Goal: Task Accomplishment & Management: Complete application form

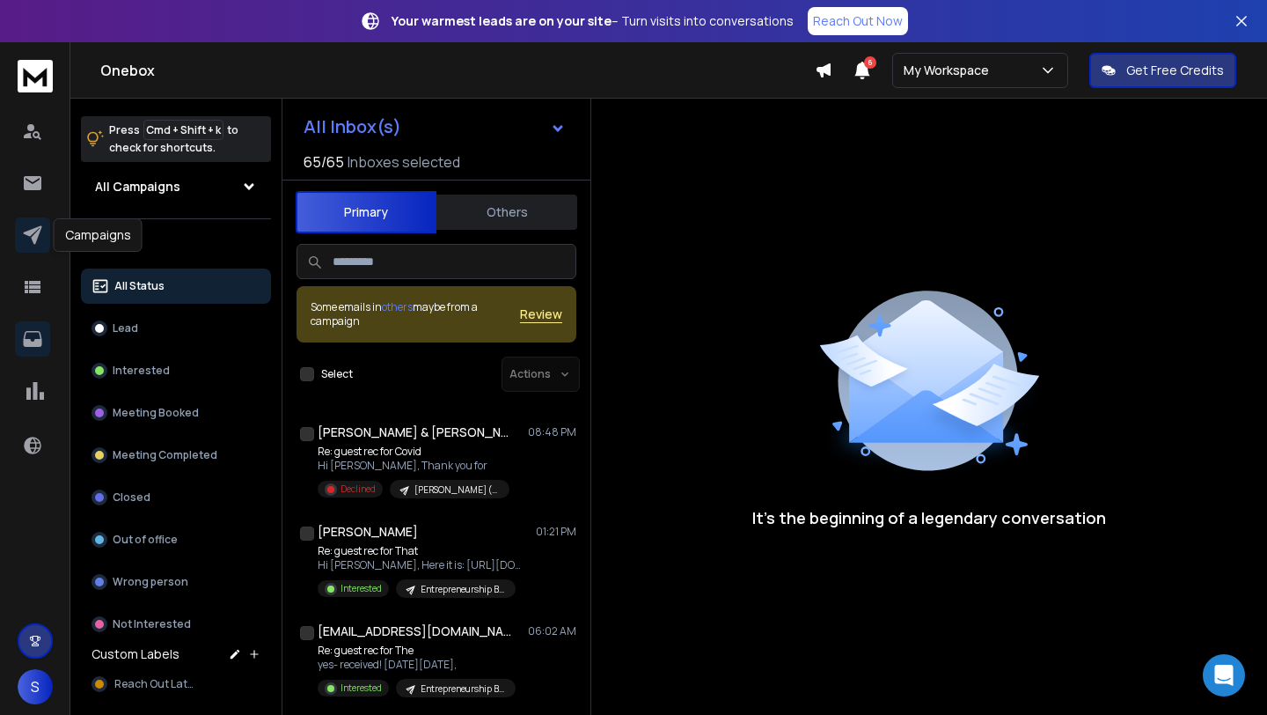
click at [40, 221] on link at bounding box center [32, 234] width 35 height 35
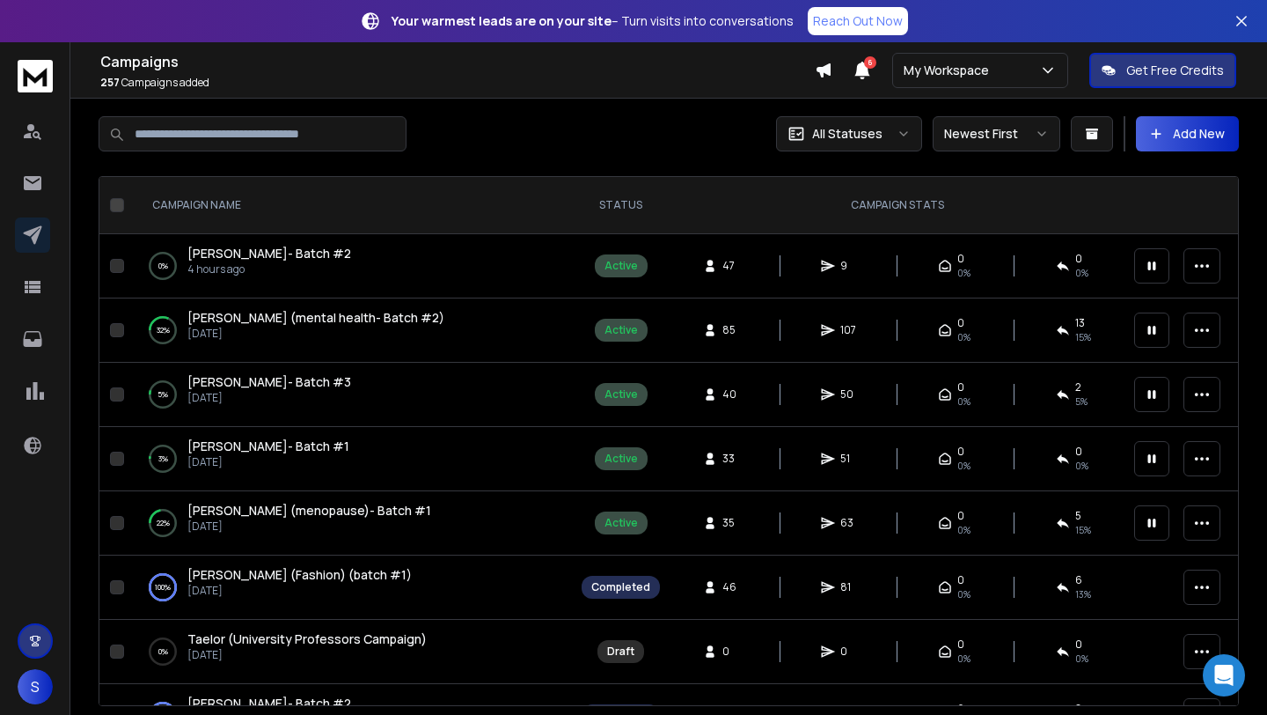
click at [1147, 130] on button "Add New" at bounding box center [1187, 133] width 103 height 35
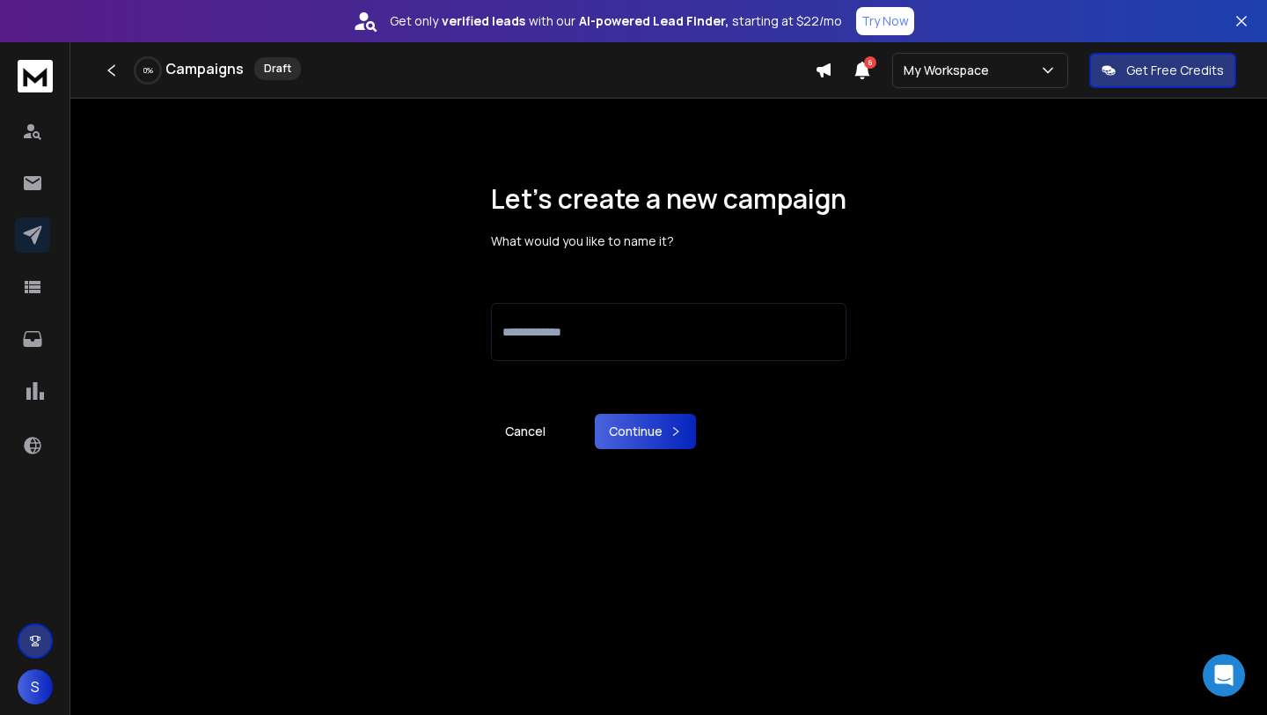
click at [581, 314] on input at bounding box center [669, 332] width 356 height 58
type input "*"
type input "**********"
click at [613, 422] on button "Continue" at bounding box center [645, 431] width 101 height 35
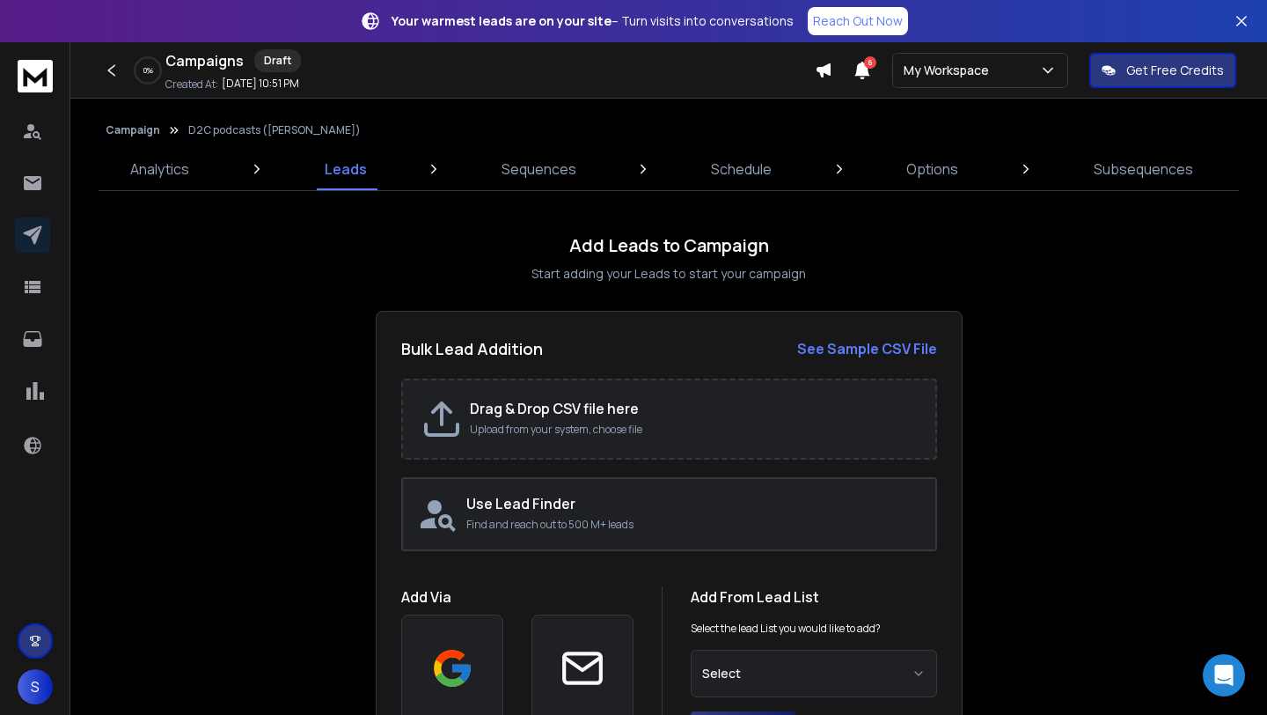
click at [596, 394] on div "Drag & Drop CSV file here Upload from your system, choose file" at bounding box center [669, 418] width 536 height 81
type input "**********"
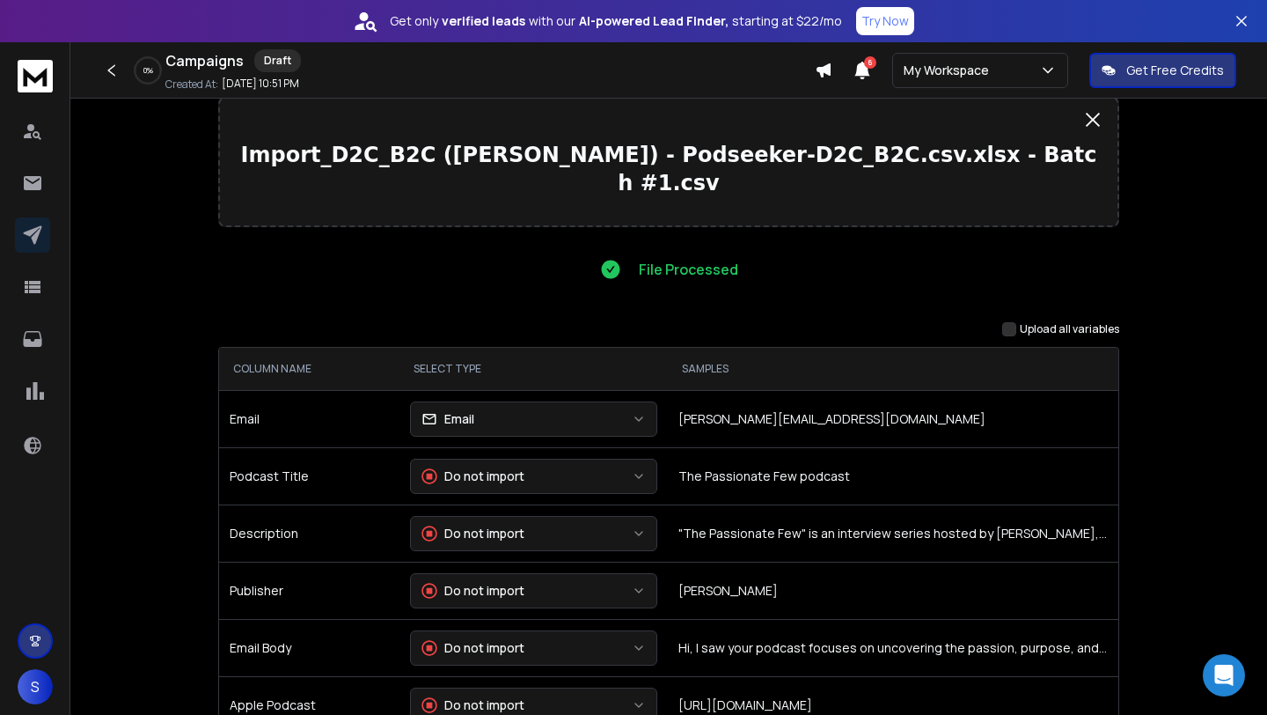
scroll to position [658, 0]
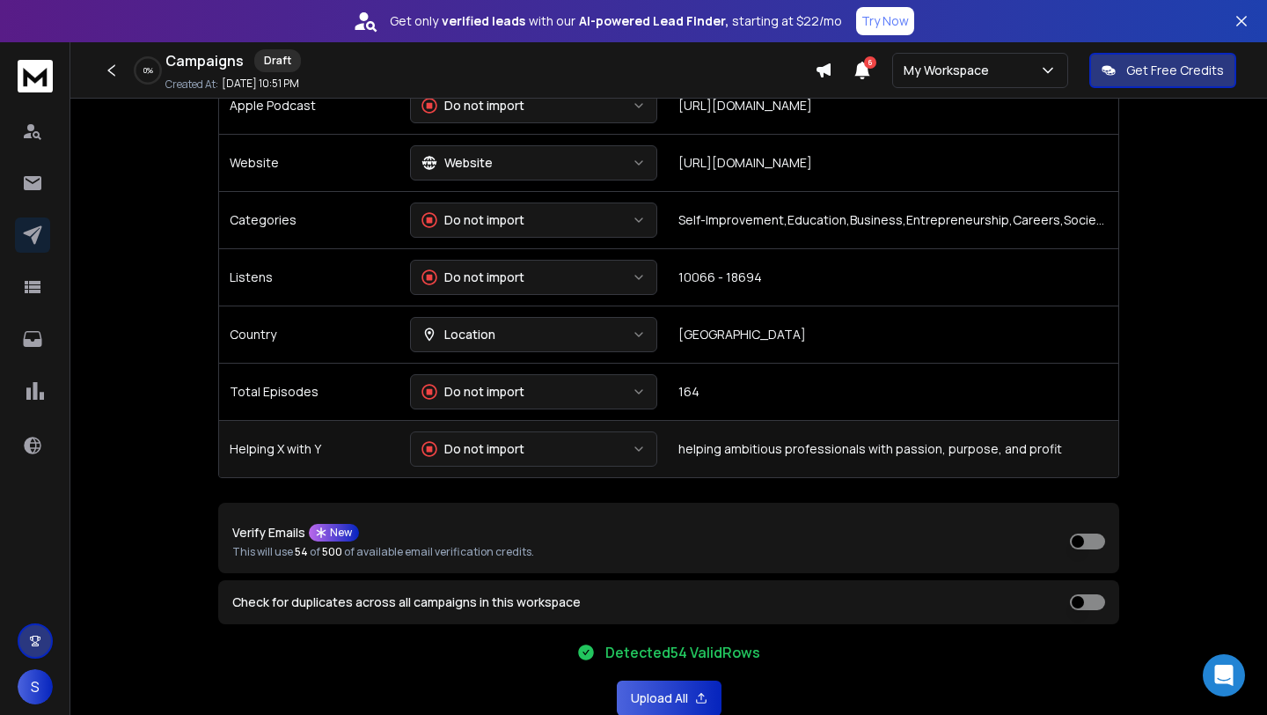
click at [636, 442] on icon "button" at bounding box center [639, 449] width 14 height 14
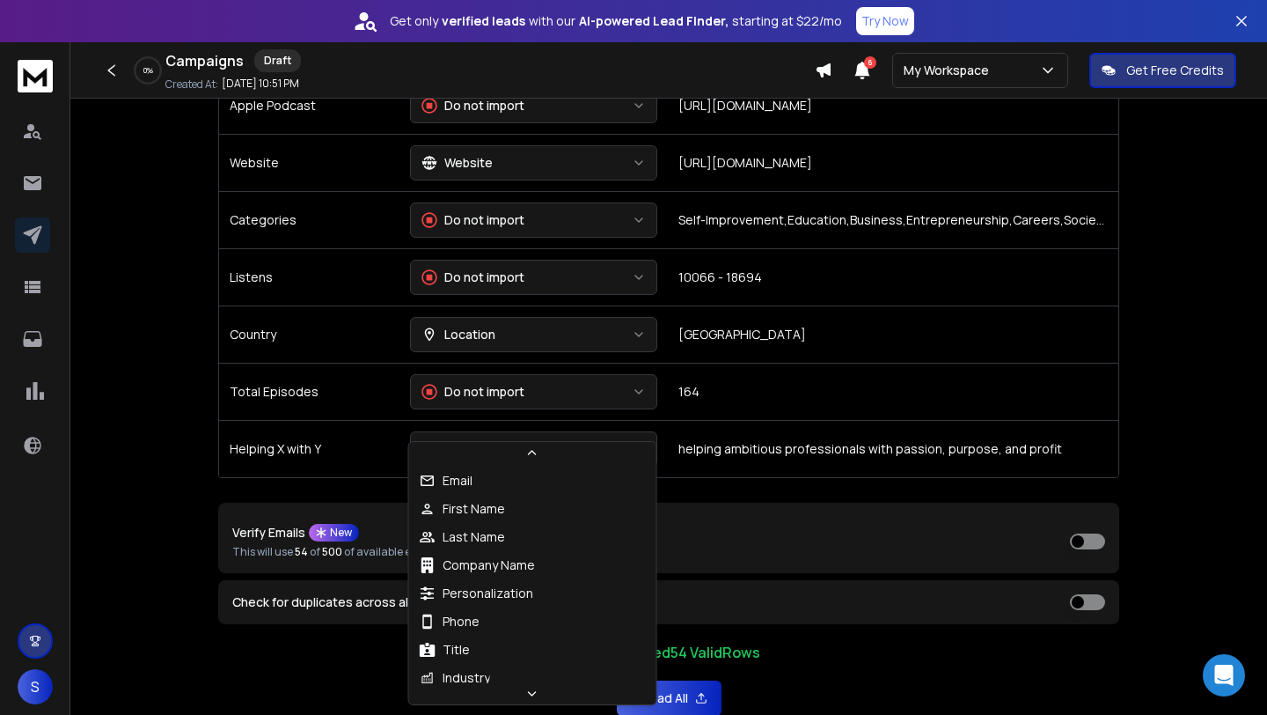
scroll to position [178, 0]
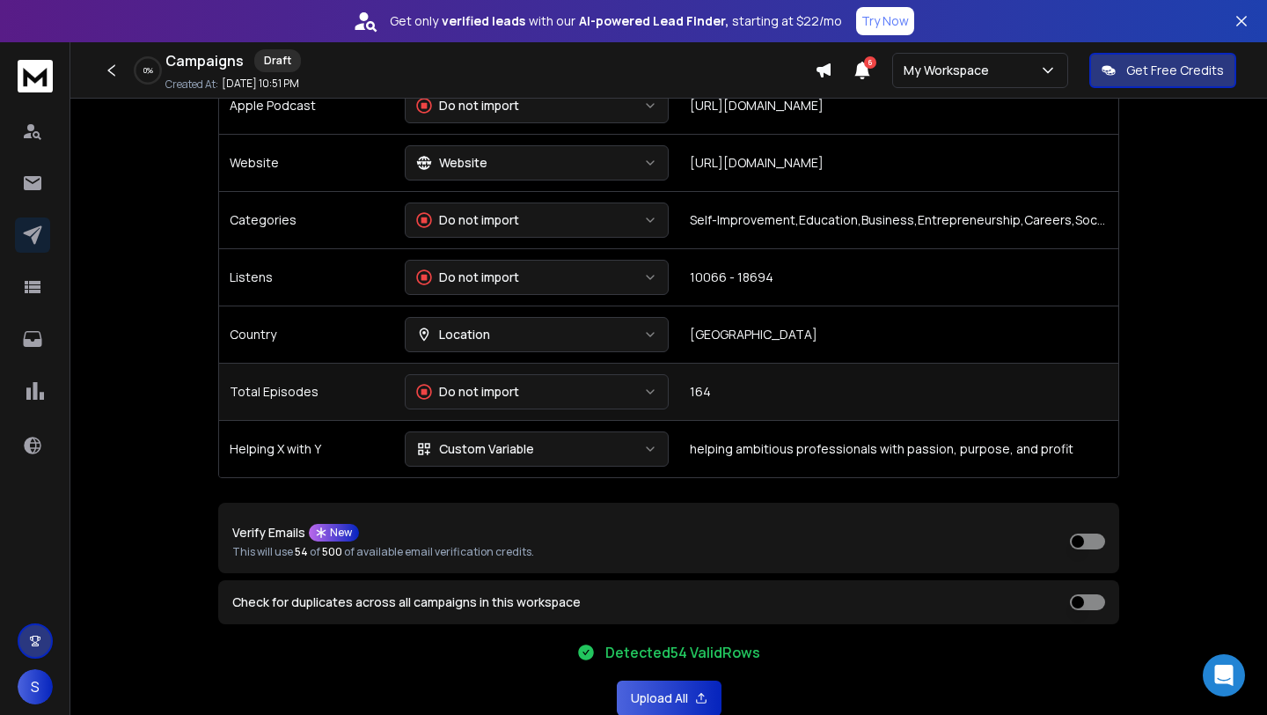
click at [557, 374] on button "Do not import" at bounding box center [537, 391] width 264 height 35
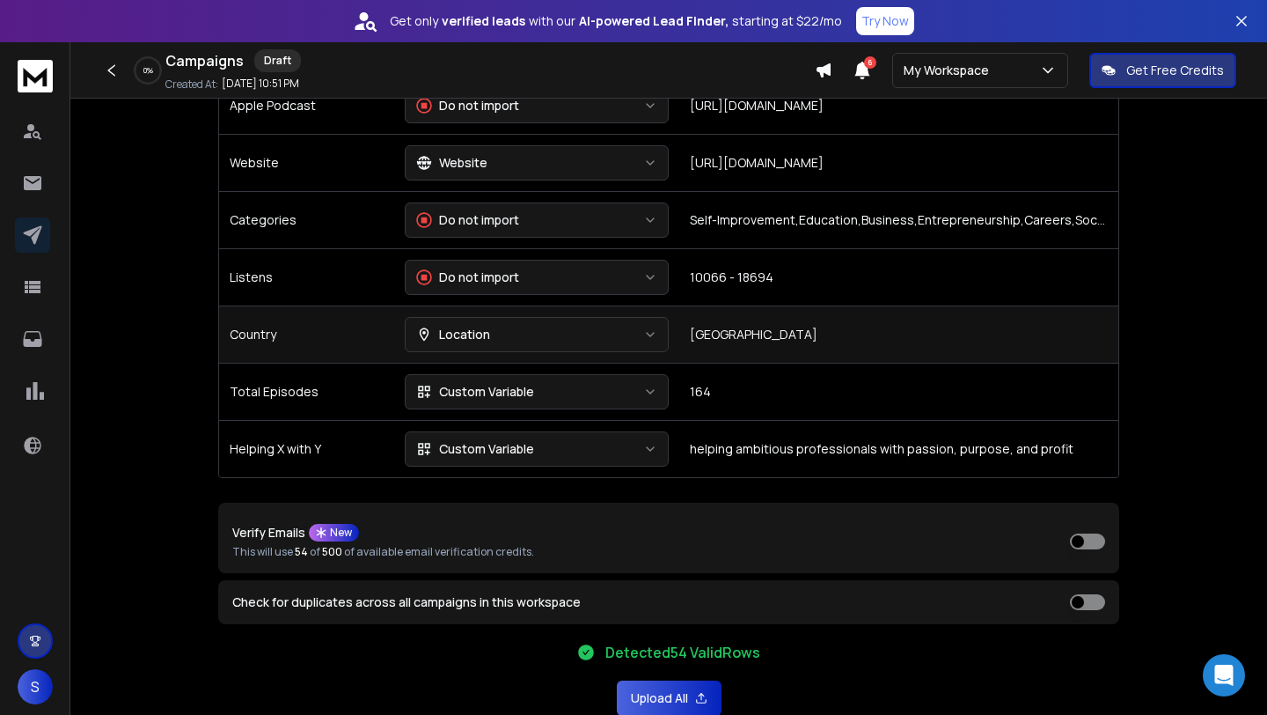
click at [548, 317] on button "Location" at bounding box center [537, 334] width 264 height 35
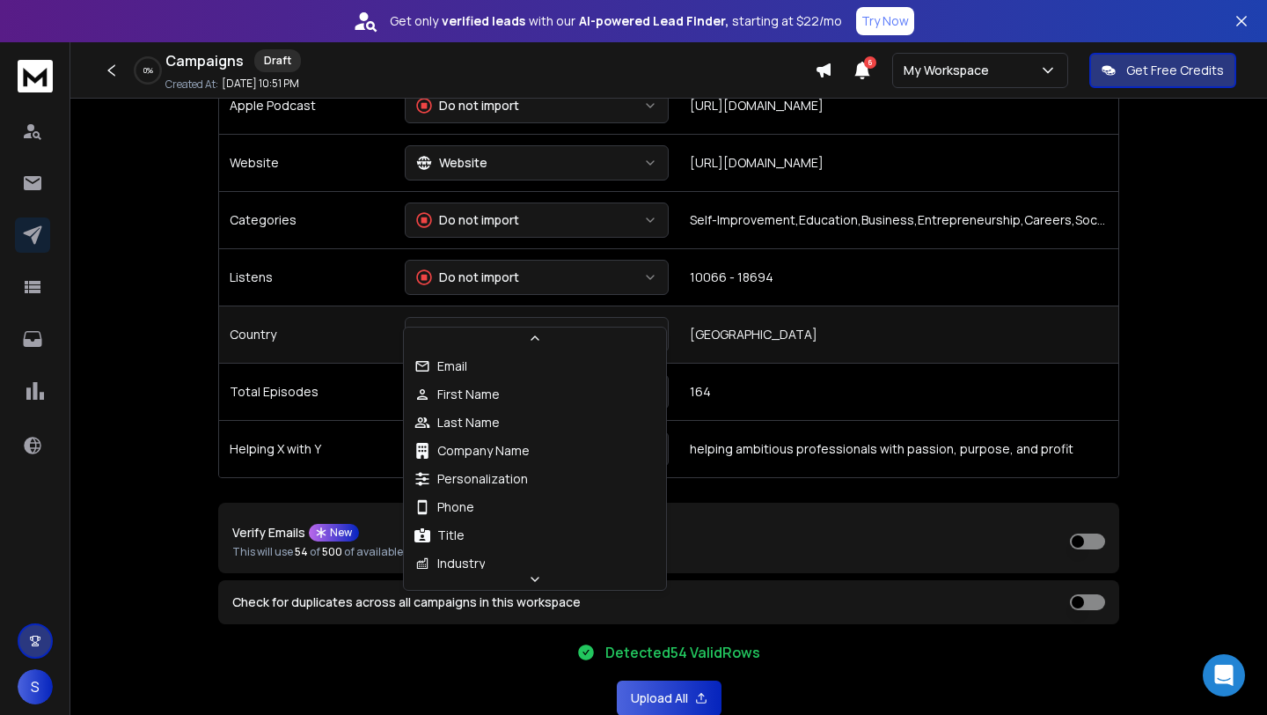
scroll to position [121, 0]
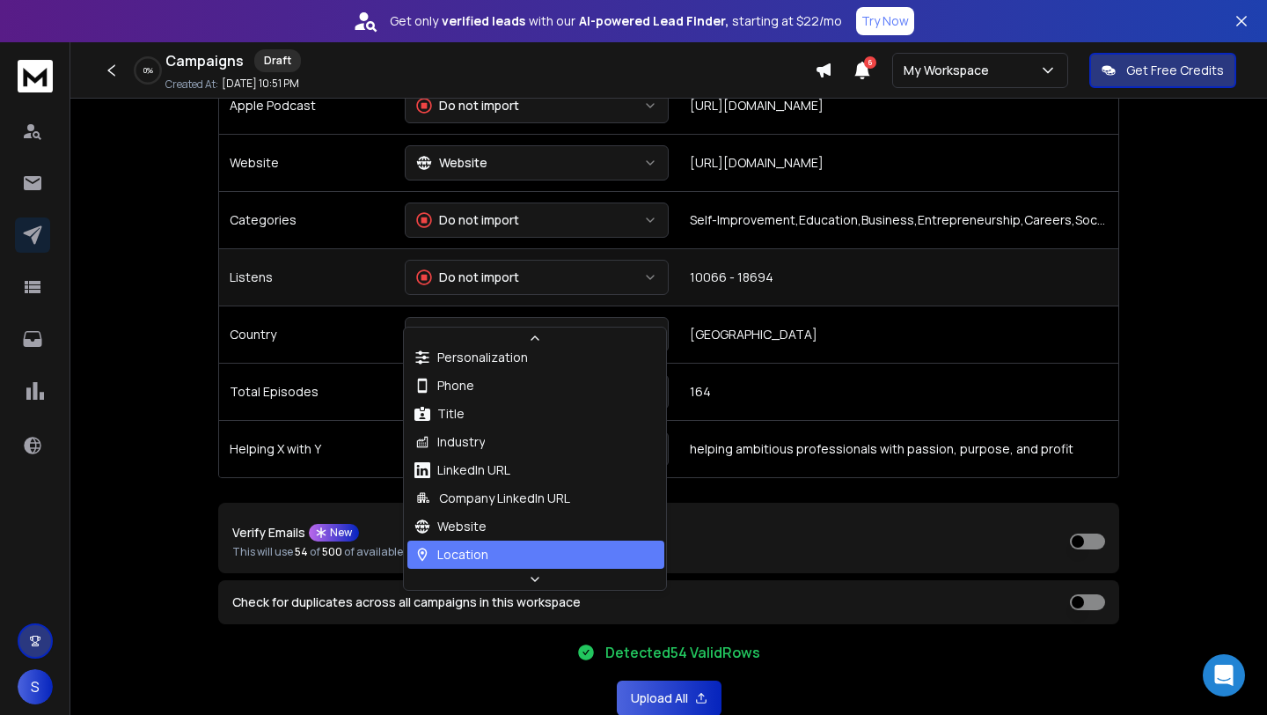
click at [556, 260] on button "Do not import" at bounding box center [537, 277] width 264 height 35
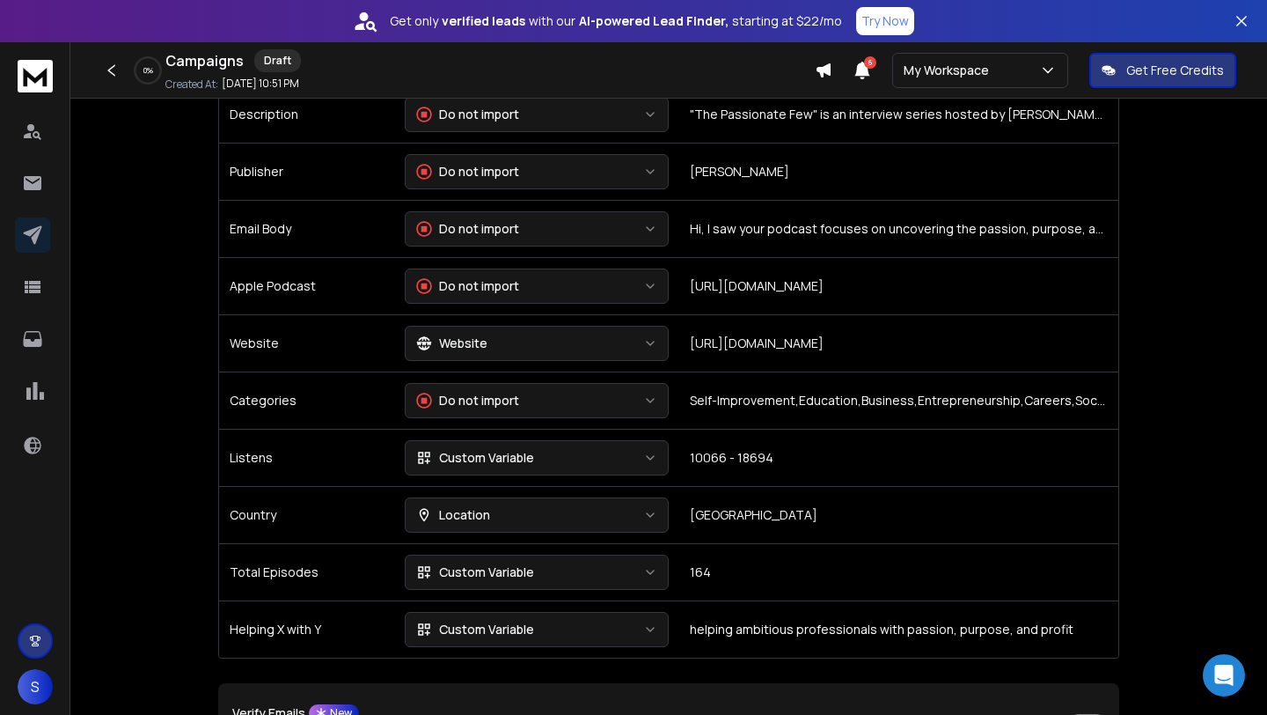
scroll to position [447, 0]
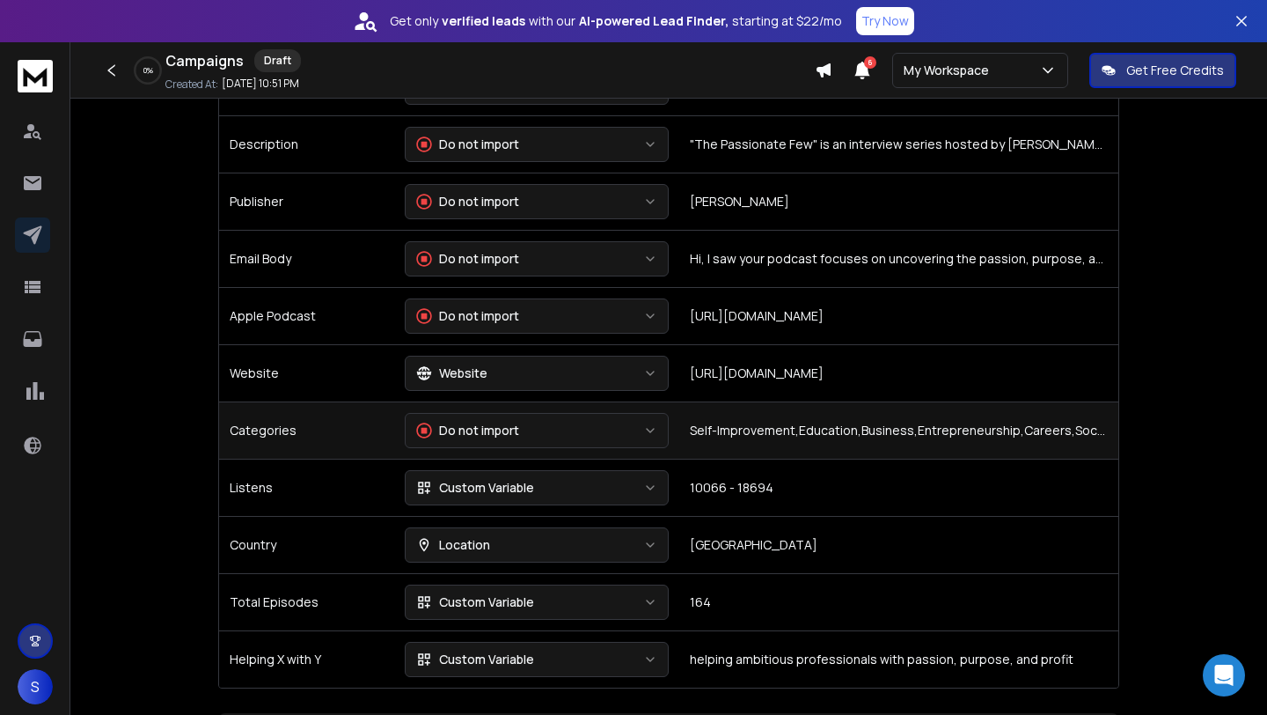
click at [533, 413] on button "Do not import" at bounding box center [537, 430] width 264 height 35
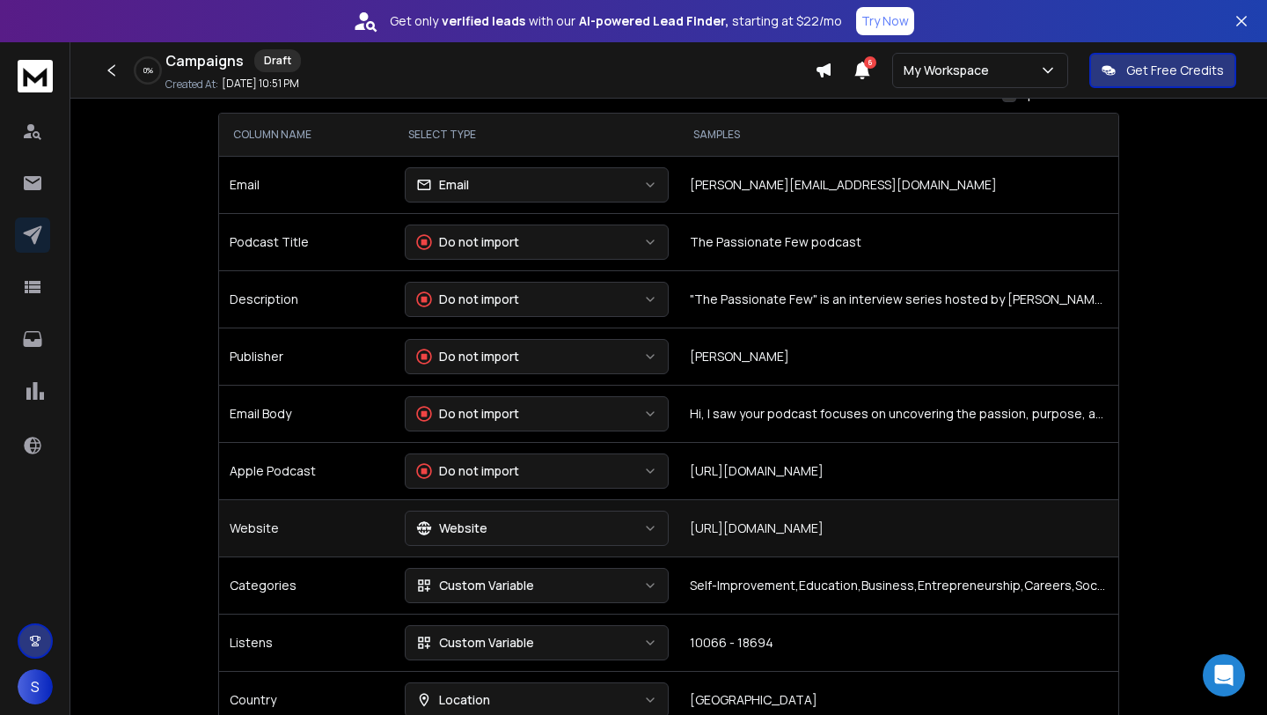
scroll to position [266, 0]
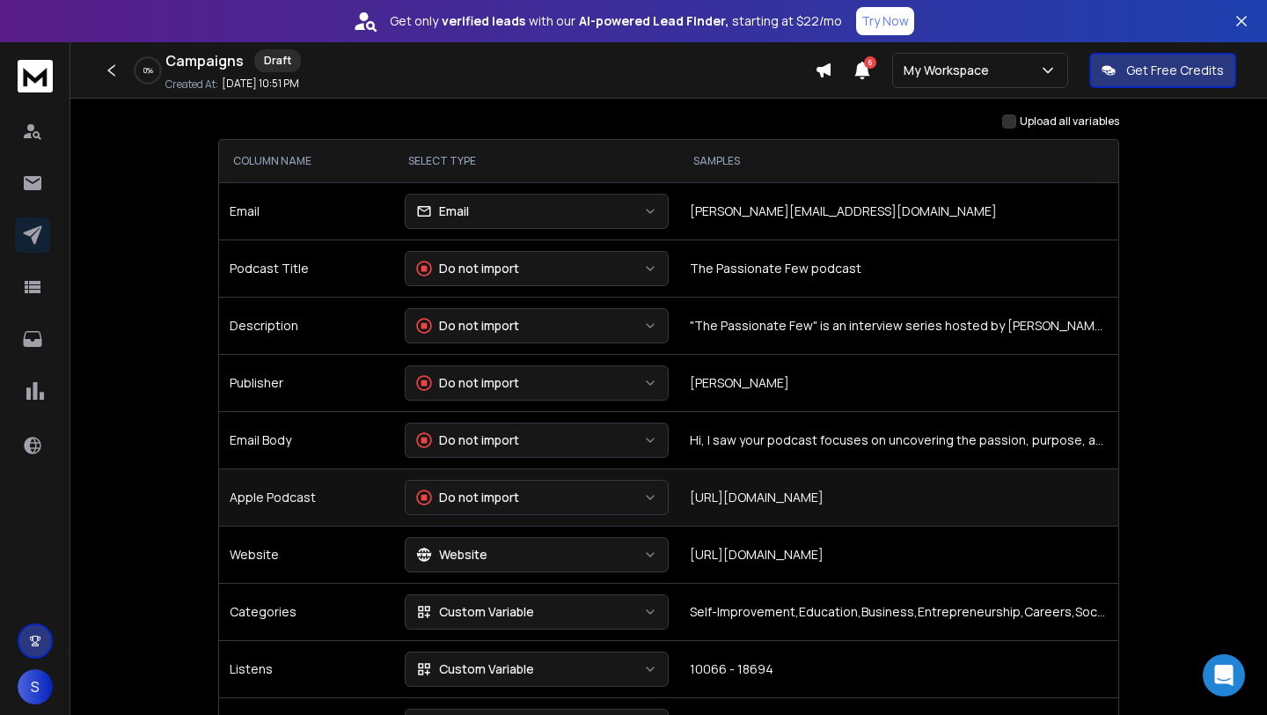
click at [564, 480] on button "Do not import" at bounding box center [537, 497] width 264 height 35
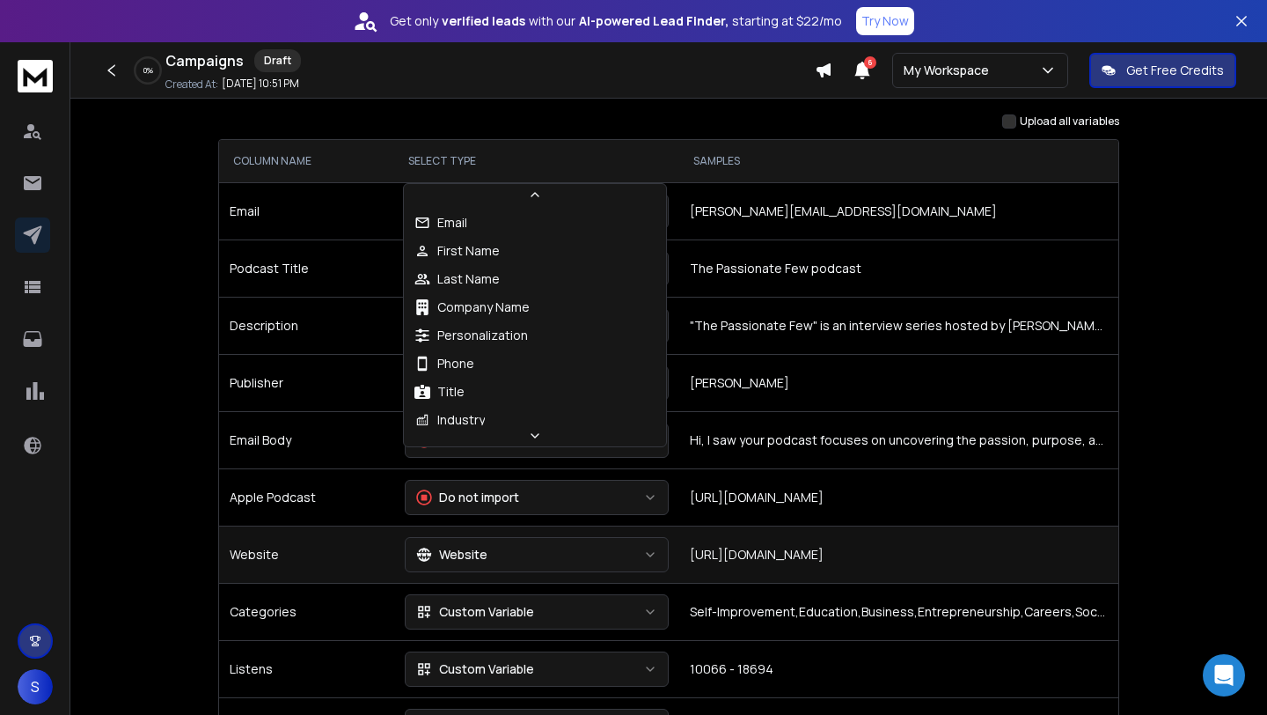
scroll to position [178, 0]
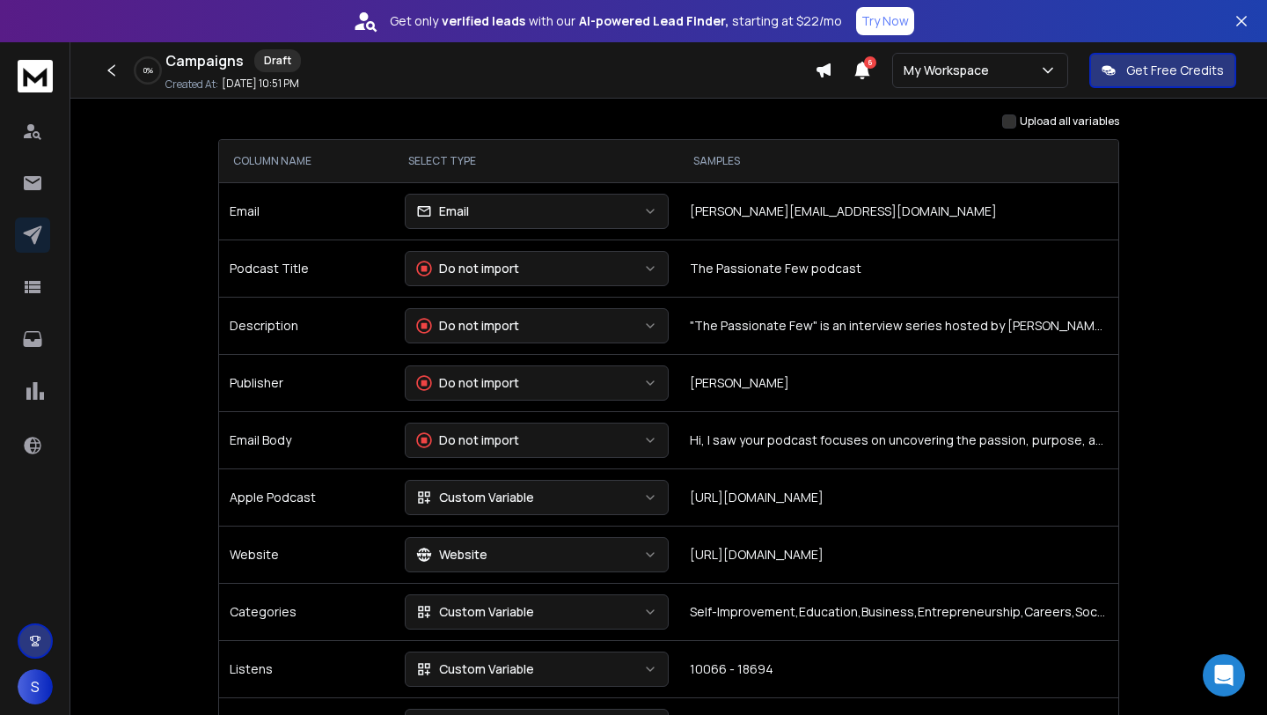
click at [547, 411] on td "Do not import" at bounding box center [536, 439] width 285 height 57
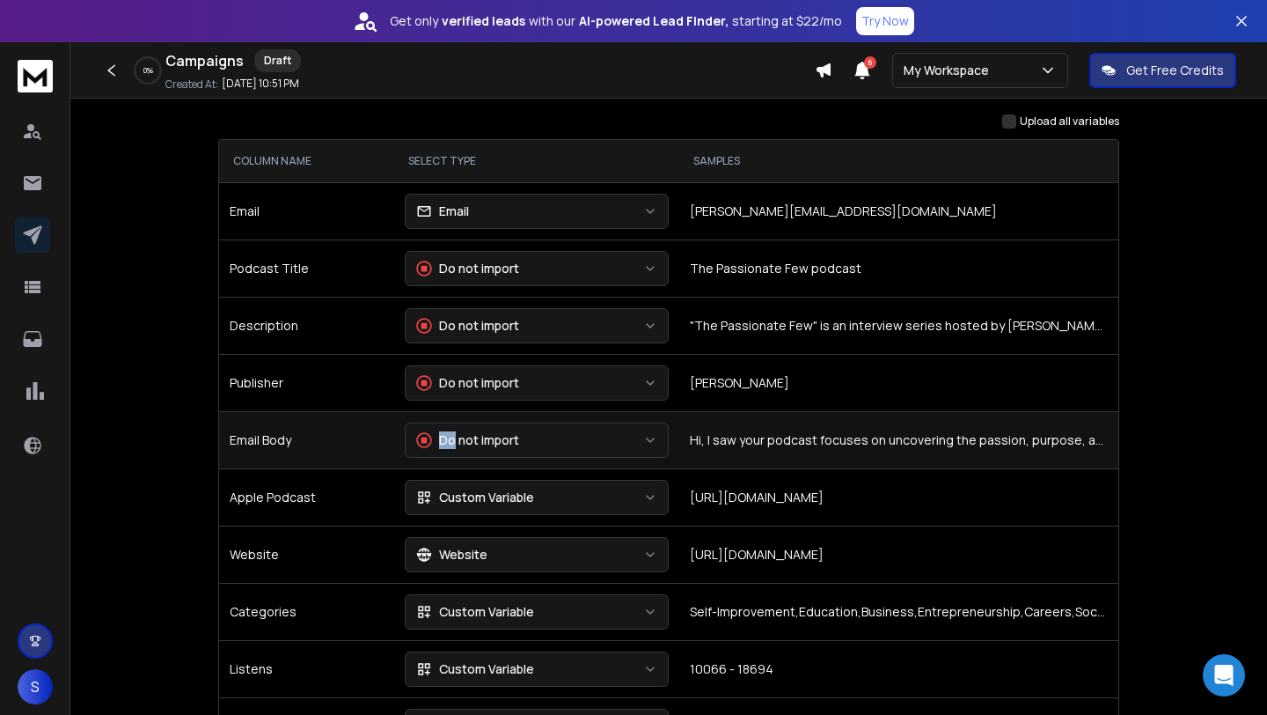
click at [533, 422] on button "Do not import" at bounding box center [537, 439] width 264 height 35
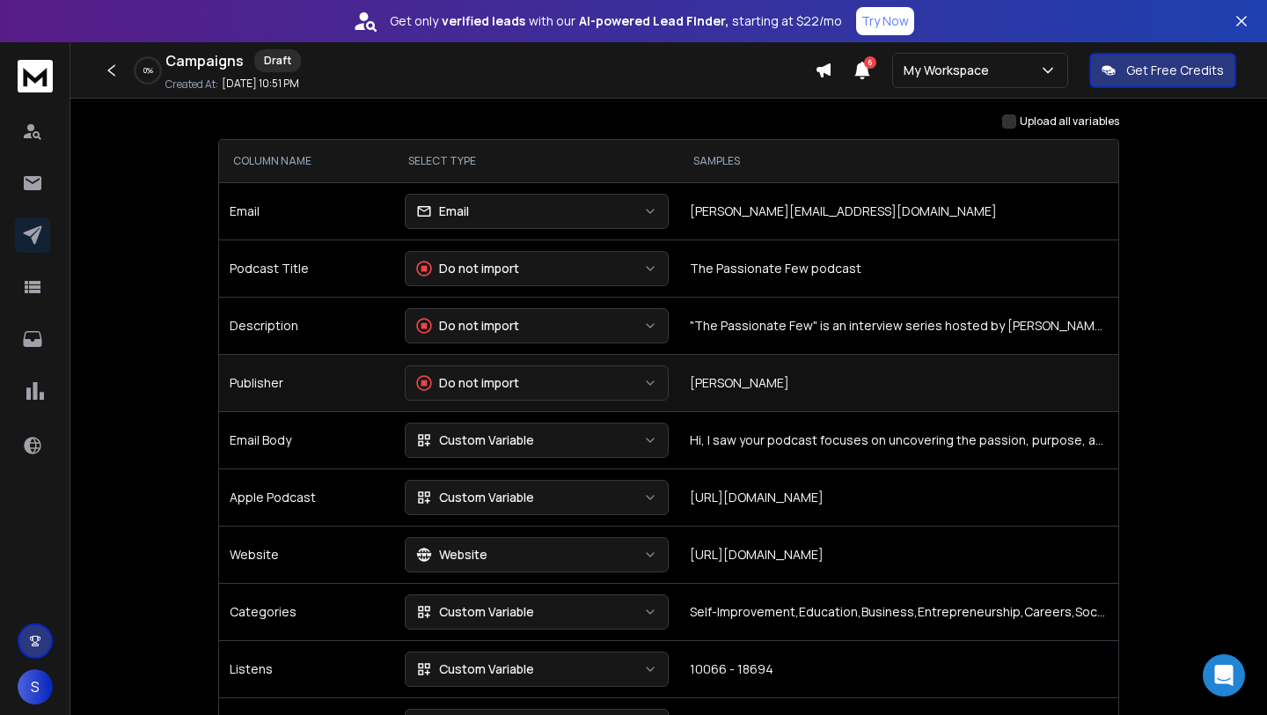
click at [537, 365] on button "Do not import" at bounding box center [537, 382] width 264 height 35
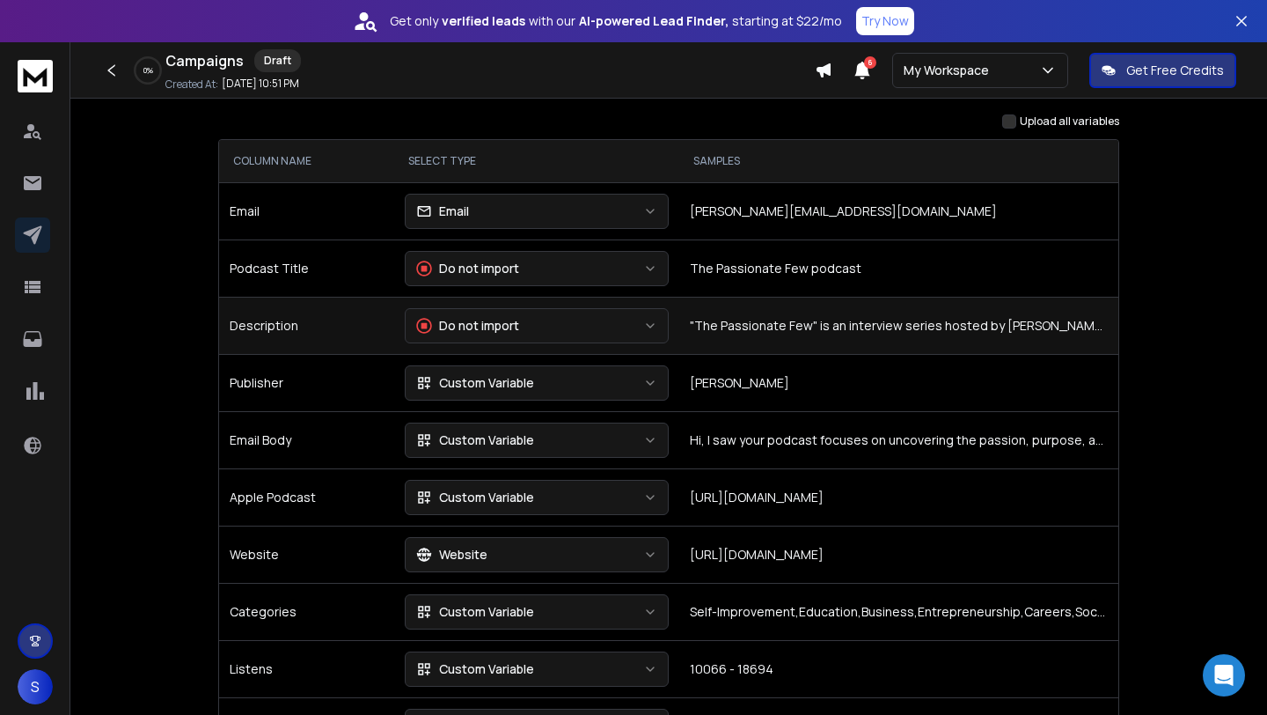
click at [637, 308] on button "Do not import" at bounding box center [537, 325] width 264 height 35
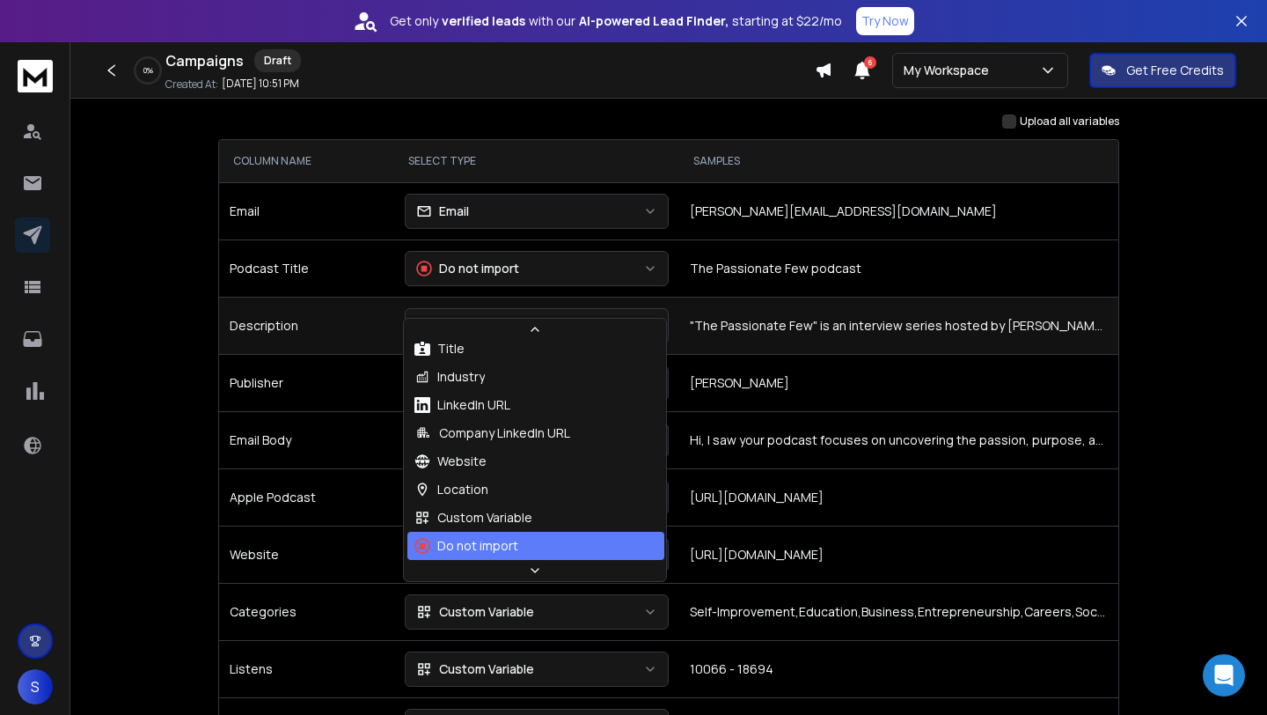
click at [637, 308] on button "Do not import" at bounding box center [537, 325] width 264 height 35
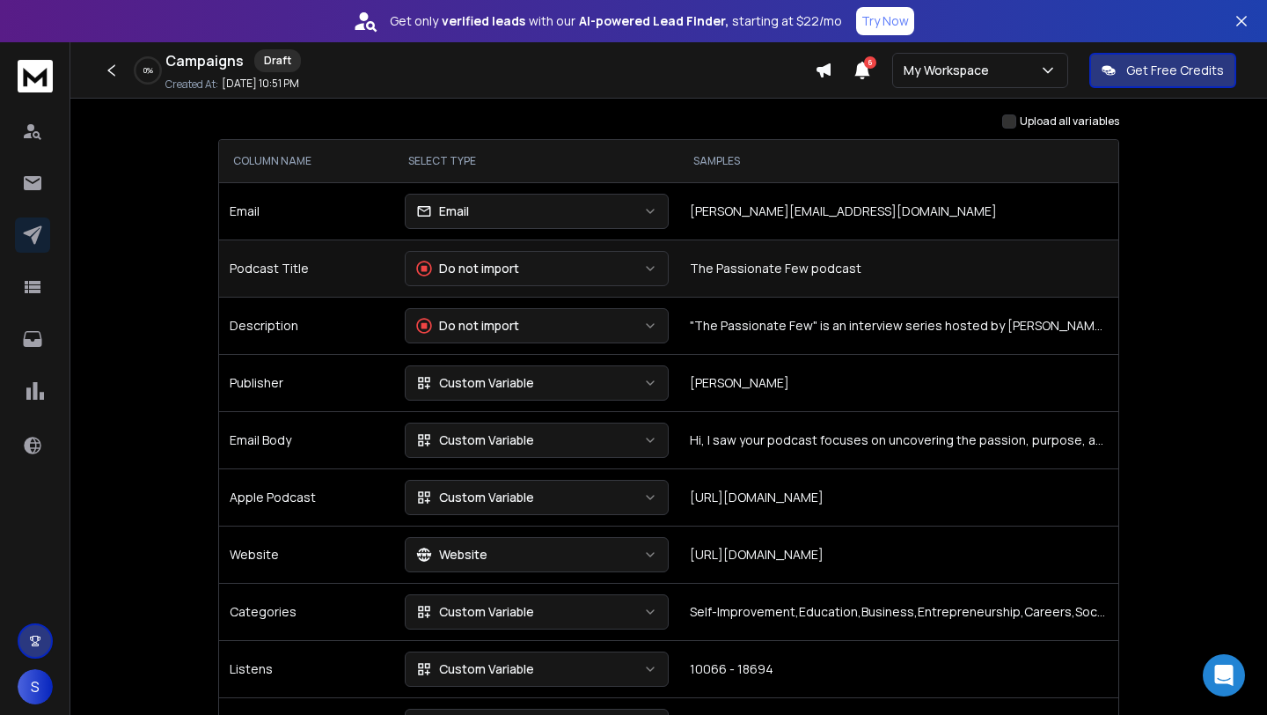
click at [600, 251] on button "Do not import" at bounding box center [537, 268] width 264 height 35
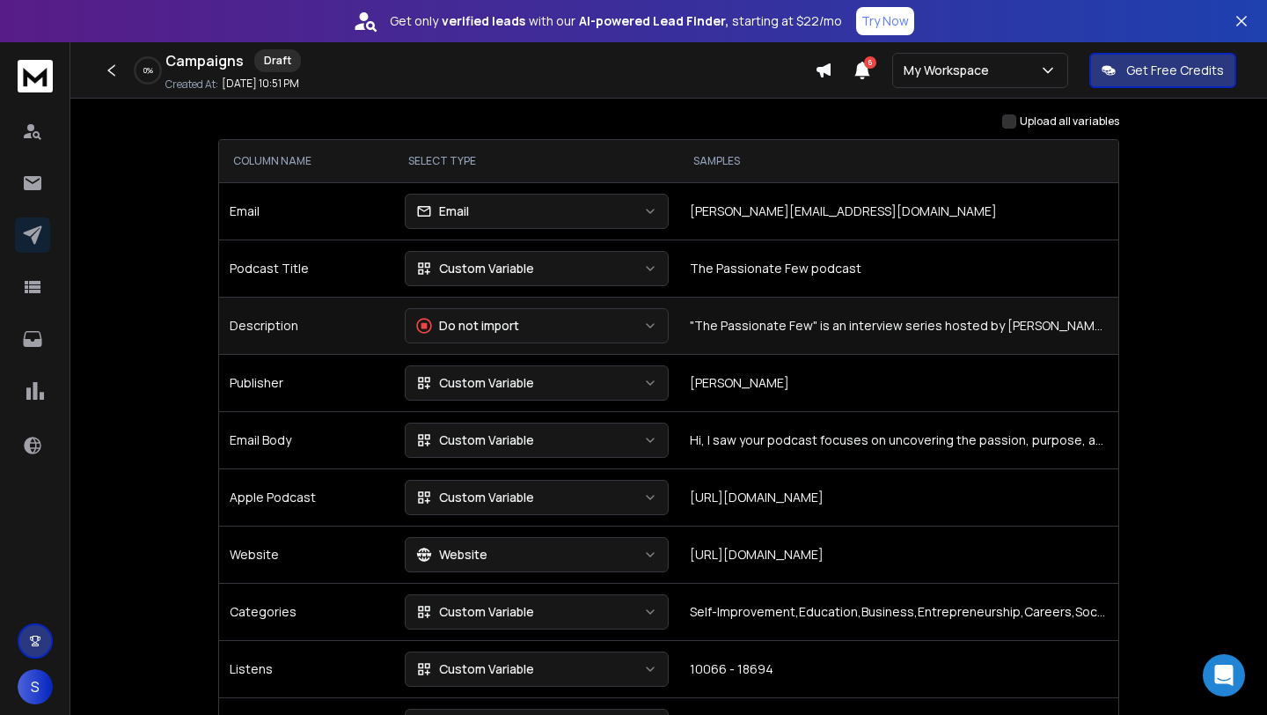
click at [585, 308] on button "Do not import" at bounding box center [537, 325] width 264 height 35
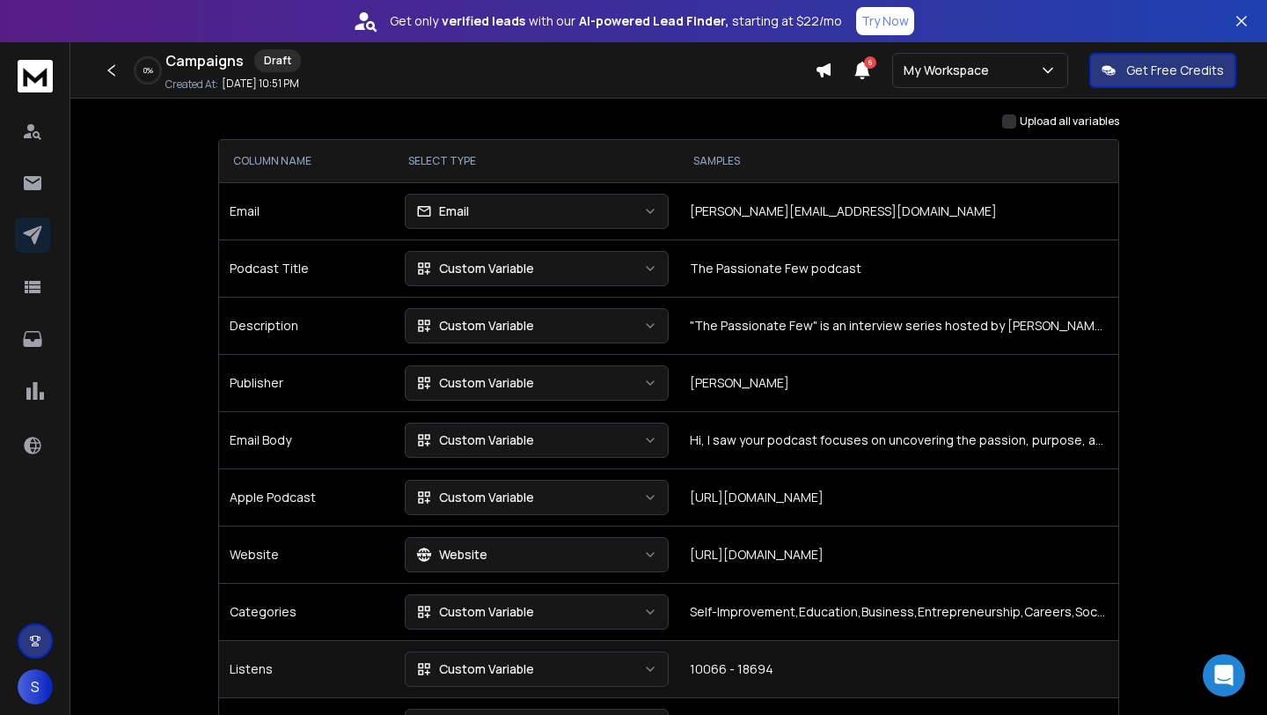
scroll to position [658, 0]
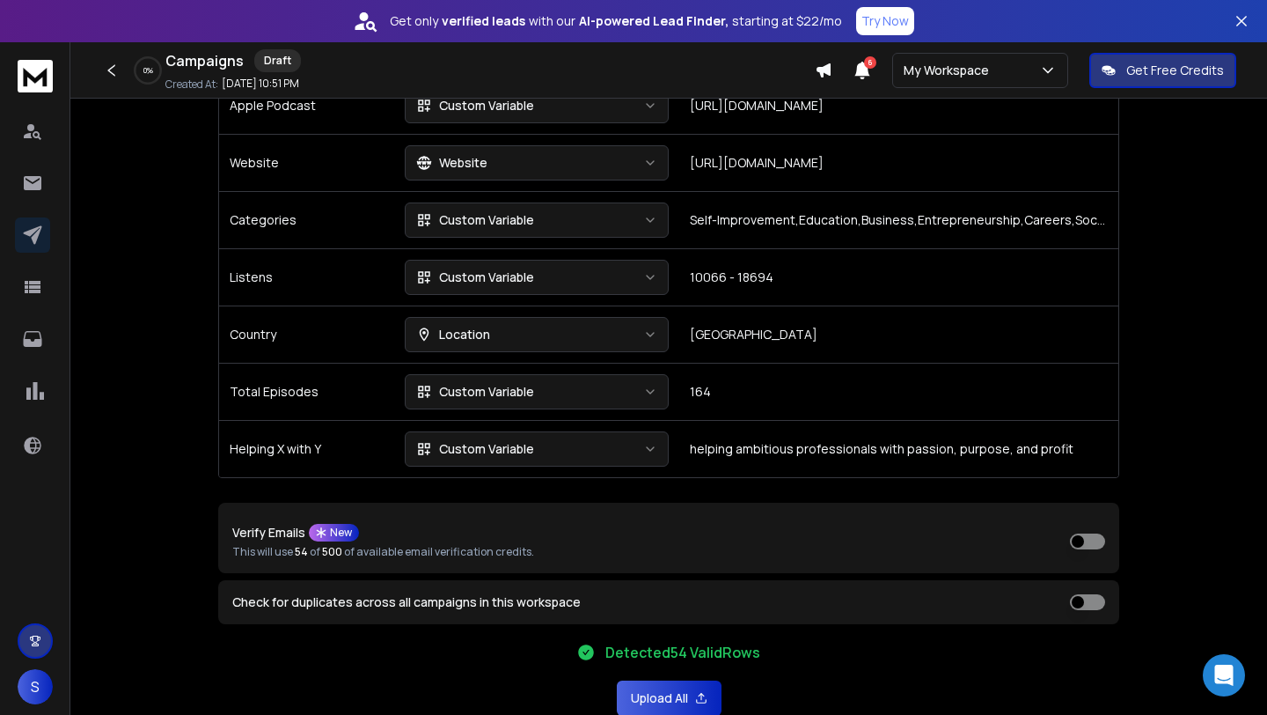
click at [674, 680] on button "Upload All" at bounding box center [669, 697] width 105 height 35
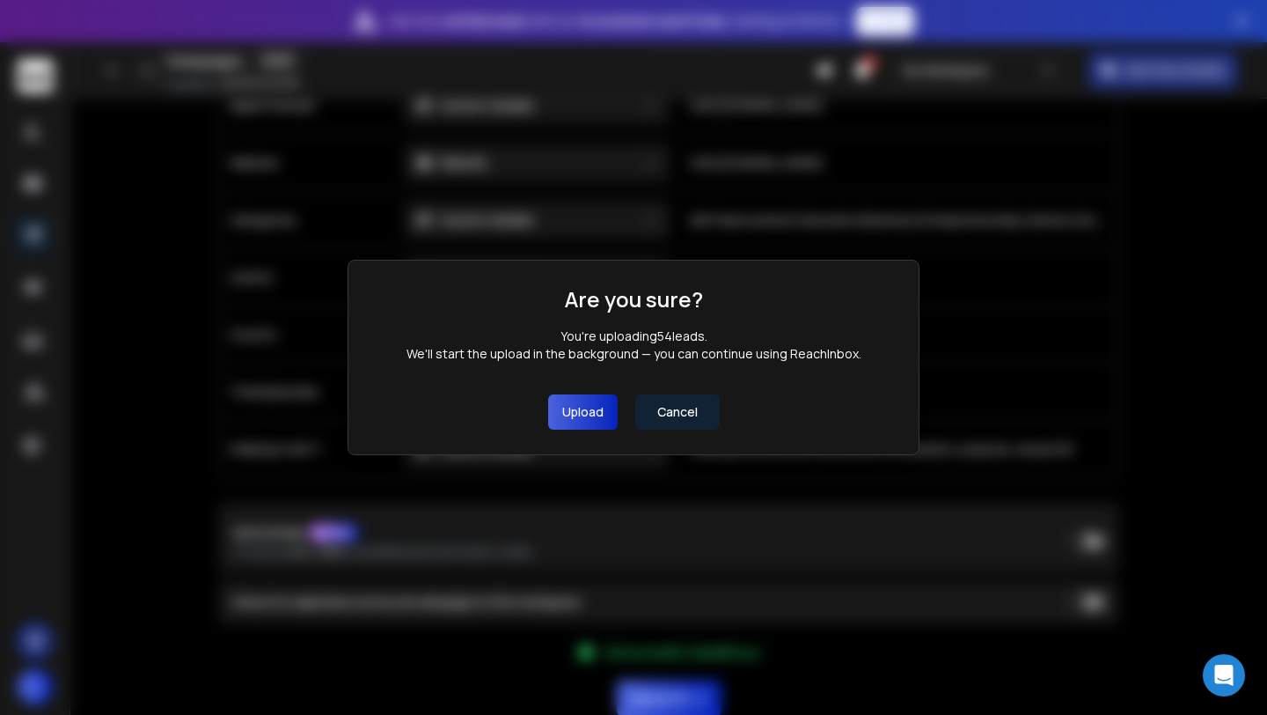
click at [597, 408] on button "Upload" at bounding box center [583, 411] width 70 height 35
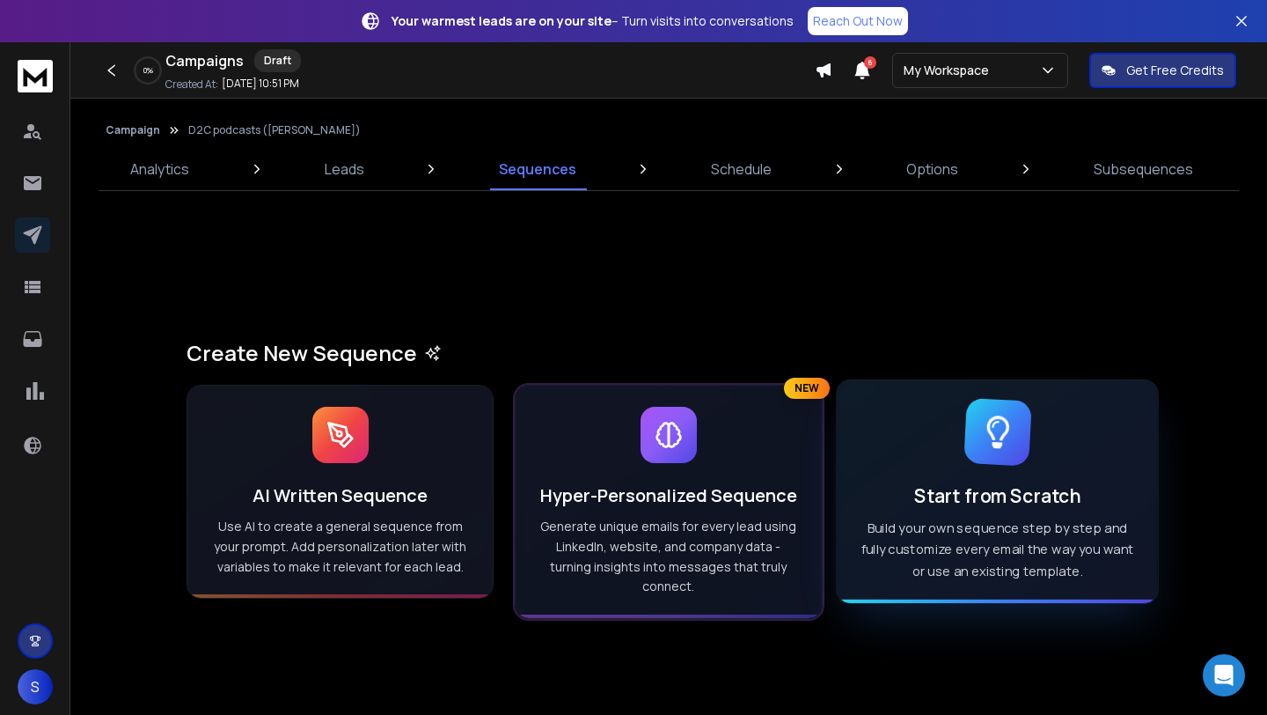
click at [993, 494] on h3 "Start from Scratch" at bounding box center [997, 495] width 276 height 23
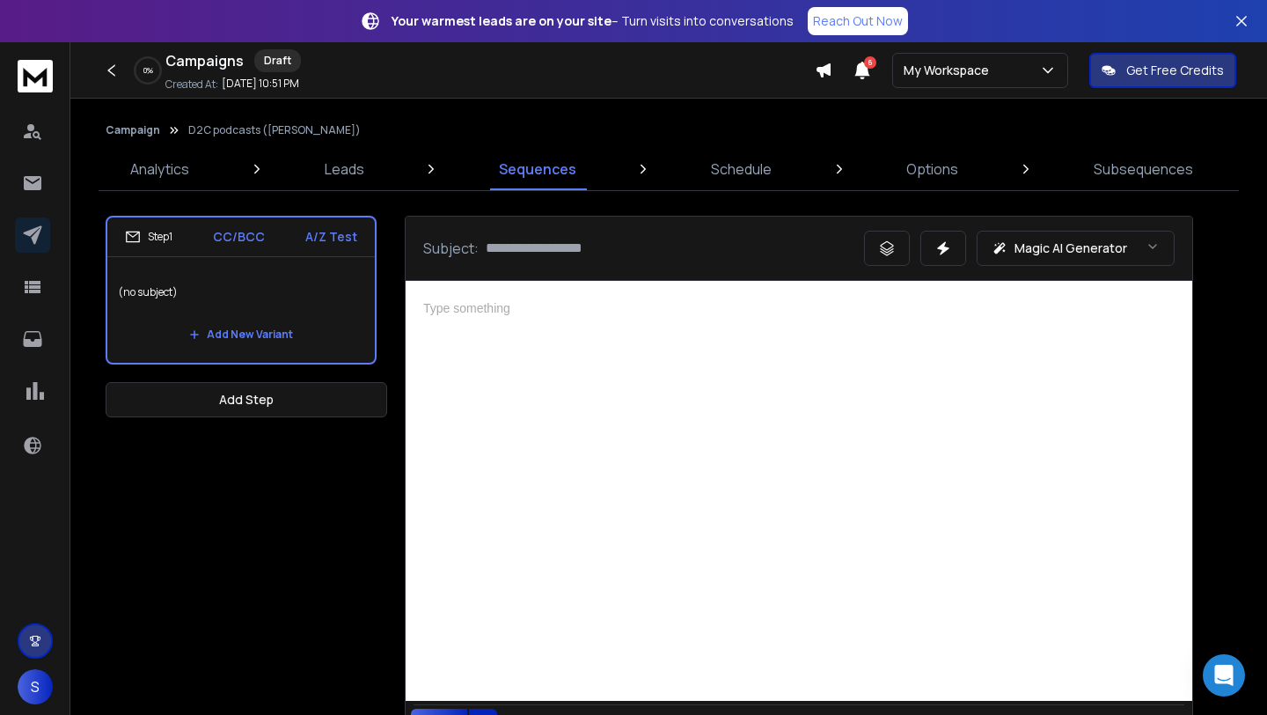
click at [738, 434] on div at bounding box center [799, 491] width 787 height 420
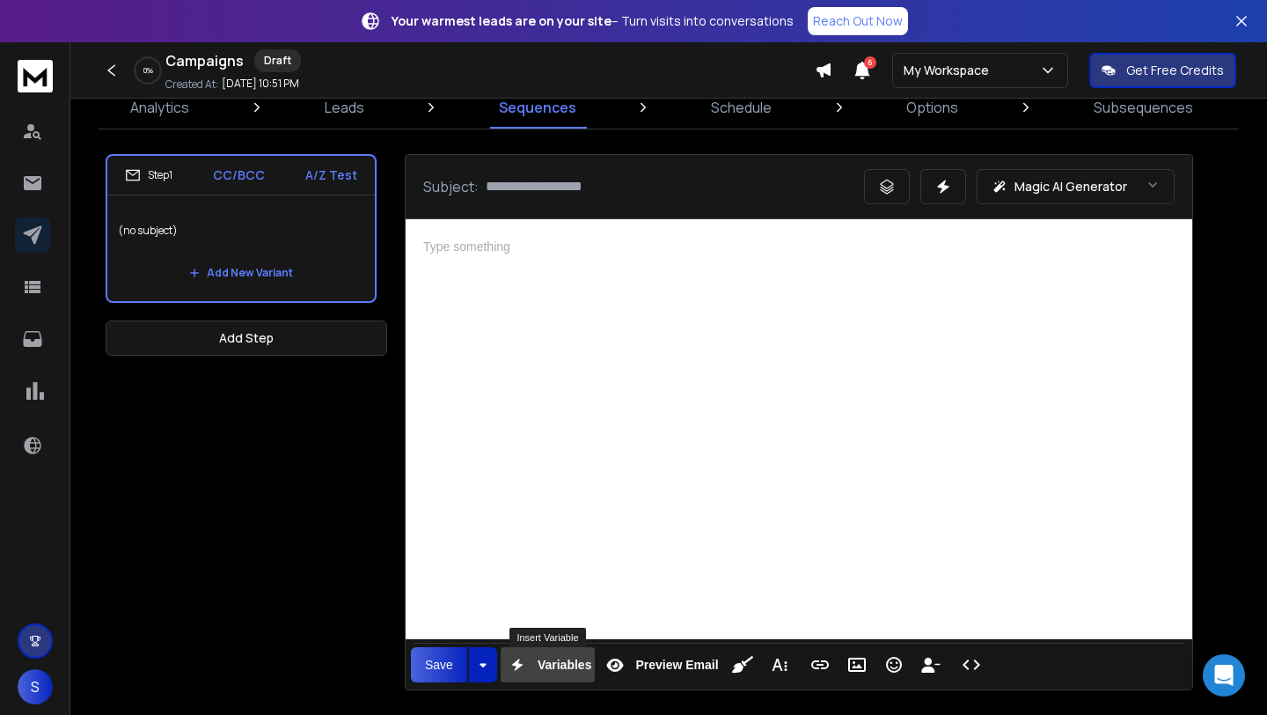
click at [568, 655] on div "Variables" at bounding box center [548, 664] width 95 height 28
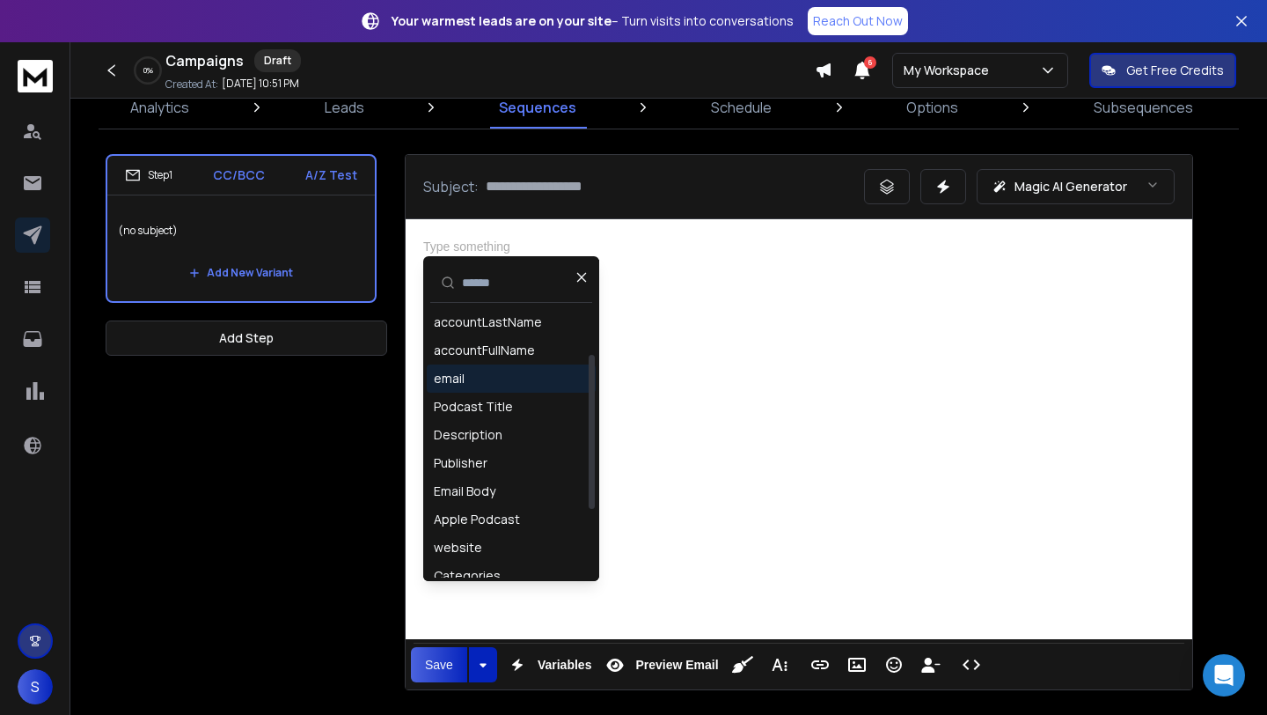
scroll to position [70, 0]
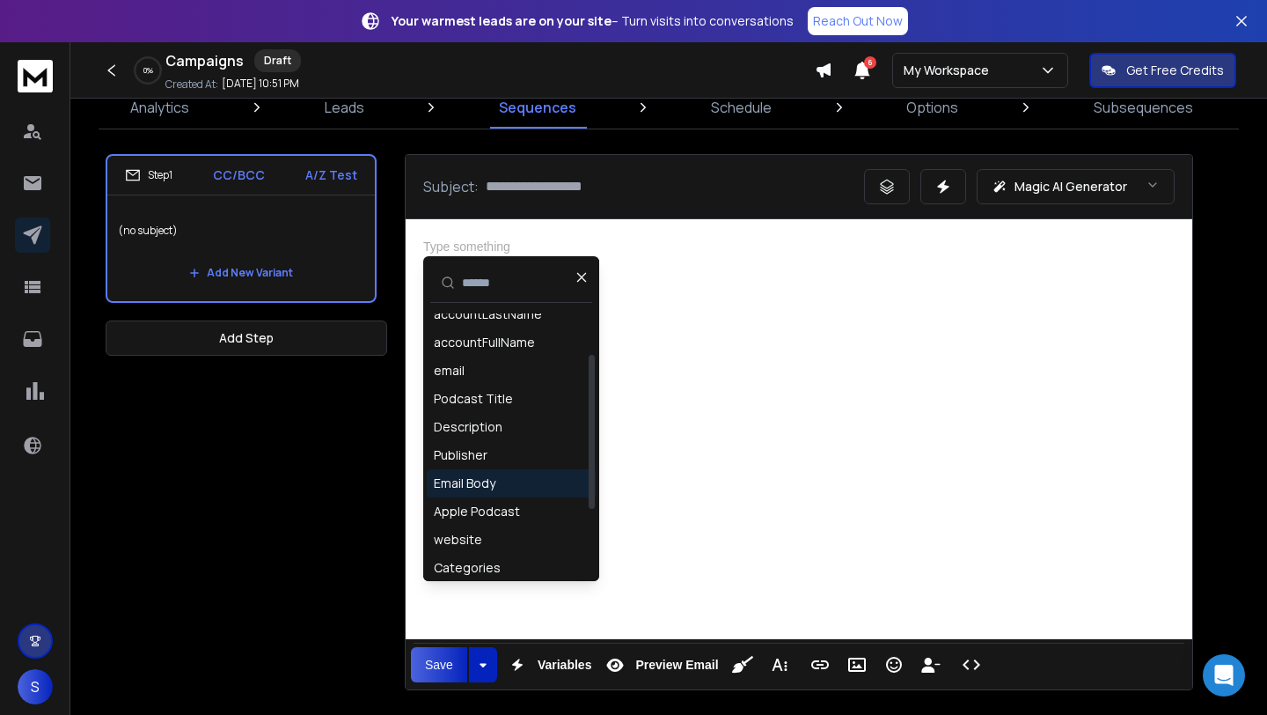
click at [462, 486] on div "Email Body" at bounding box center [465, 483] width 62 height 18
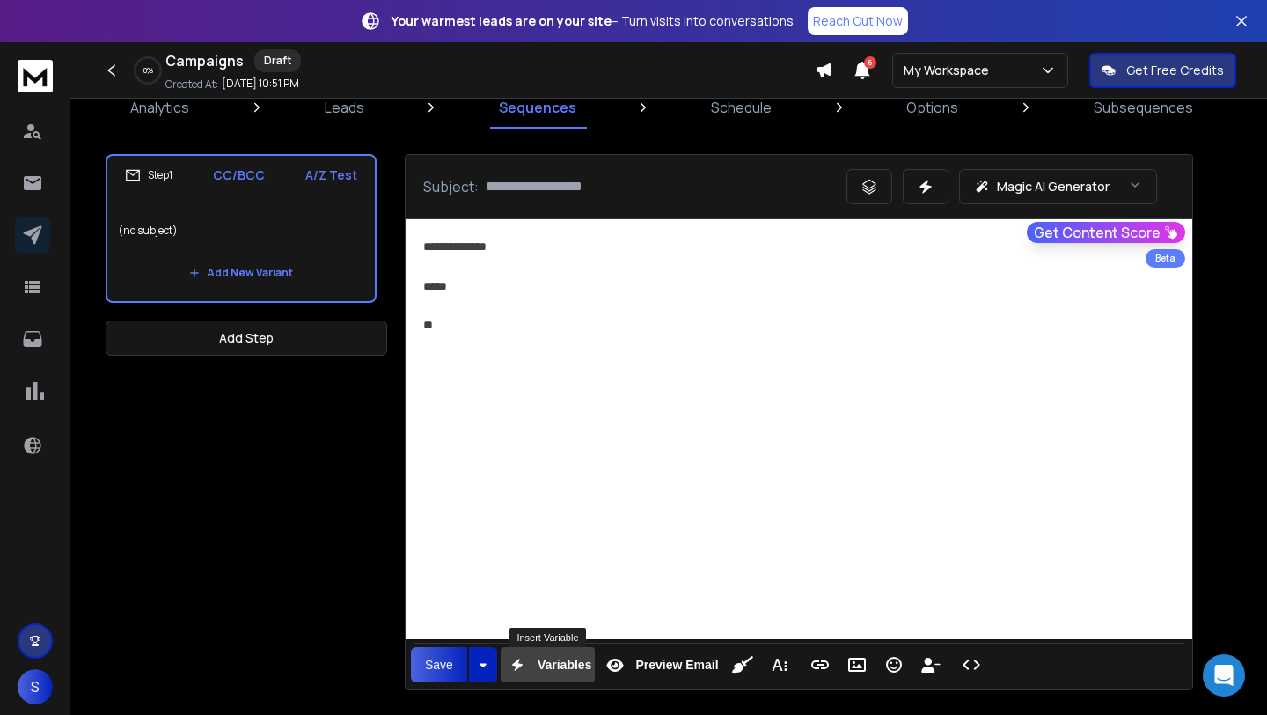
click at [544, 663] on span "Variables" at bounding box center [565, 665] width 62 height 15
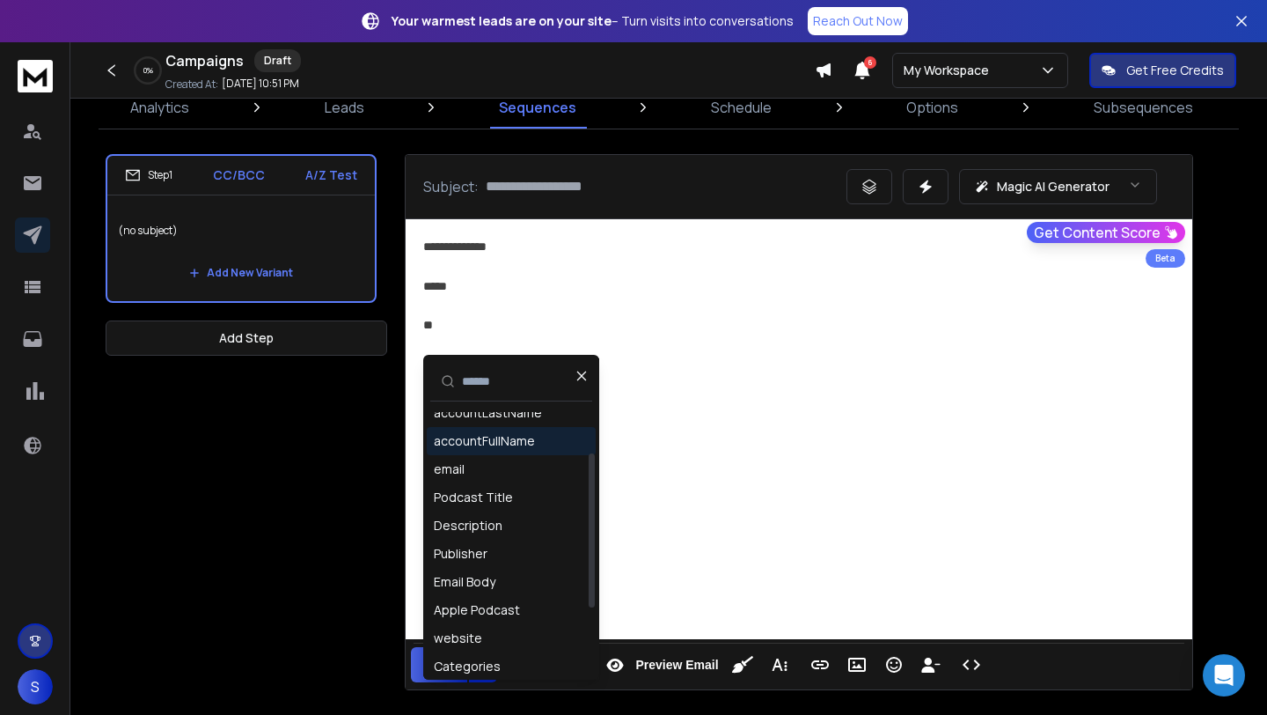
scroll to position [0, 0]
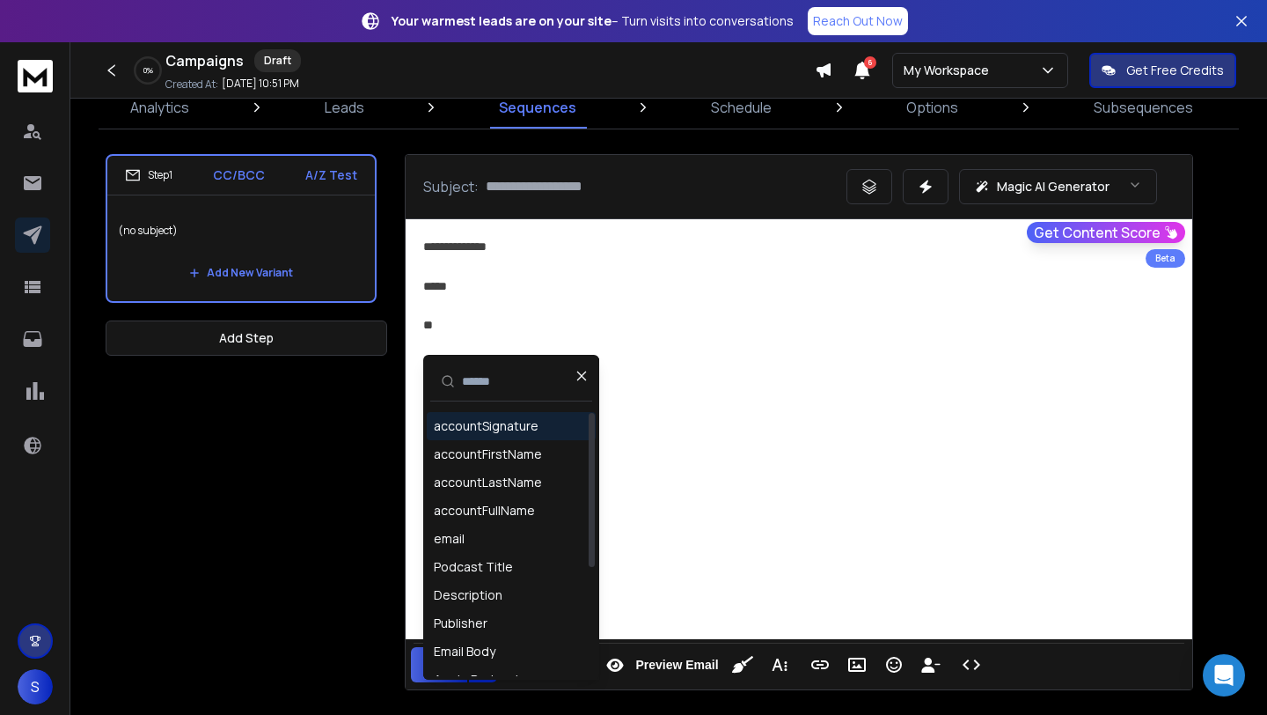
click at [488, 419] on div "accountSignature" at bounding box center [486, 426] width 105 height 18
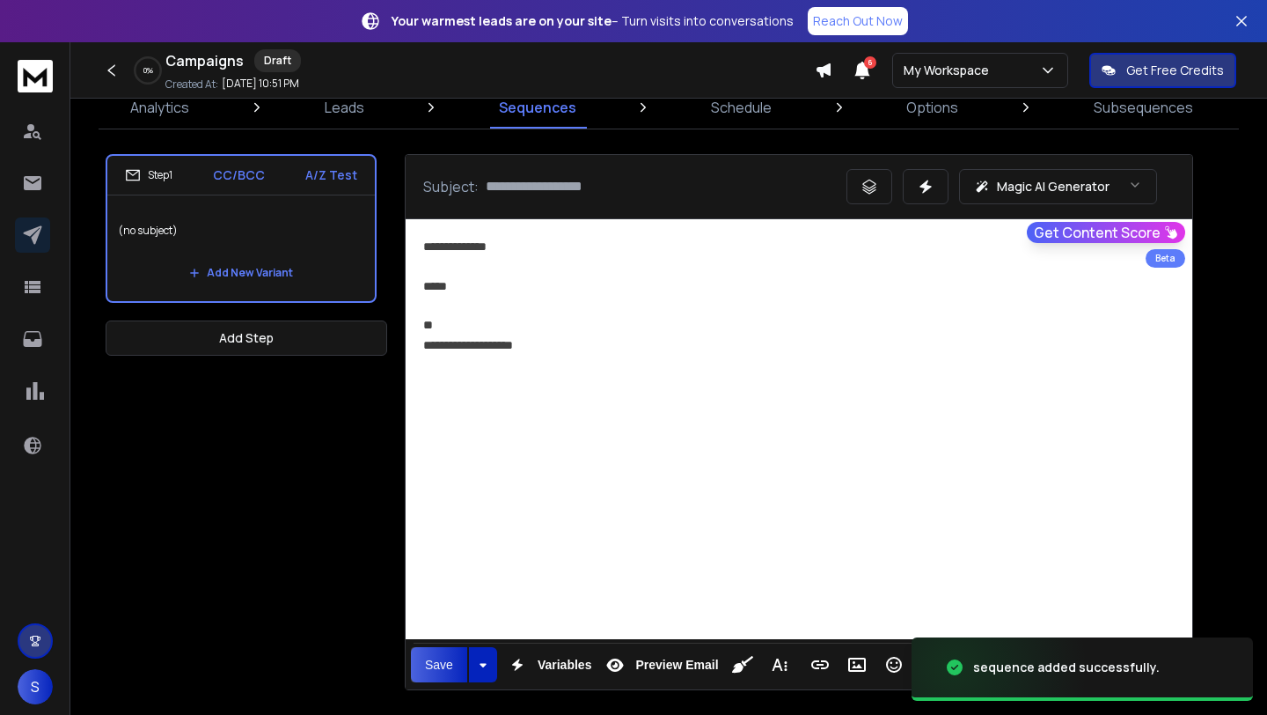
click at [548, 189] on input at bounding box center [657, 186] width 343 height 21
click at [922, 180] on icon "button" at bounding box center [926, 187] width 16 height 16
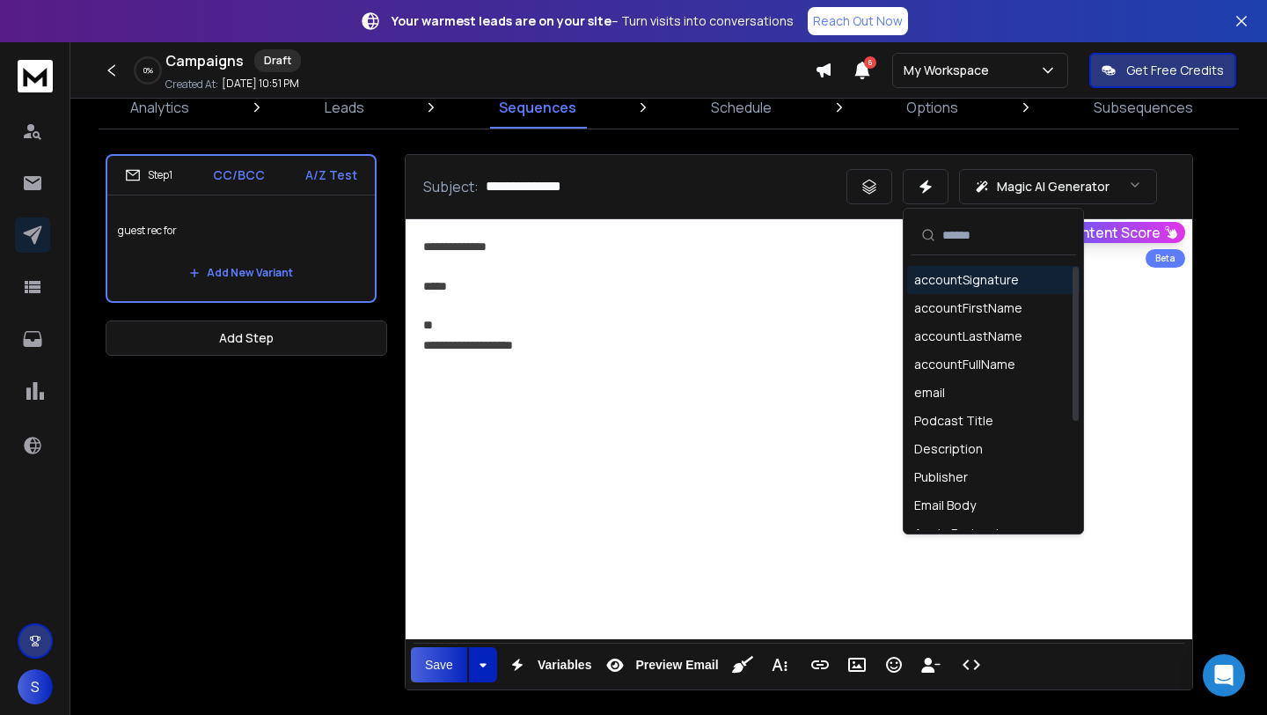
click at [959, 280] on div "accountSignature" at bounding box center [967, 280] width 105 height 18
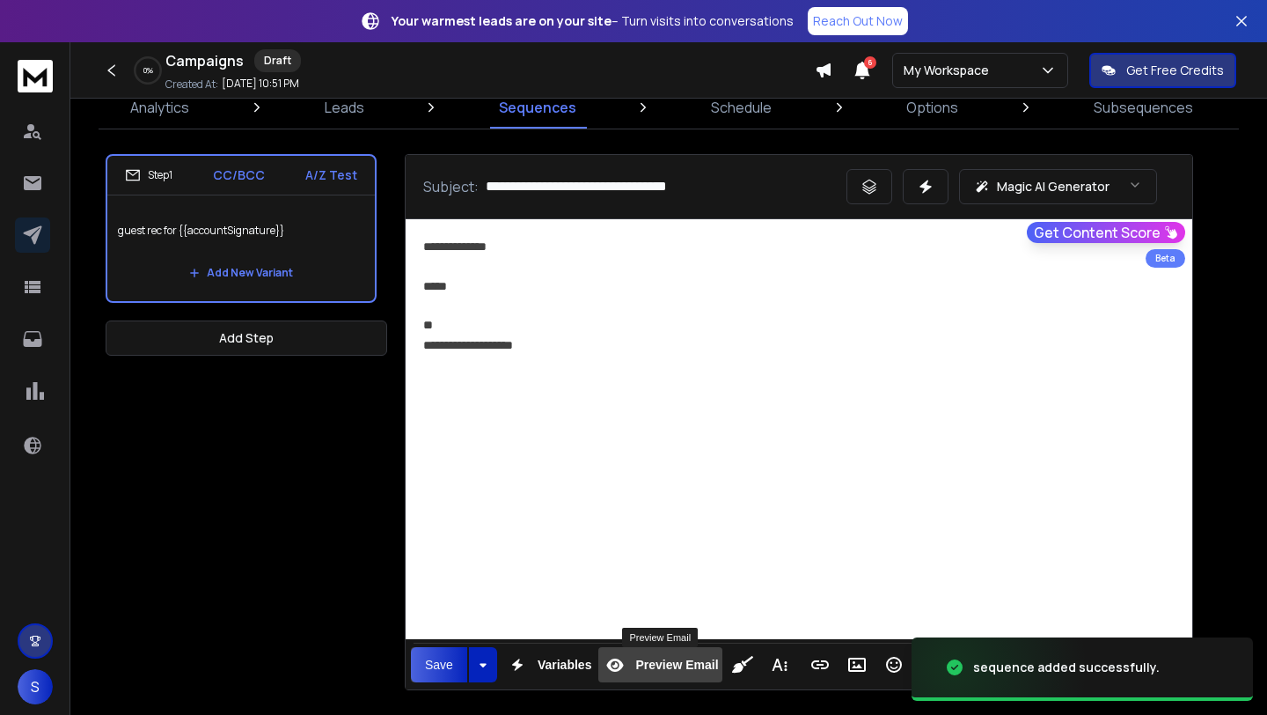
click at [676, 662] on span "Preview Email" at bounding box center [677, 665] width 90 height 15
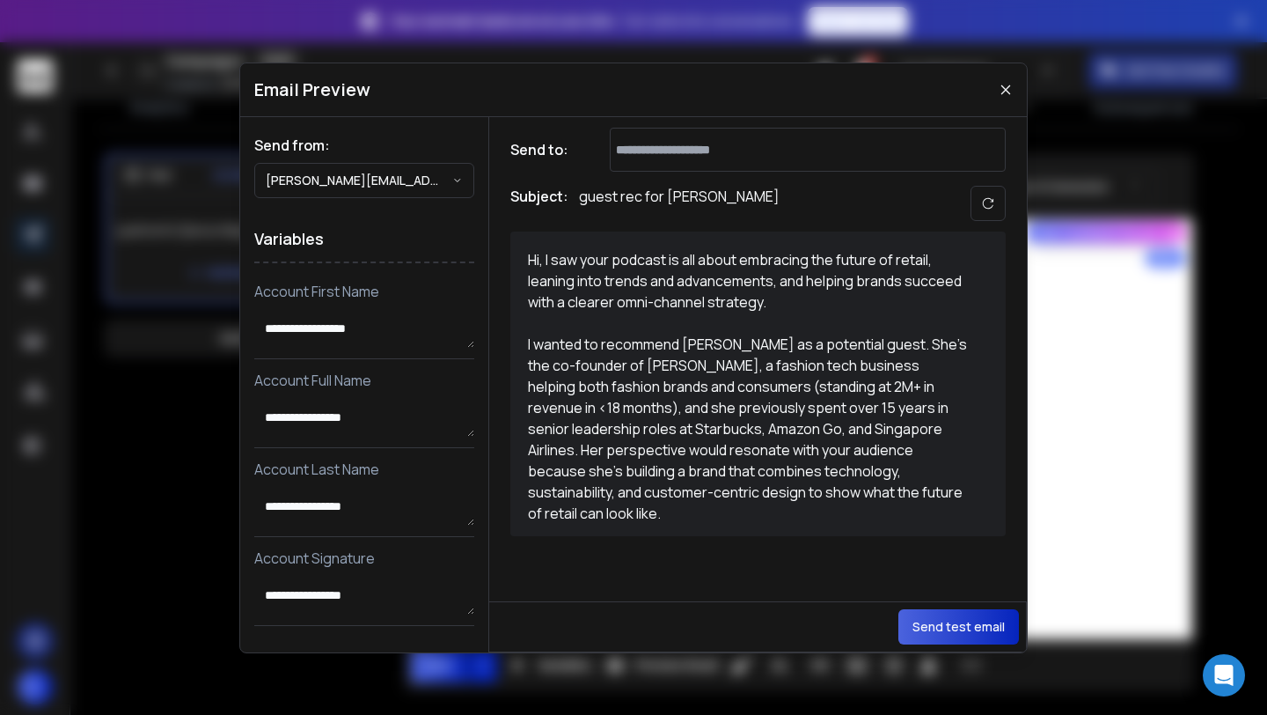
click at [1011, 83] on icon at bounding box center [1006, 90] width 14 height 14
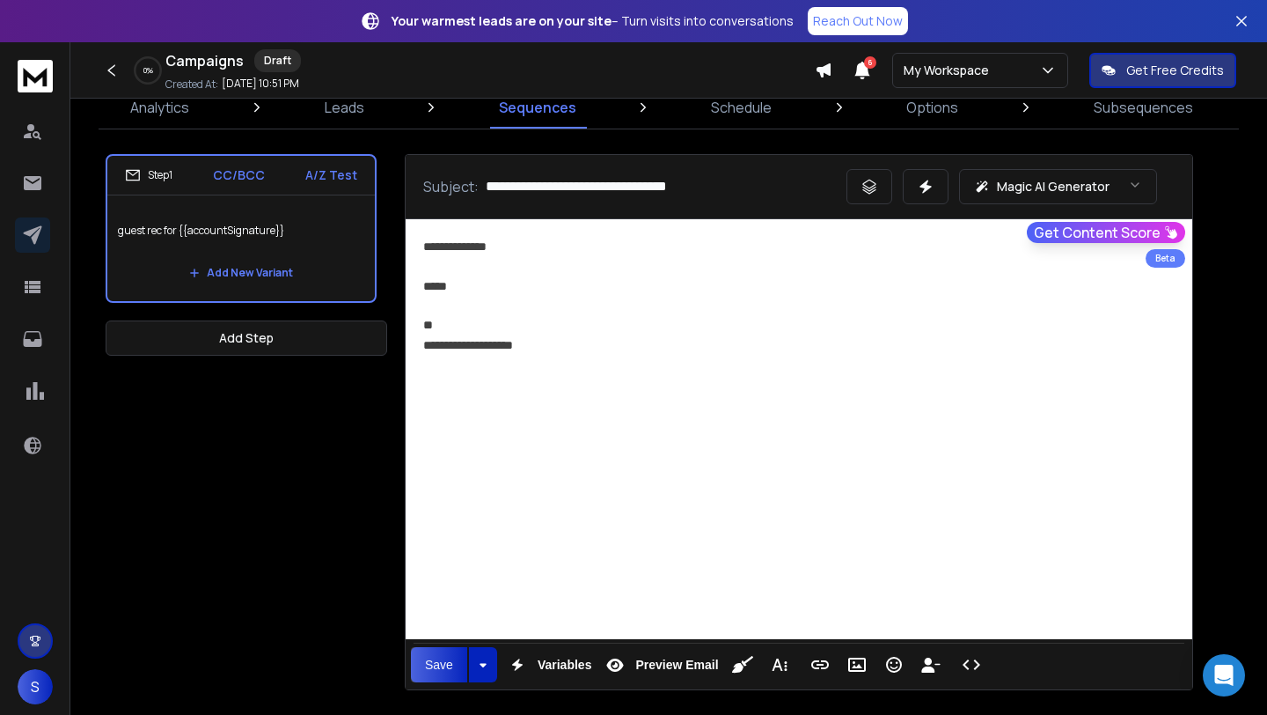
click at [737, 182] on input "**********" at bounding box center [657, 186] width 343 height 21
click at [934, 187] on button "button" at bounding box center [926, 186] width 46 height 35
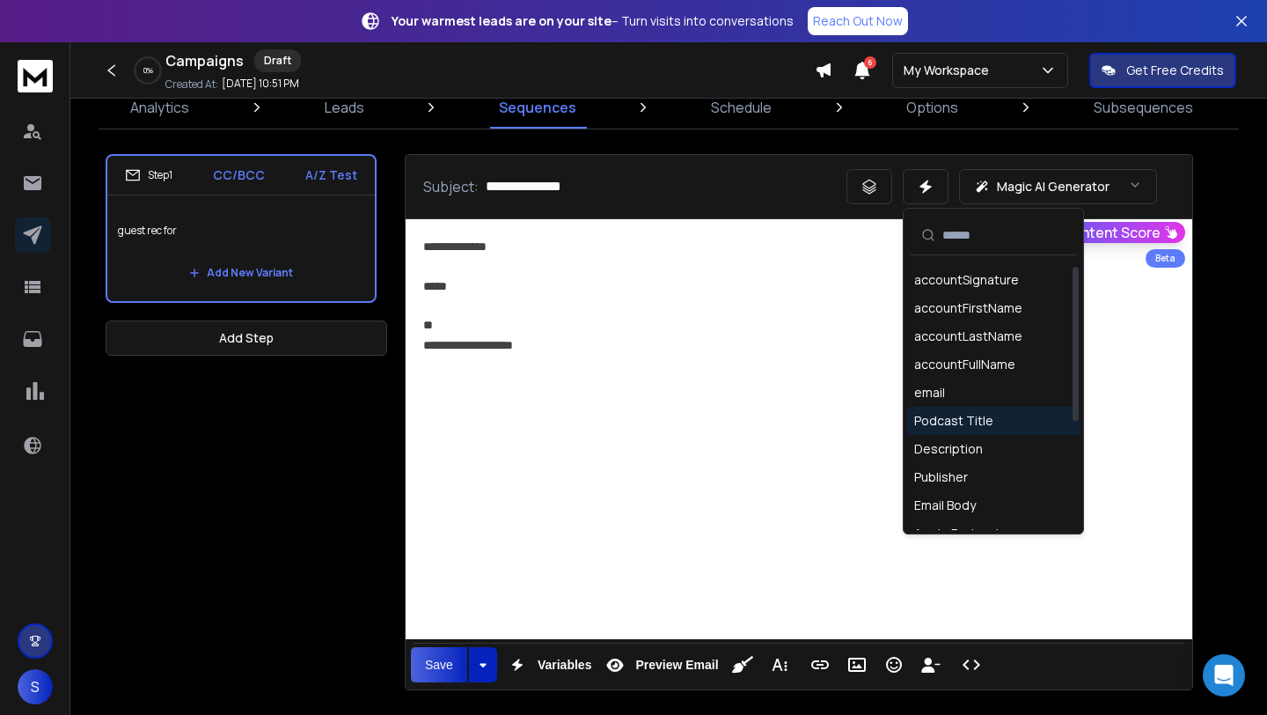
click at [946, 424] on div "Podcast Title" at bounding box center [954, 421] width 79 height 18
type input "**********"
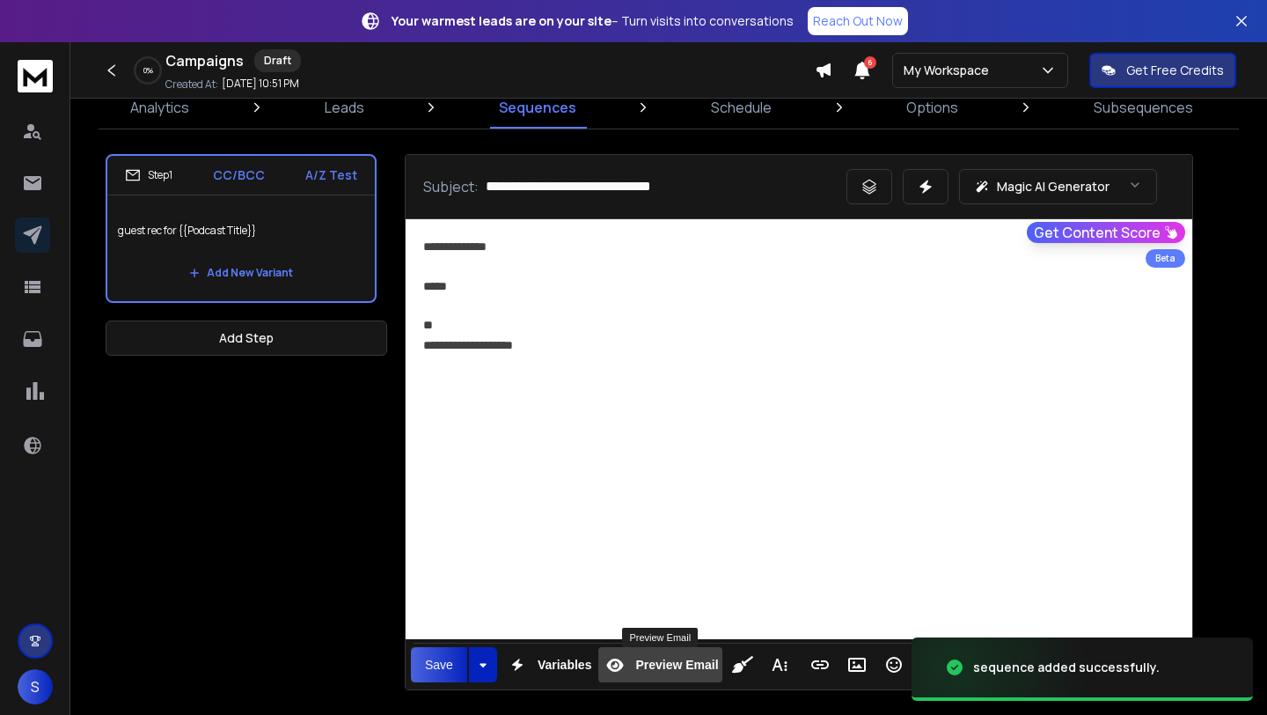
click at [706, 665] on span "Preview Email" at bounding box center [677, 665] width 90 height 15
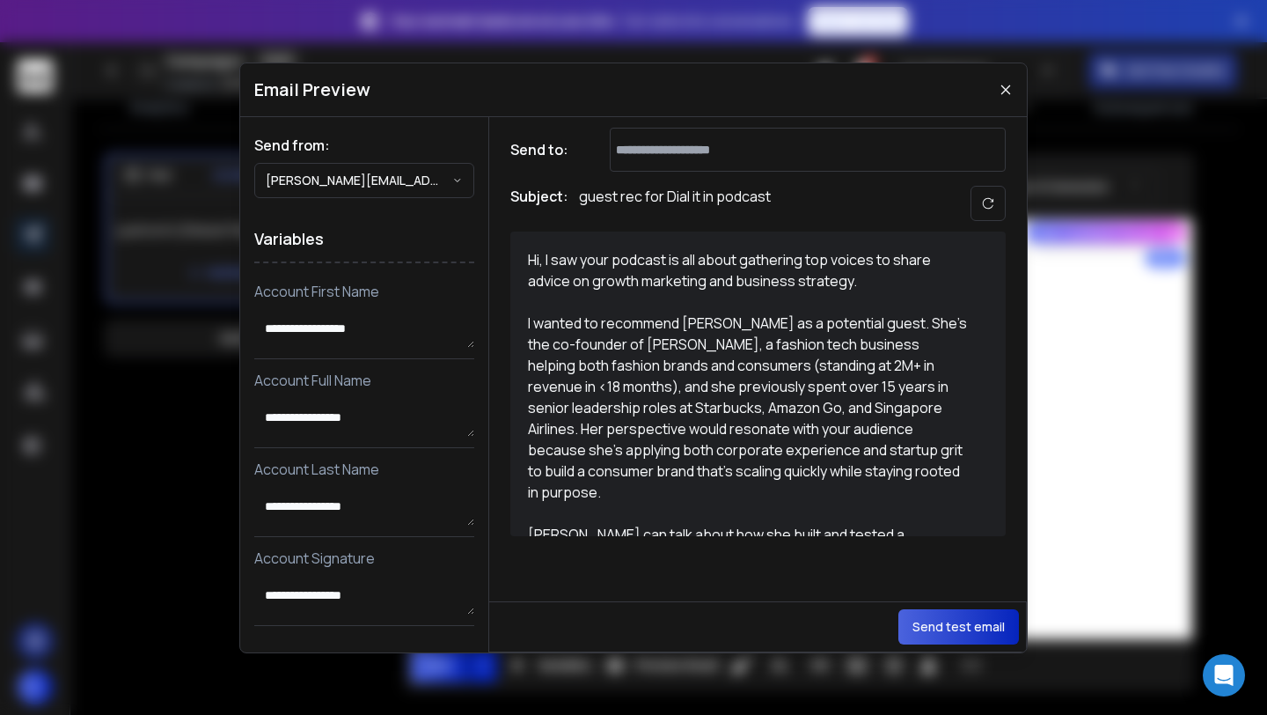
scroll to position [220, 0]
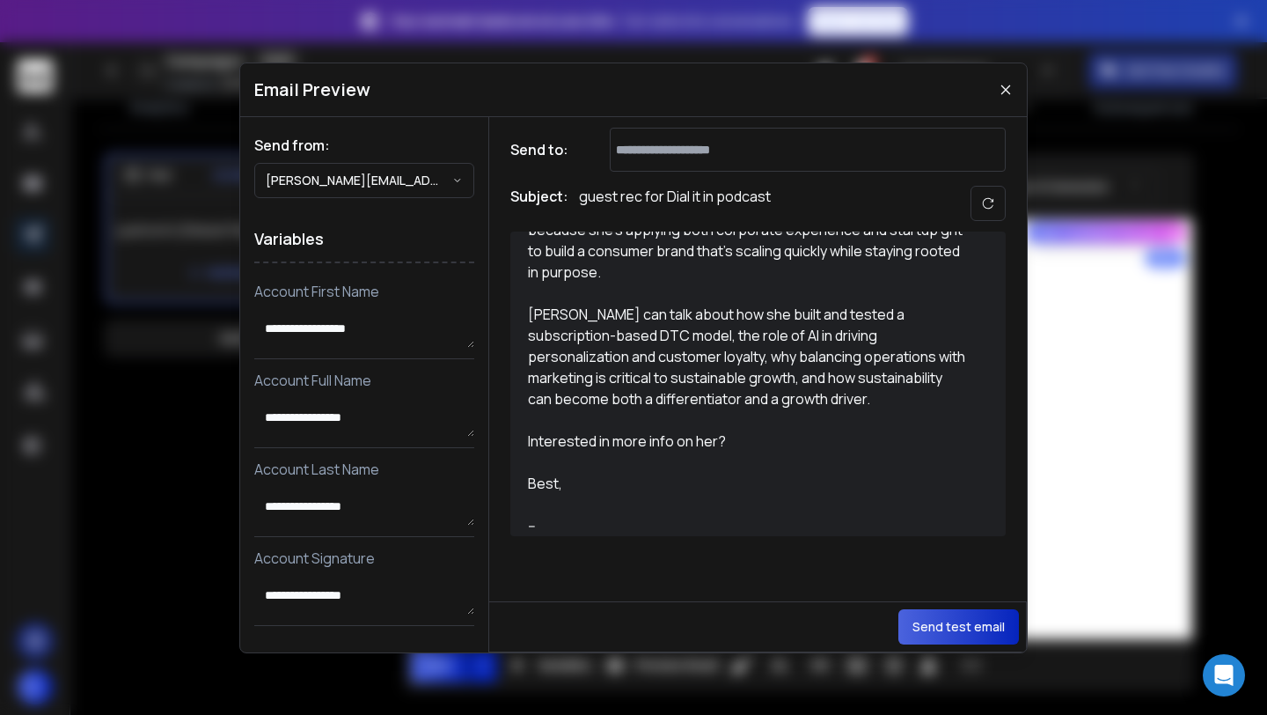
click at [1010, 92] on icon at bounding box center [1006, 90] width 14 height 14
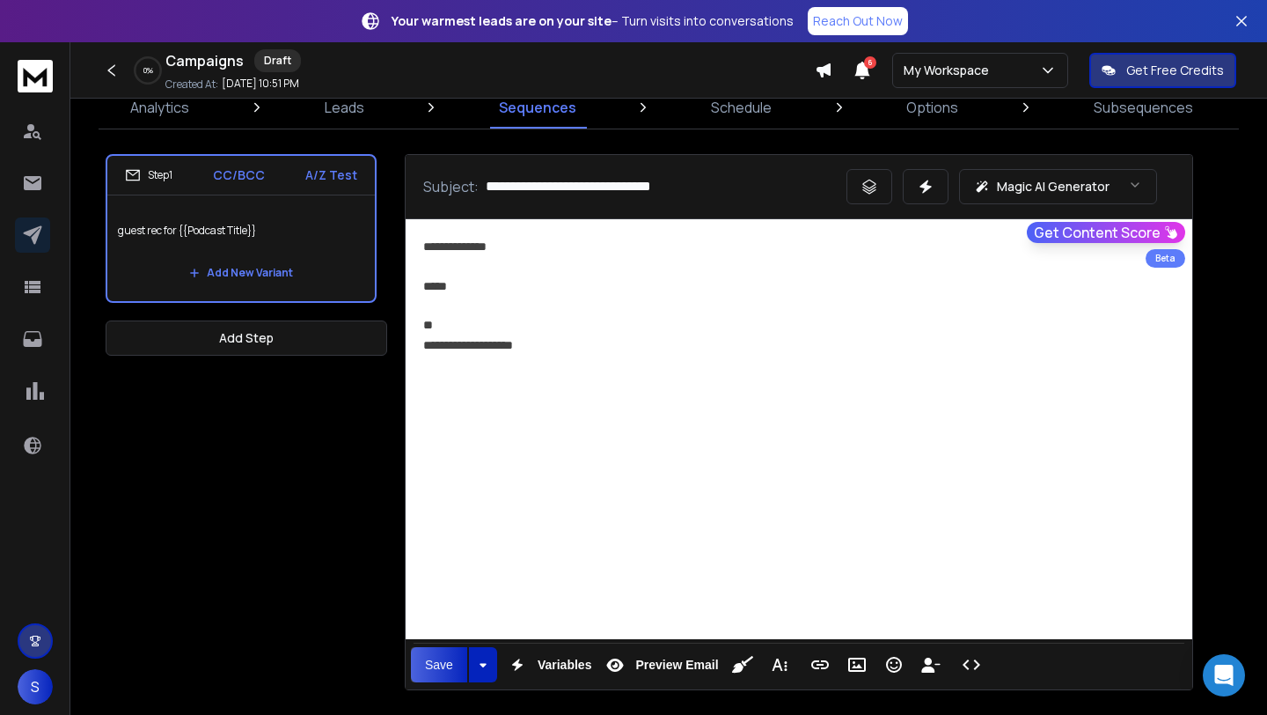
click at [242, 415] on div "Step 1 CC/BCC A/Z Test guest rec for {{Podcast Title}} Add New Variant Add Step" at bounding box center [247, 422] width 282 height 536
click at [260, 332] on button "Add Step" at bounding box center [247, 337] width 282 height 35
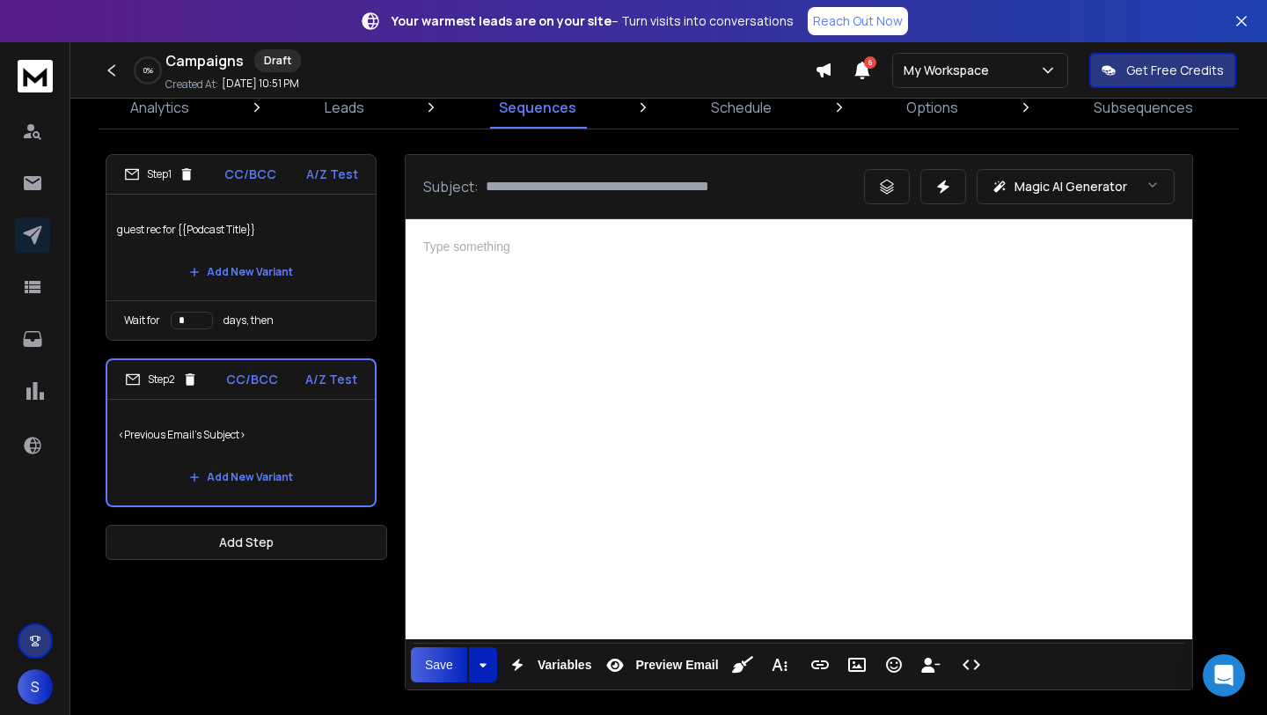
click at [599, 314] on div at bounding box center [799, 429] width 787 height 420
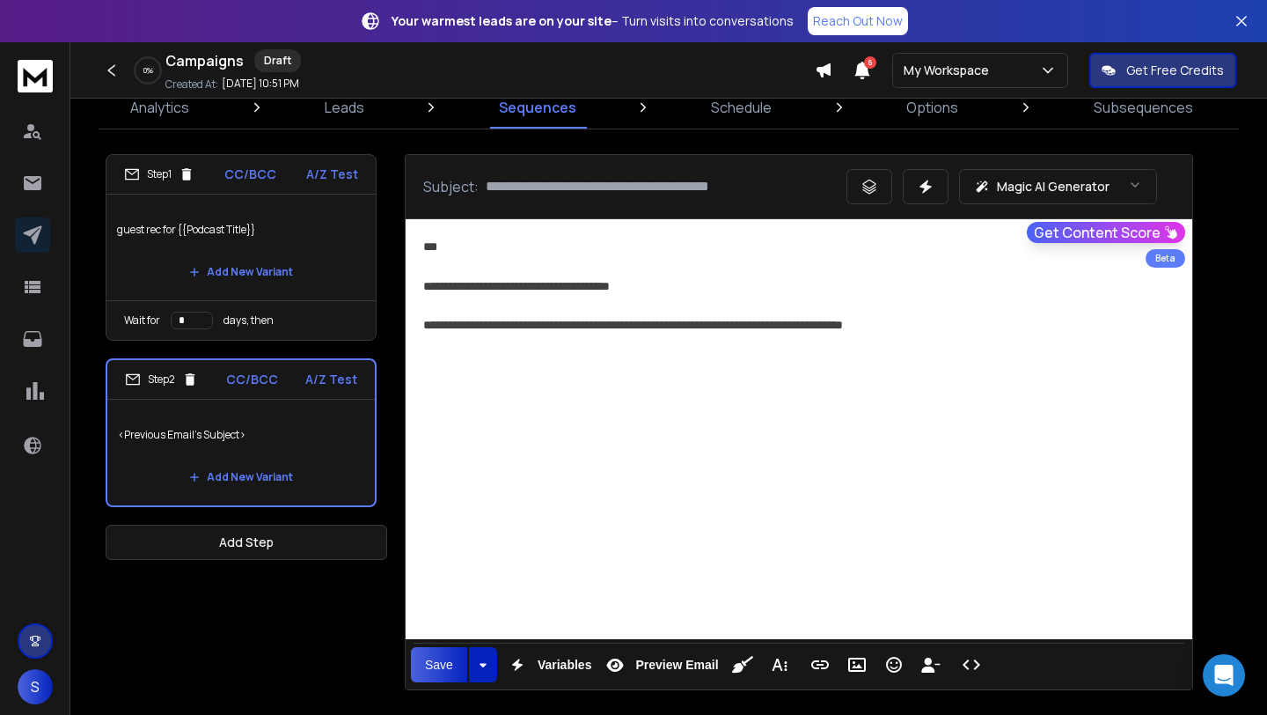
click at [884, 327] on div "**********" at bounding box center [799, 324] width 752 height 19
click at [976, 357] on div at bounding box center [799, 364] width 752 height 19
click at [876, 325] on div "**********" at bounding box center [799, 324] width 752 height 19
click at [981, 325] on div "**********" at bounding box center [799, 324] width 752 height 19
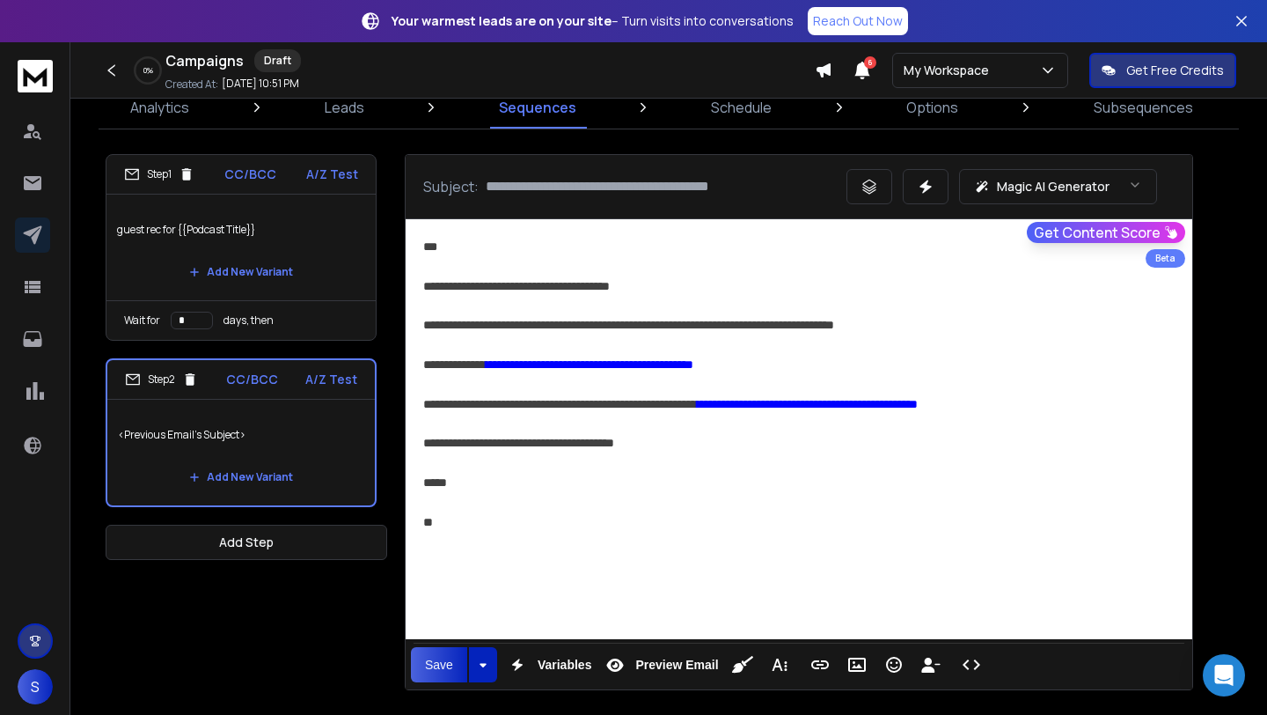
click at [518, 684] on div "Save Save Save as Template Variables Insert Variable Preview Email Preview Emai…" at bounding box center [603, 664] width 389 height 42
click at [520, 658] on icon "button" at bounding box center [517, 665] width 21 height 14
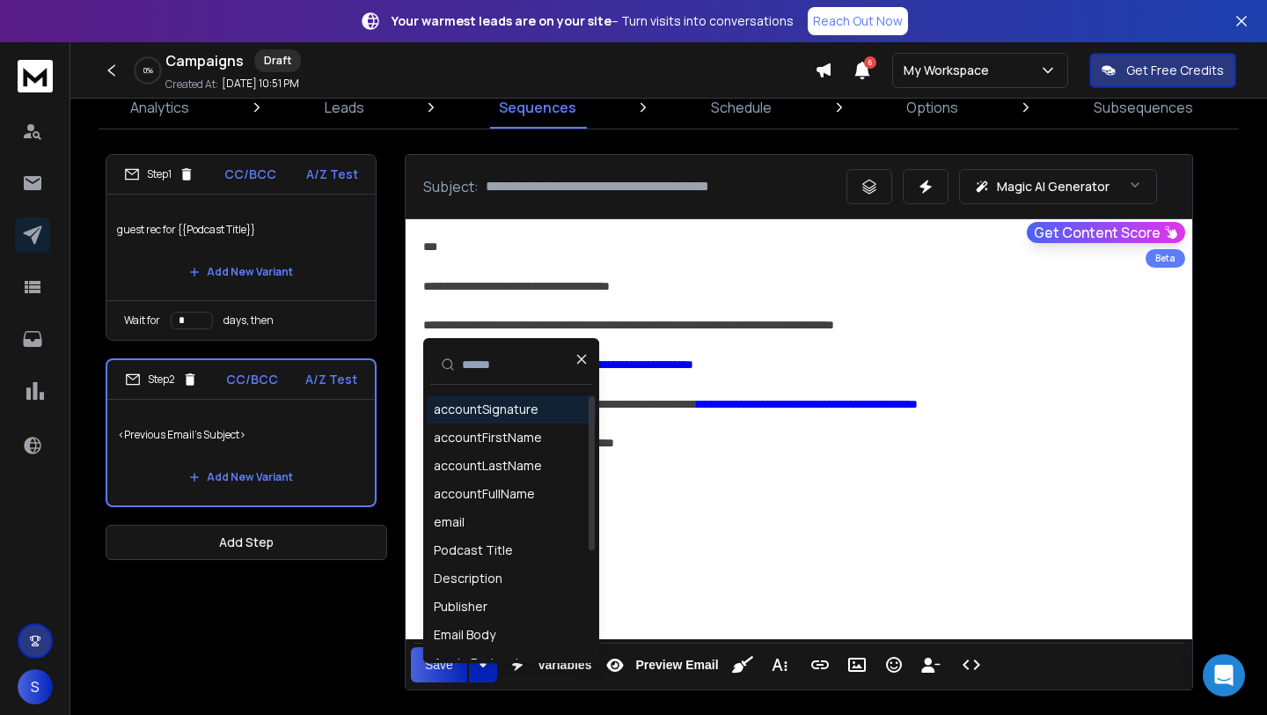
click at [510, 417] on div "accountSignature" at bounding box center [486, 409] width 105 height 18
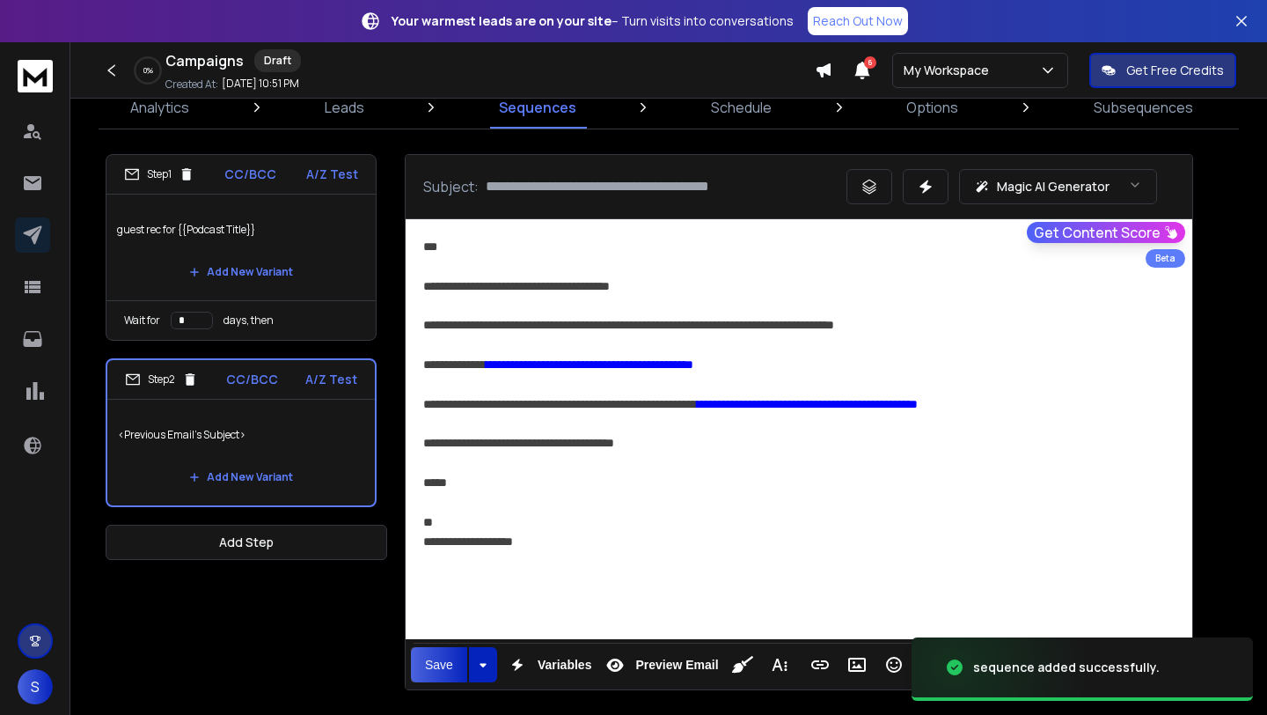
click at [353, 584] on div "Step 1 CC/BCC A/Z Test guest rec for {{Podcast Title}} Add New Variant Wait for…" at bounding box center [247, 422] width 282 height 536
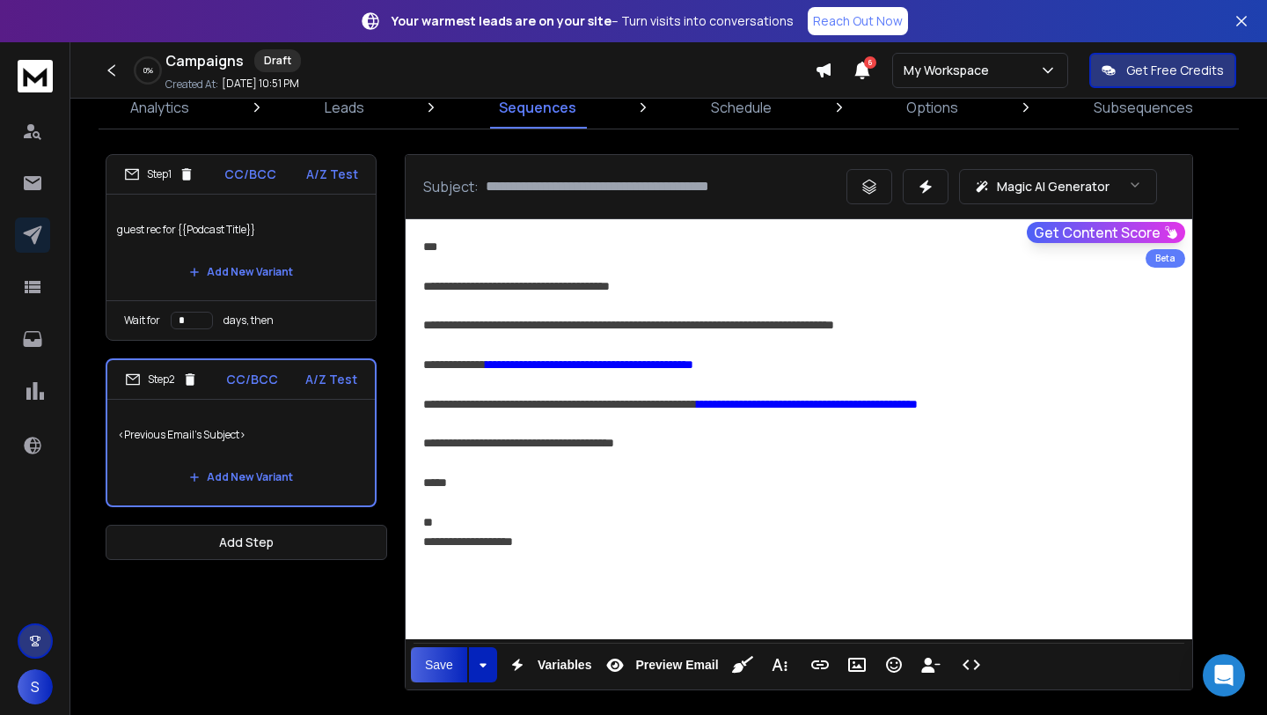
click at [533, 474] on div "*****" at bounding box center [799, 482] width 752 height 19
click at [258, 644] on div "Step 1 CC/BCC A/Z Test guest rec for {{Podcast Title}} Add New Variant Wait for…" at bounding box center [247, 422] width 282 height 536
click at [323, 257] on div "Add New Variant" at bounding box center [241, 271] width 248 height 35
type input "**********"
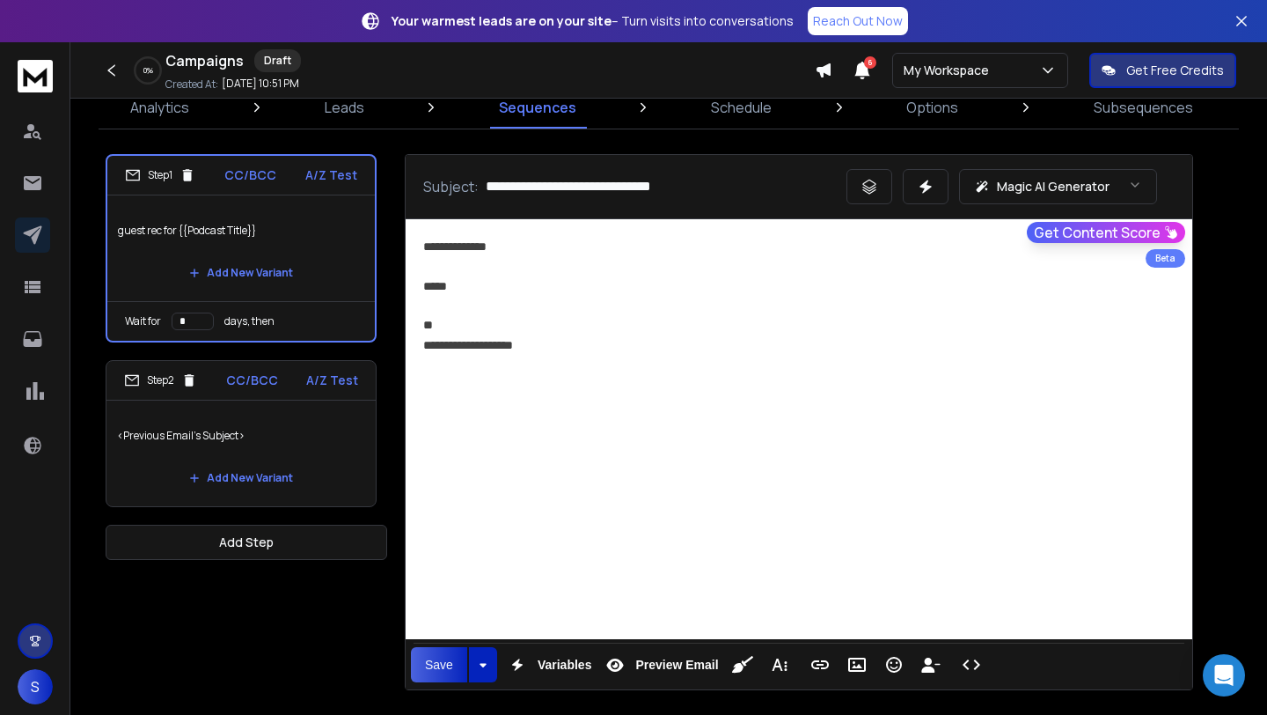
click at [197, 325] on input "*" at bounding box center [193, 321] width 42 height 18
type input "*"
click at [742, 119] on link "Schedule" at bounding box center [742, 107] width 82 height 42
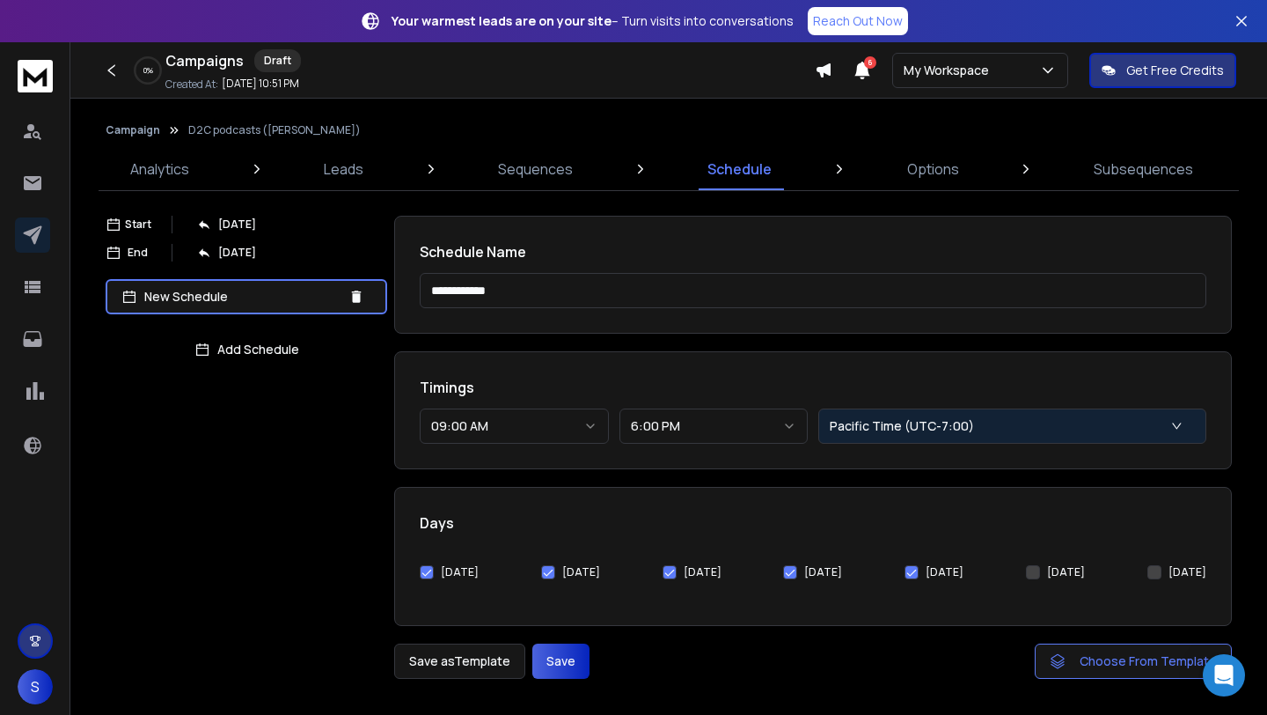
click at [906, 425] on p "Pacific Time (UTC-7:00)" at bounding box center [905, 426] width 151 height 18
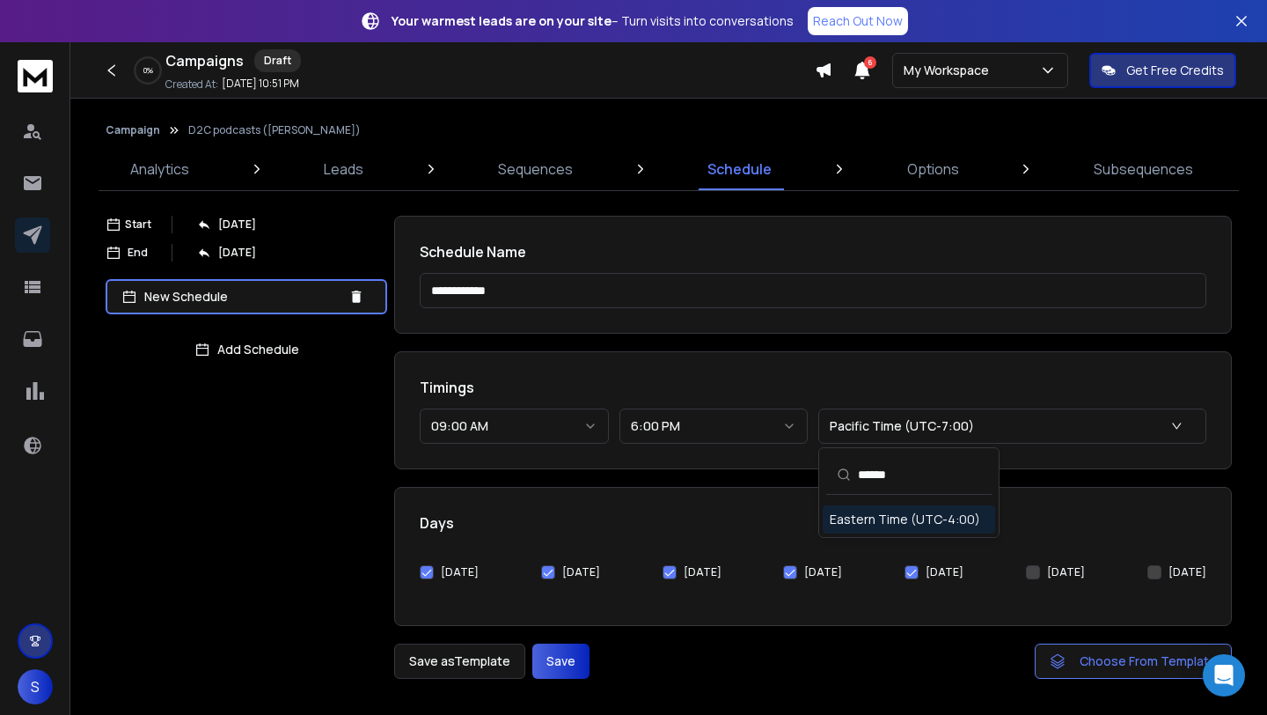
type input "******"
click at [900, 513] on div "Eastern Time (UTC-4:00)" at bounding box center [905, 520] width 151 height 18
click at [576, 647] on button "Save" at bounding box center [561, 660] width 57 height 35
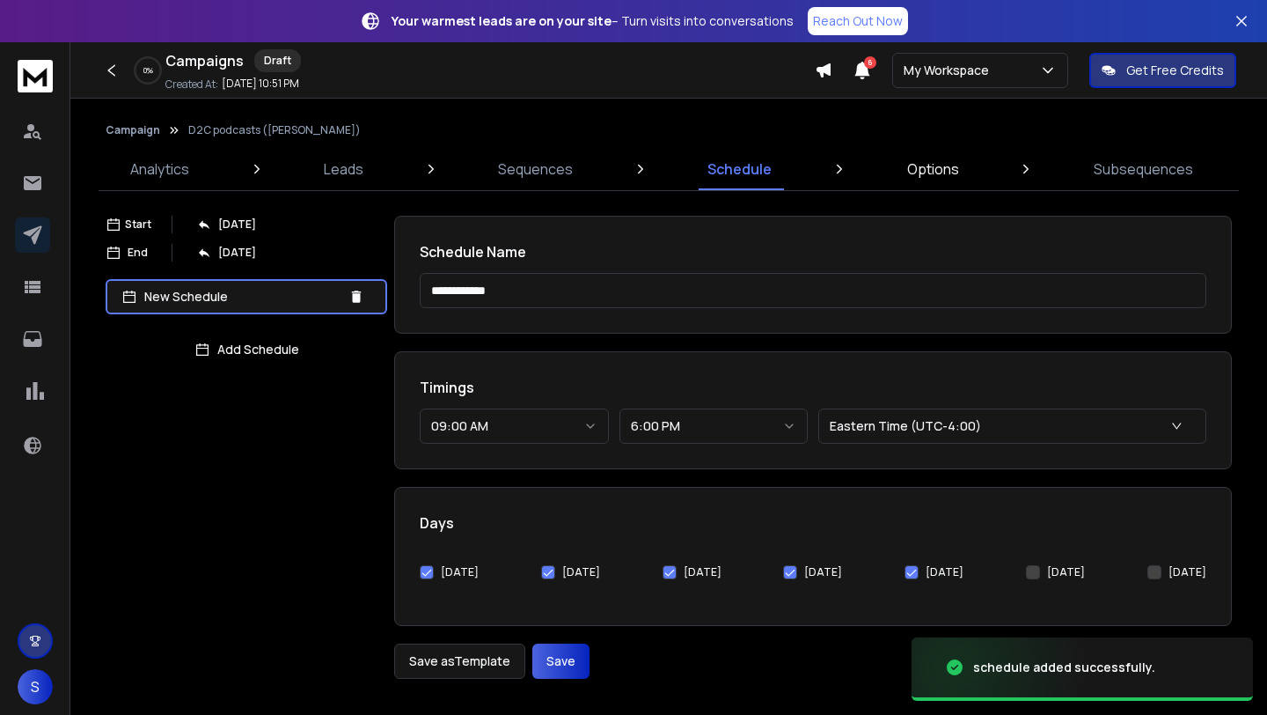
click at [914, 161] on p "Options" at bounding box center [933, 168] width 52 height 21
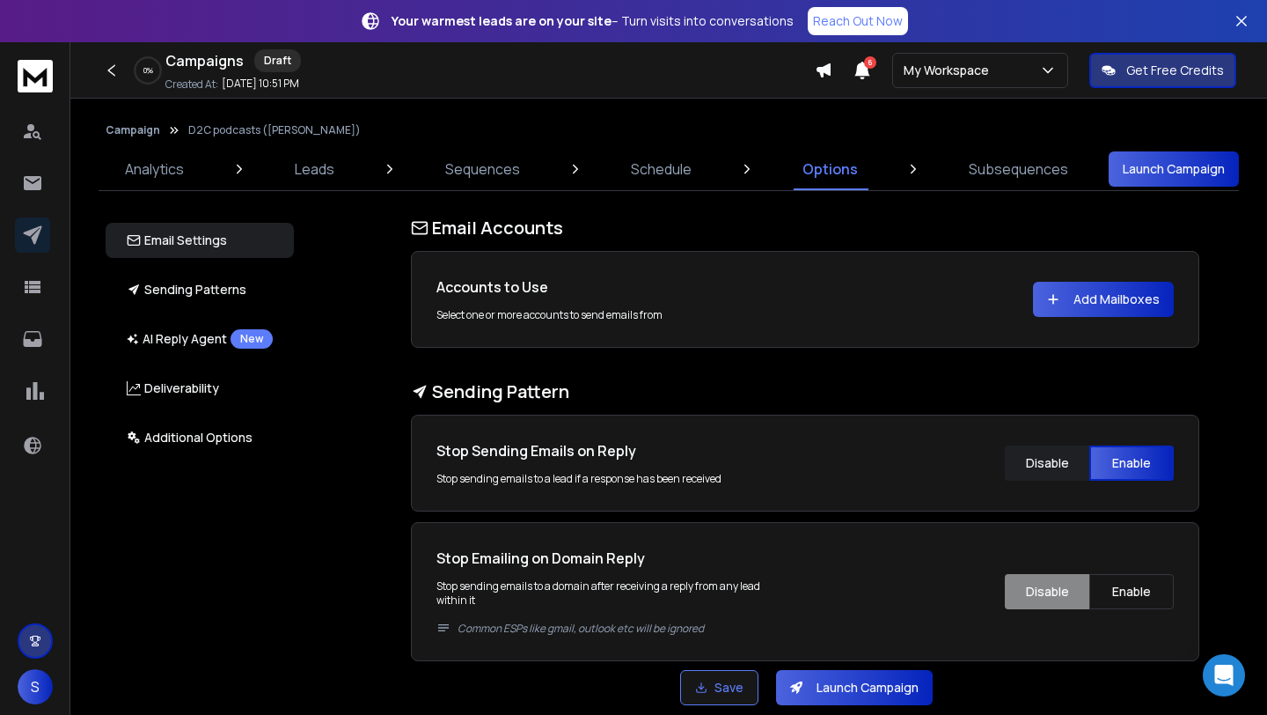
click at [1113, 304] on button "Add Mailboxes" at bounding box center [1103, 299] width 141 height 35
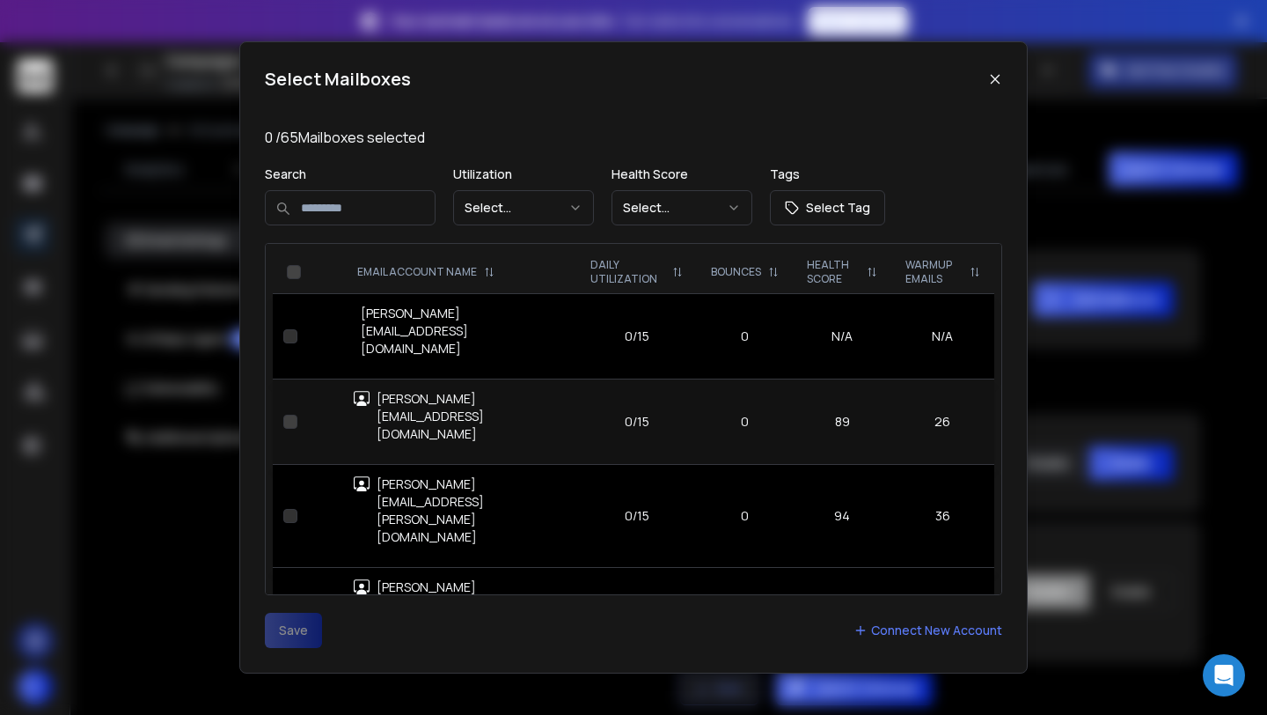
click at [290, 415] on button "button" at bounding box center [290, 422] width 14 height 14
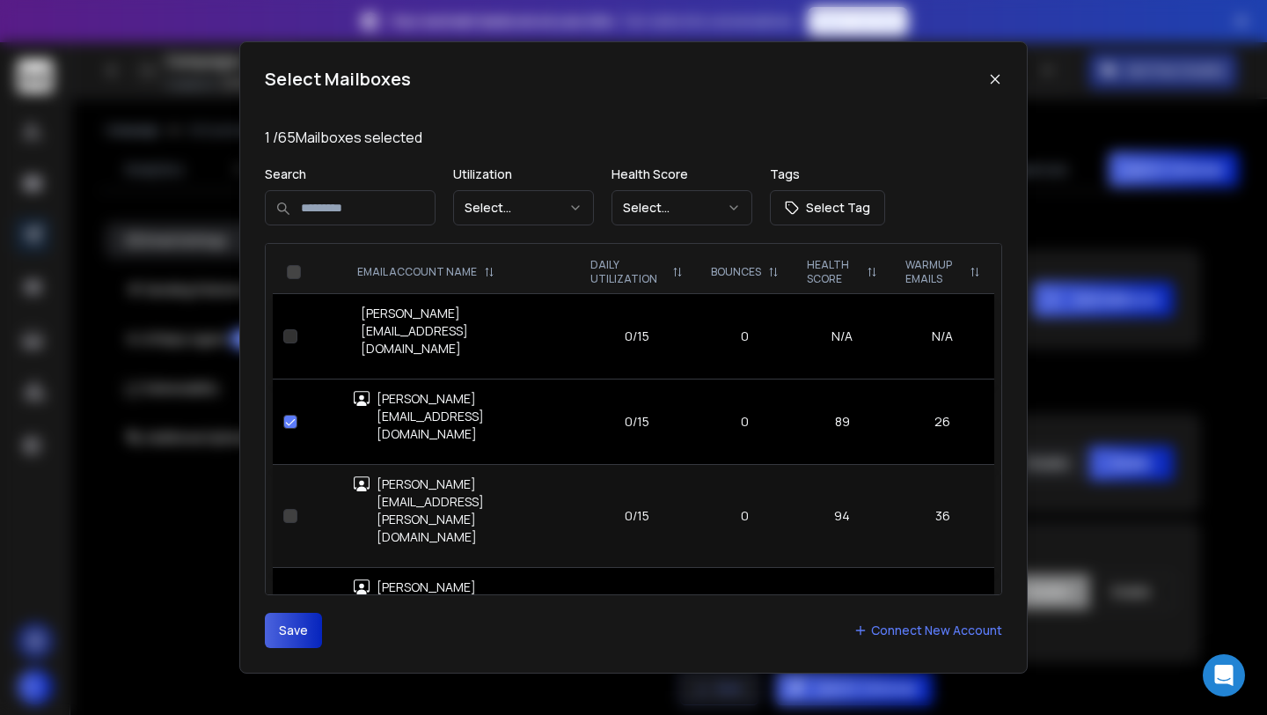
click at [287, 509] on button "button" at bounding box center [290, 516] width 14 height 14
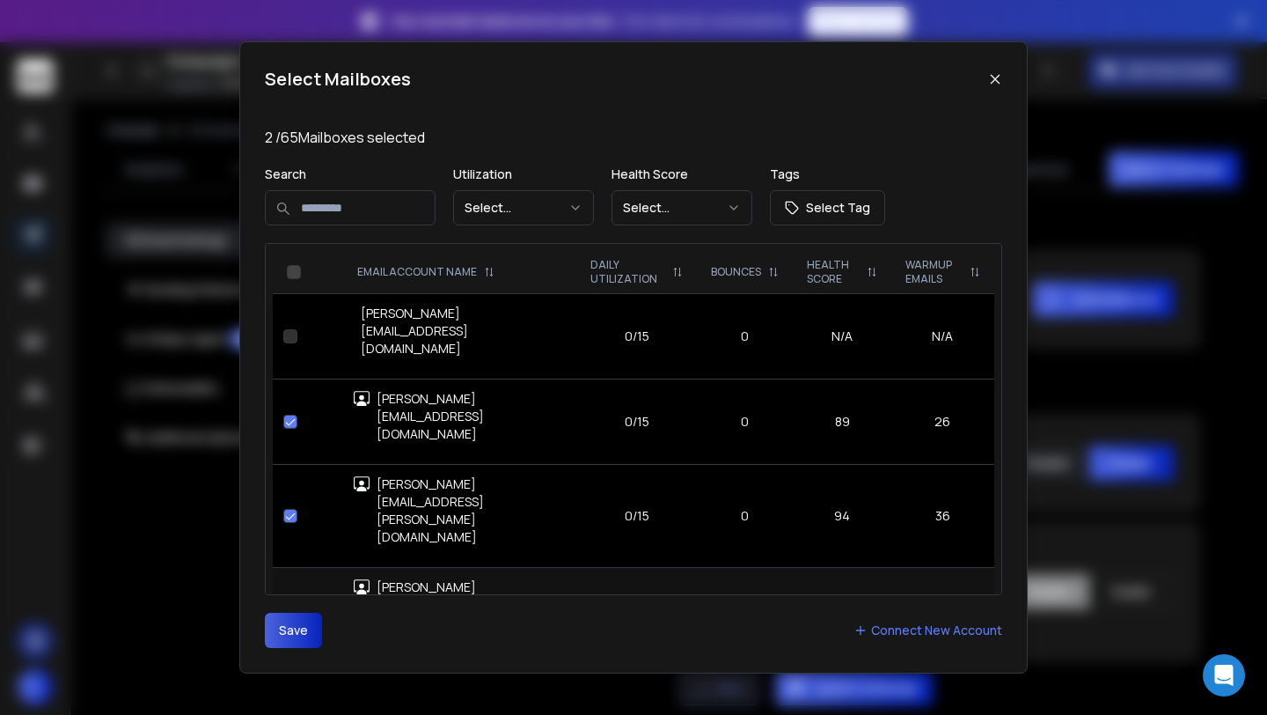
click at [290, 603] on button "button" at bounding box center [290, 610] width 14 height 14
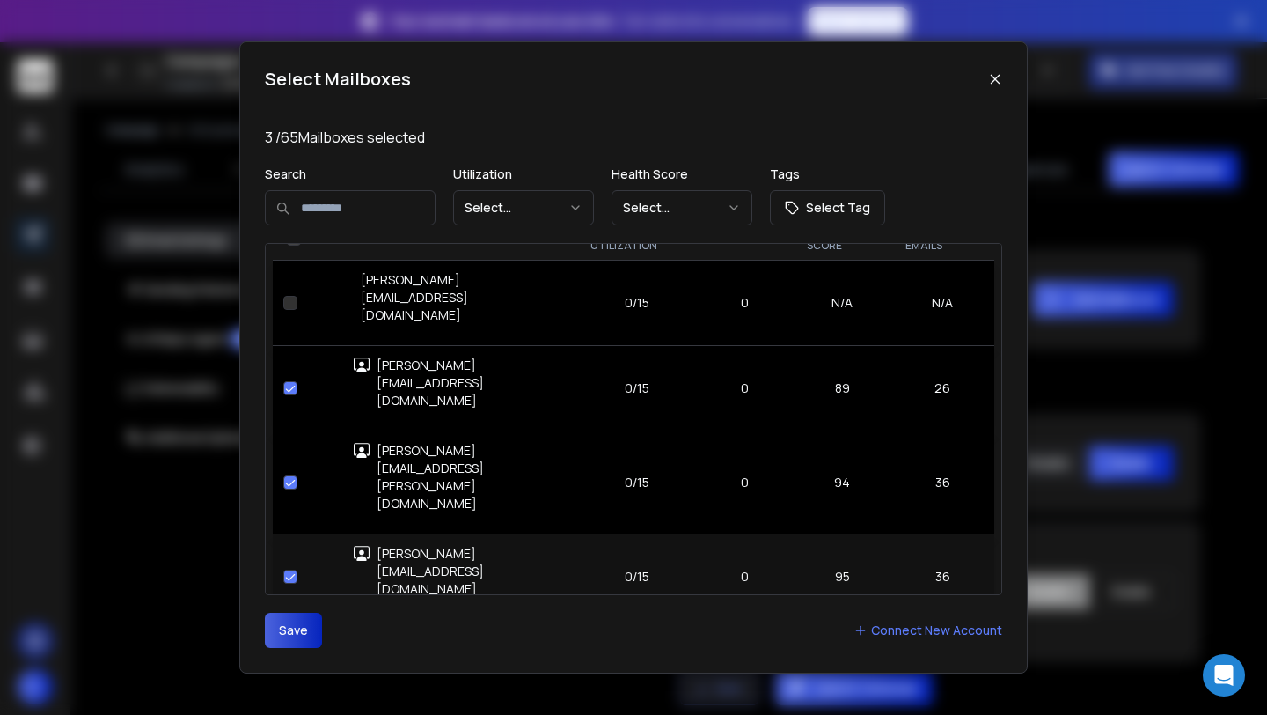
click at [290, 619] on td at bounding box center [308, 670] width 70 height 103
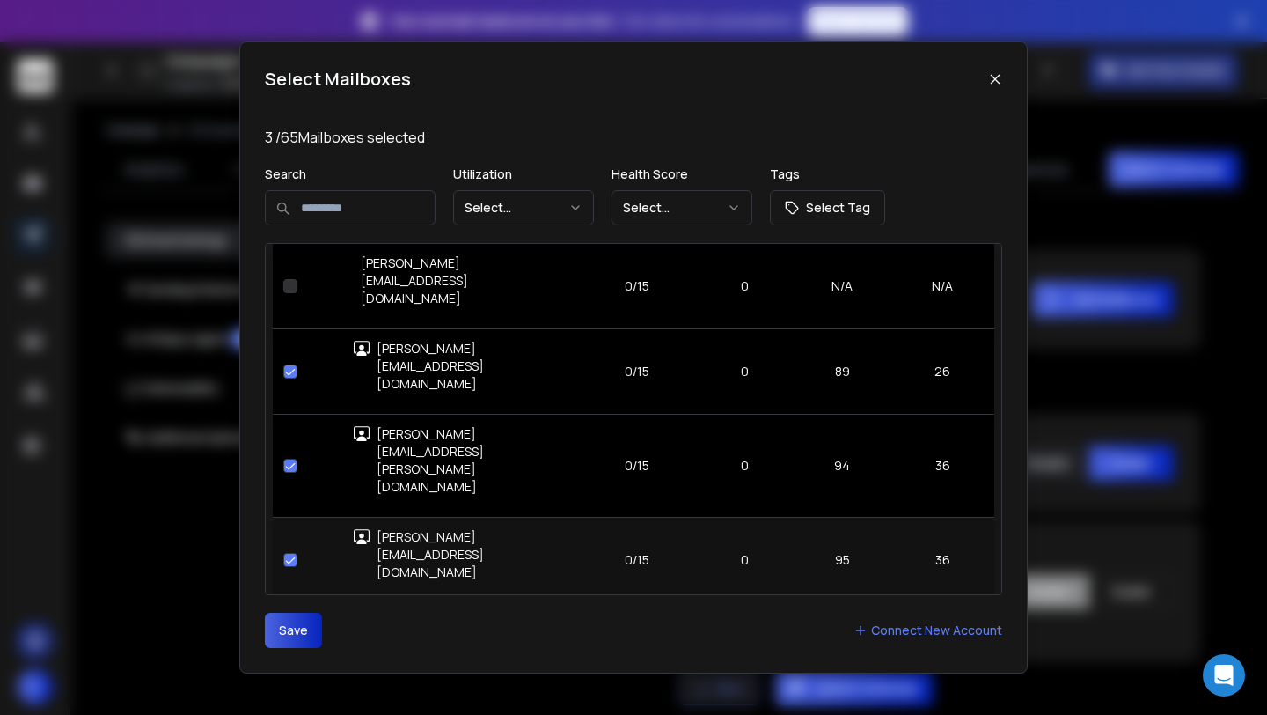
click at [290, 647] on button "button" at bounding box center [290, 654] width 14 height 14
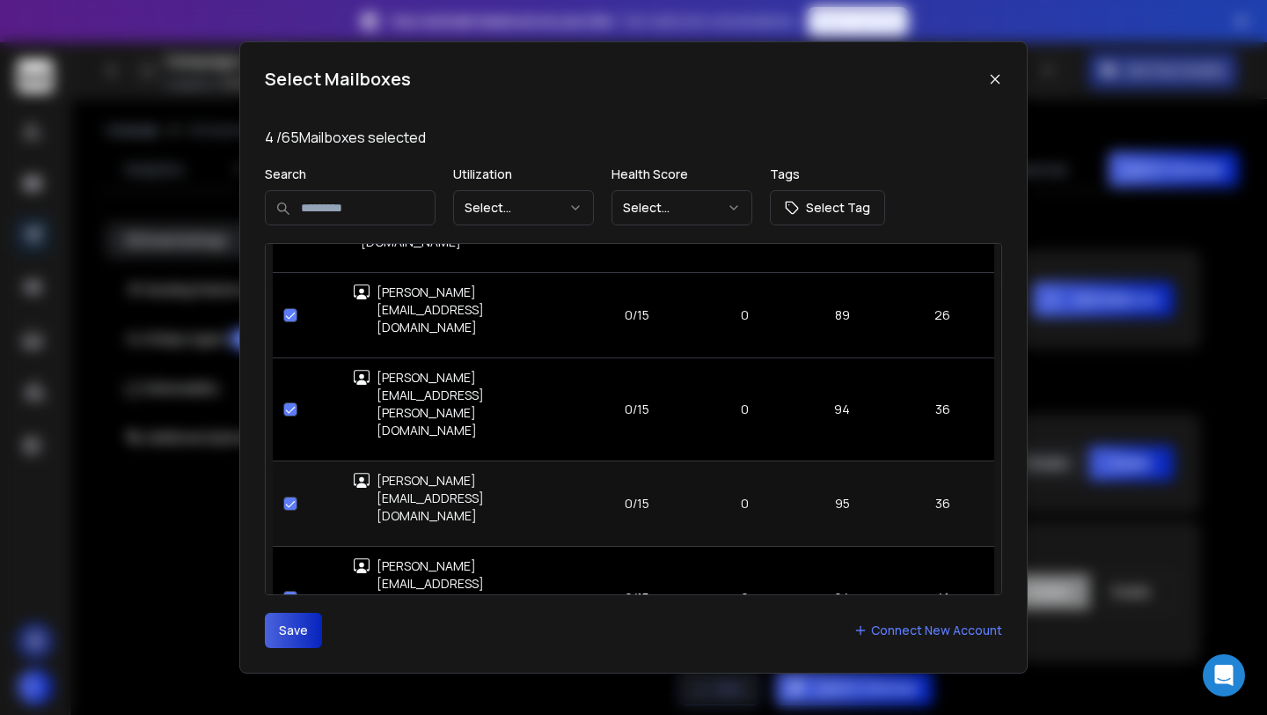
click at [290, 685] on button "button" at bounding box center [290, 692] width 14 height 14
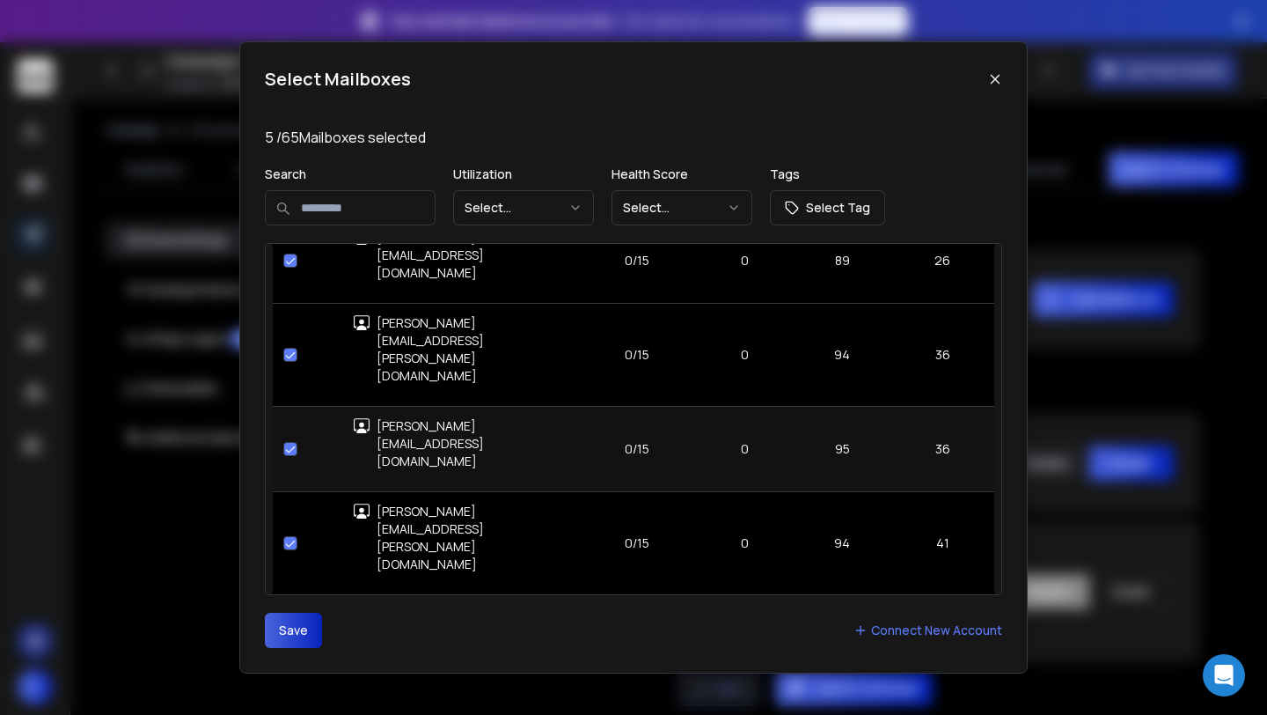
click at [290, 680] on td at bounding box center [308, 729] width 70 height 99
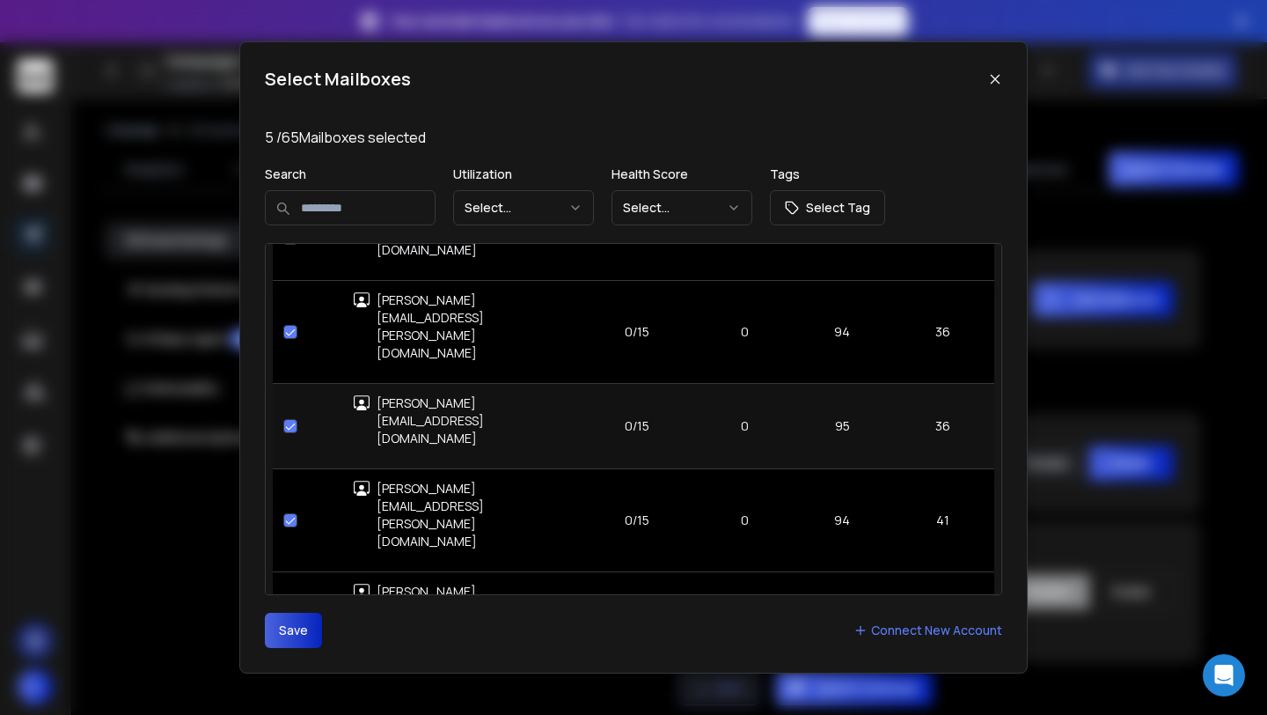
scroll to position [185, 0]
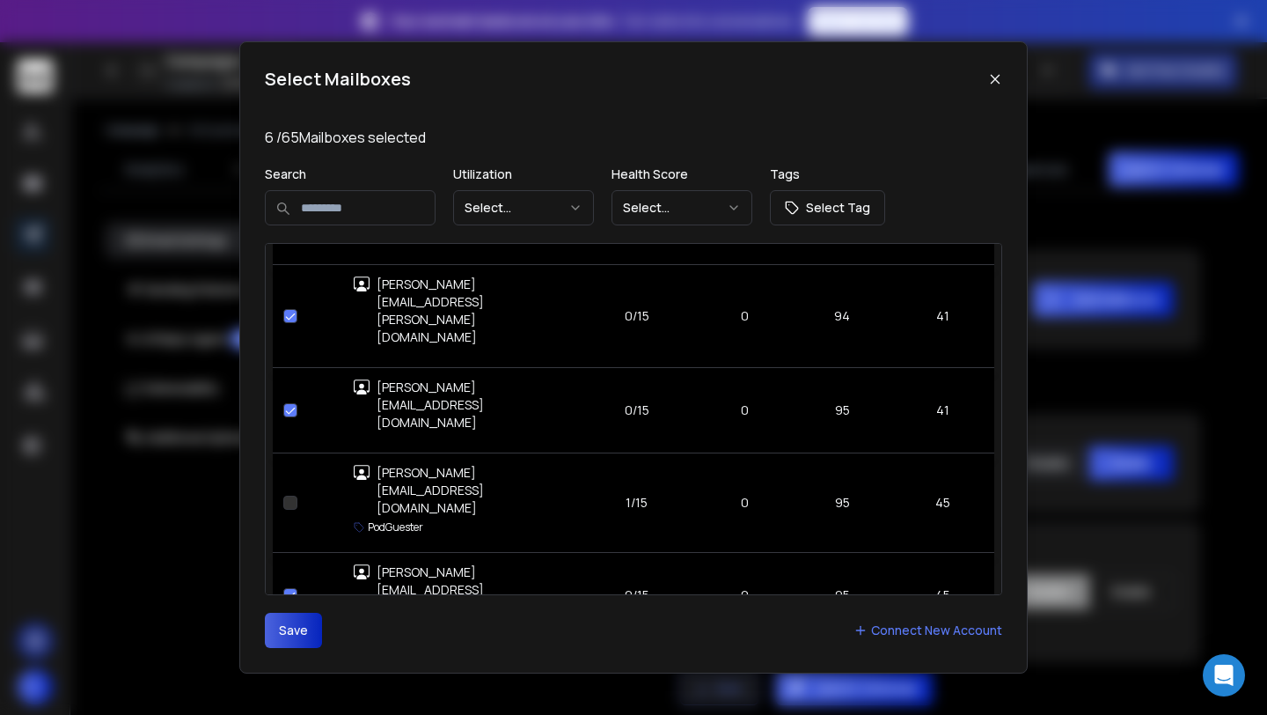
scroll to position [415, 0]
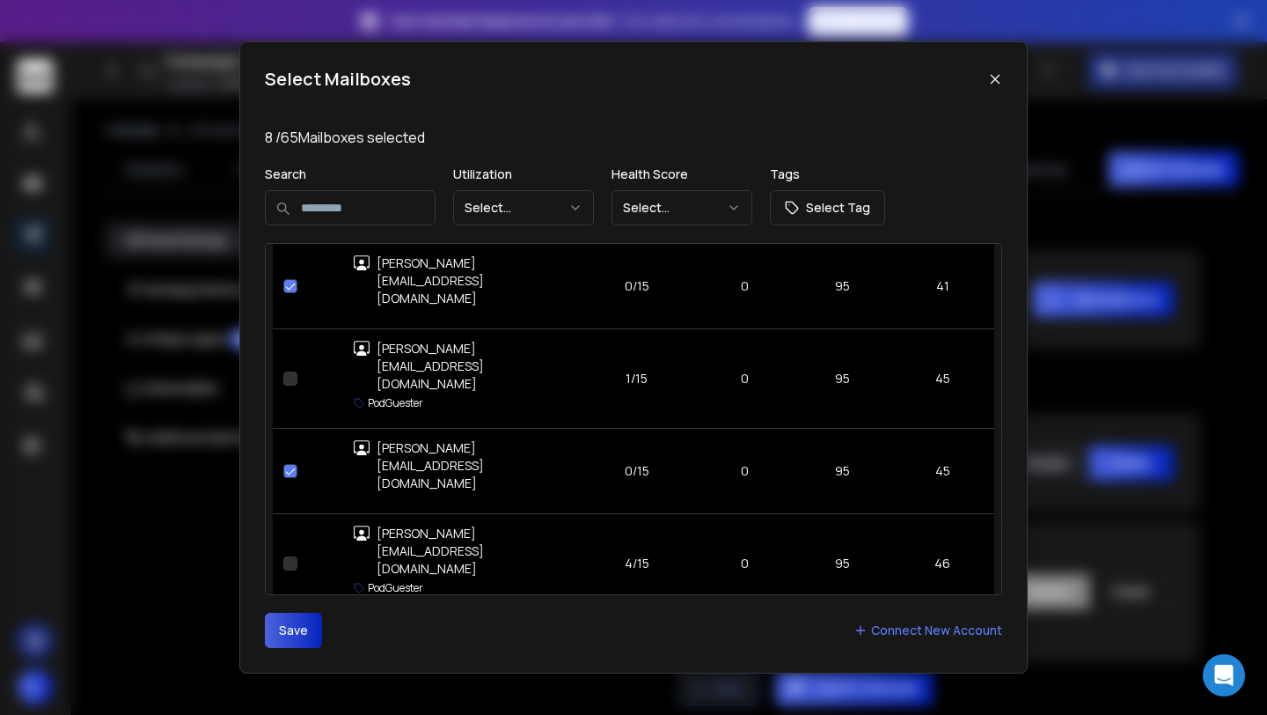
scroll to position [547, 0]
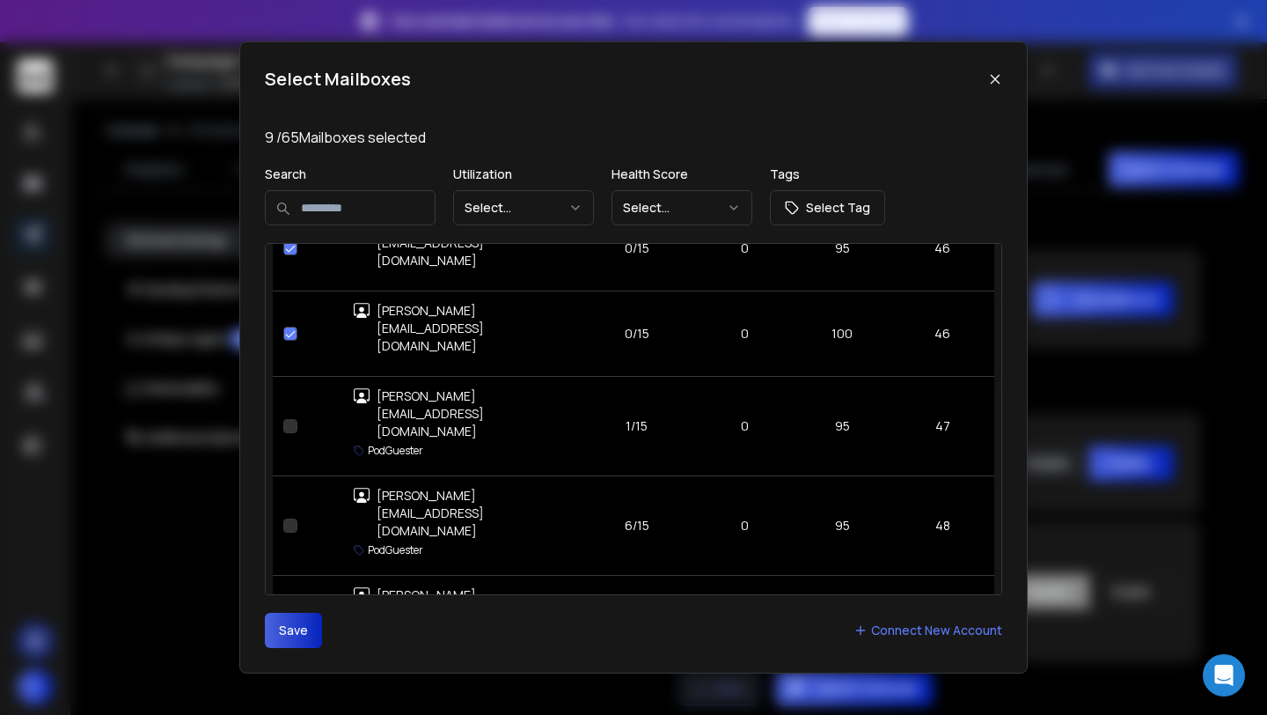
scroll to position [1122, 0]
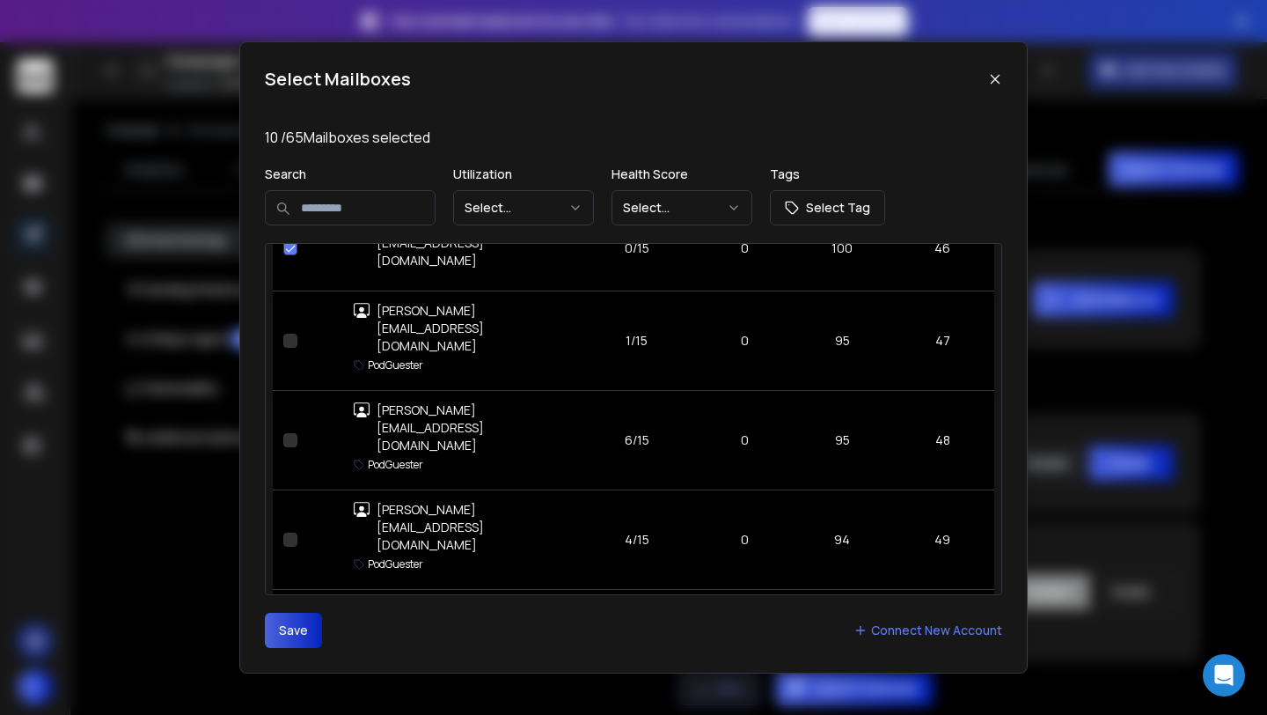
scroll to position [1260, 0]
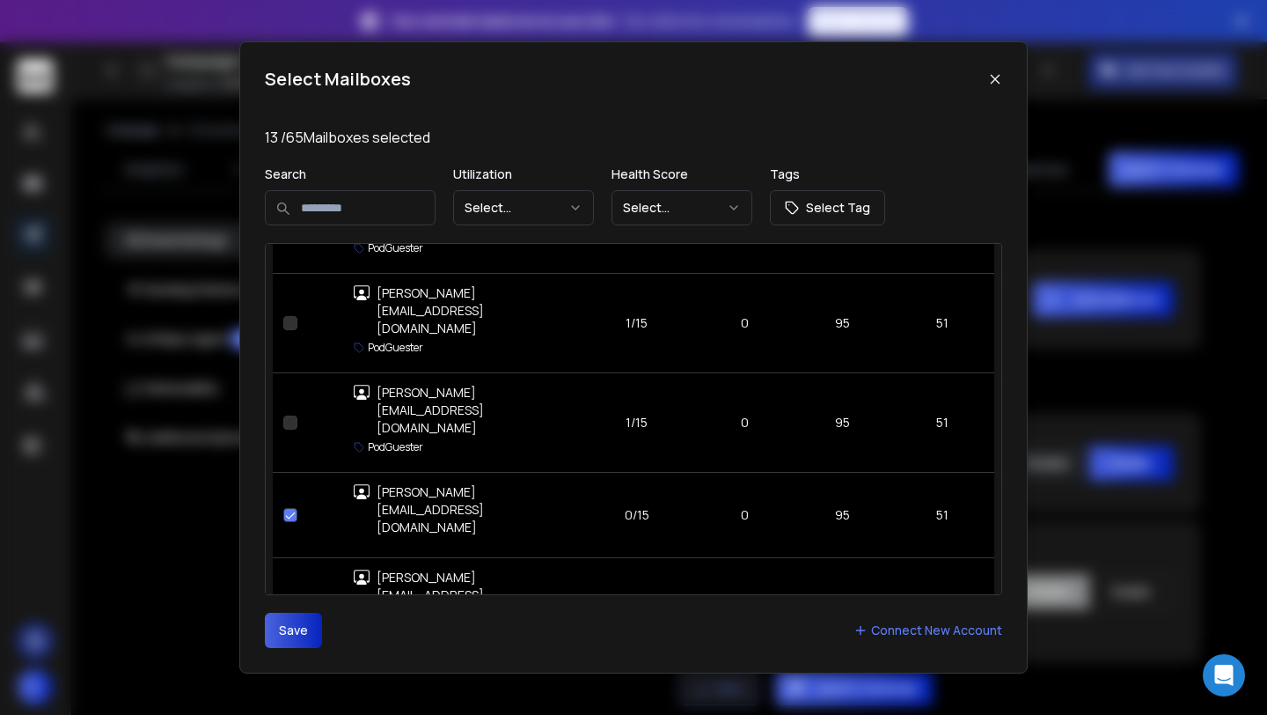
scroll to position [1776, 0]
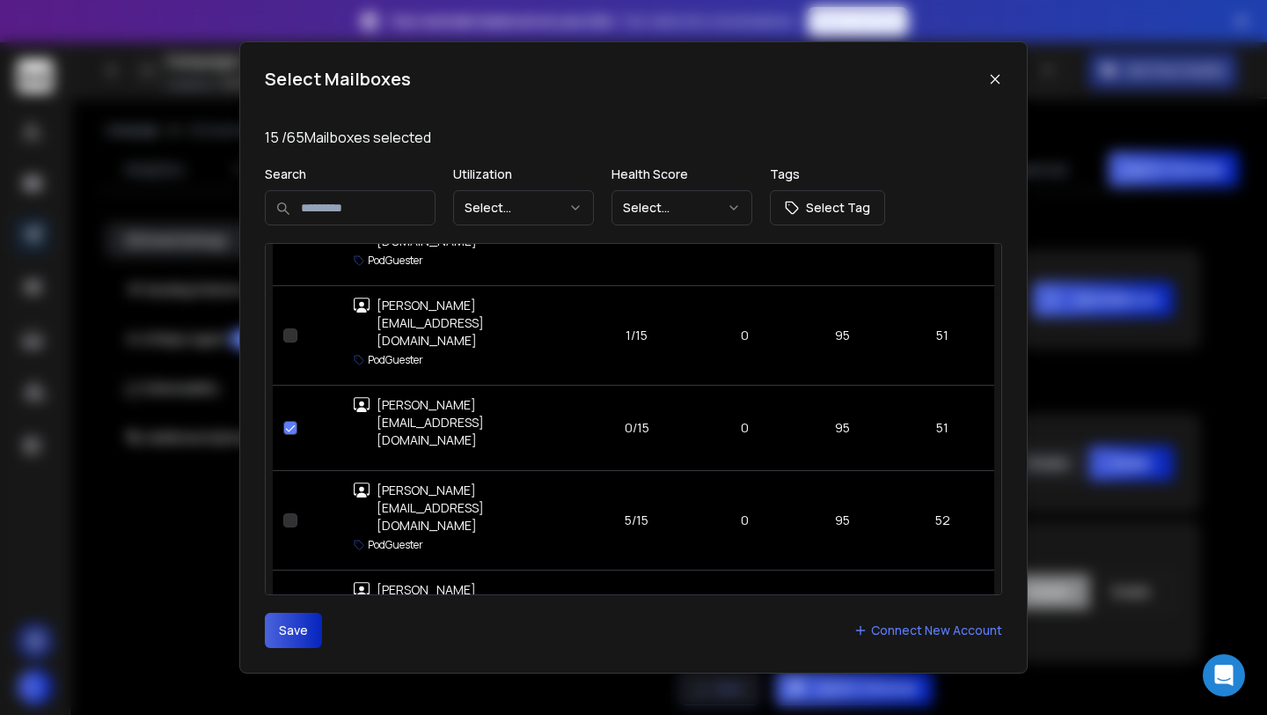
scroll to position [1945, 0]
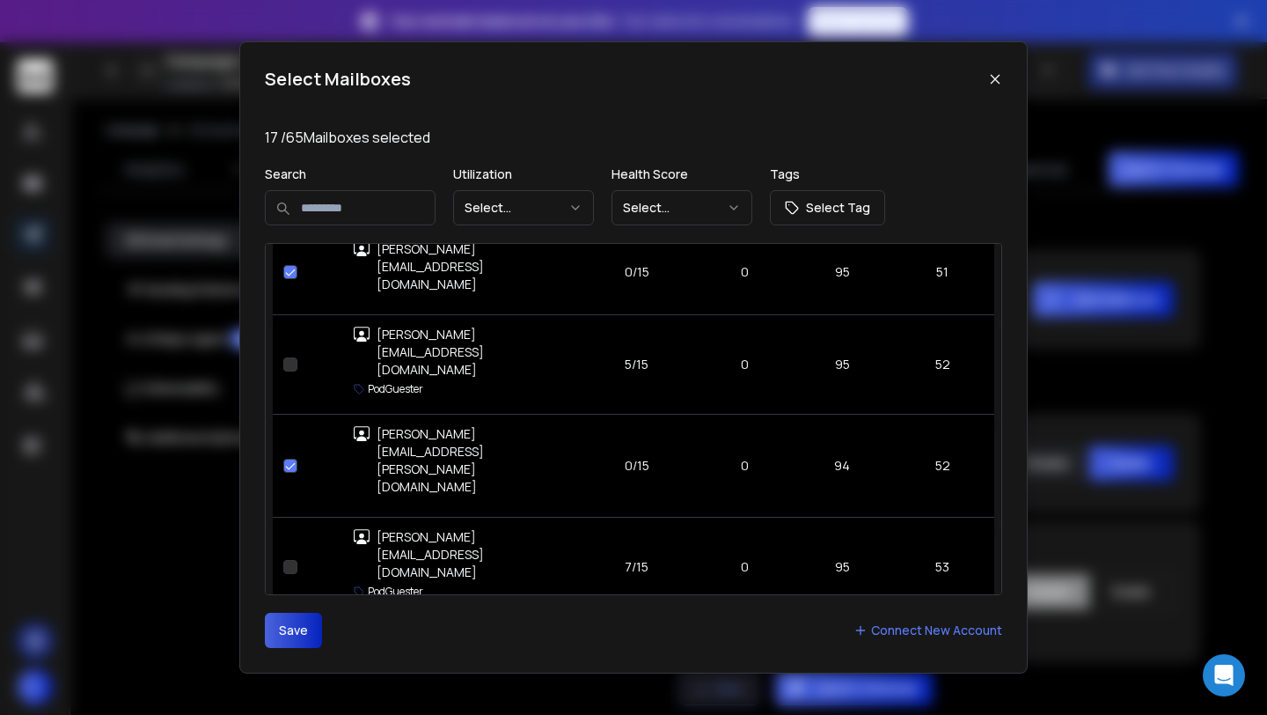
scroll to position [2048, 0]
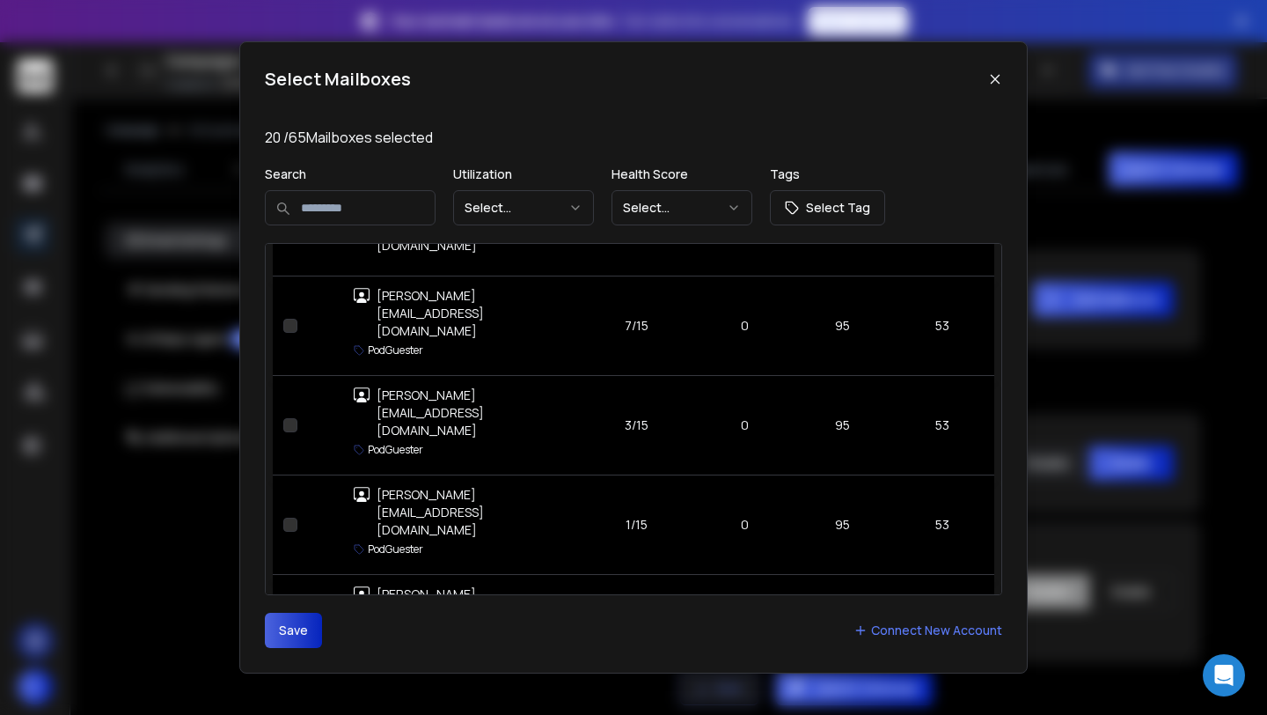
scroll to position [2271, 0]
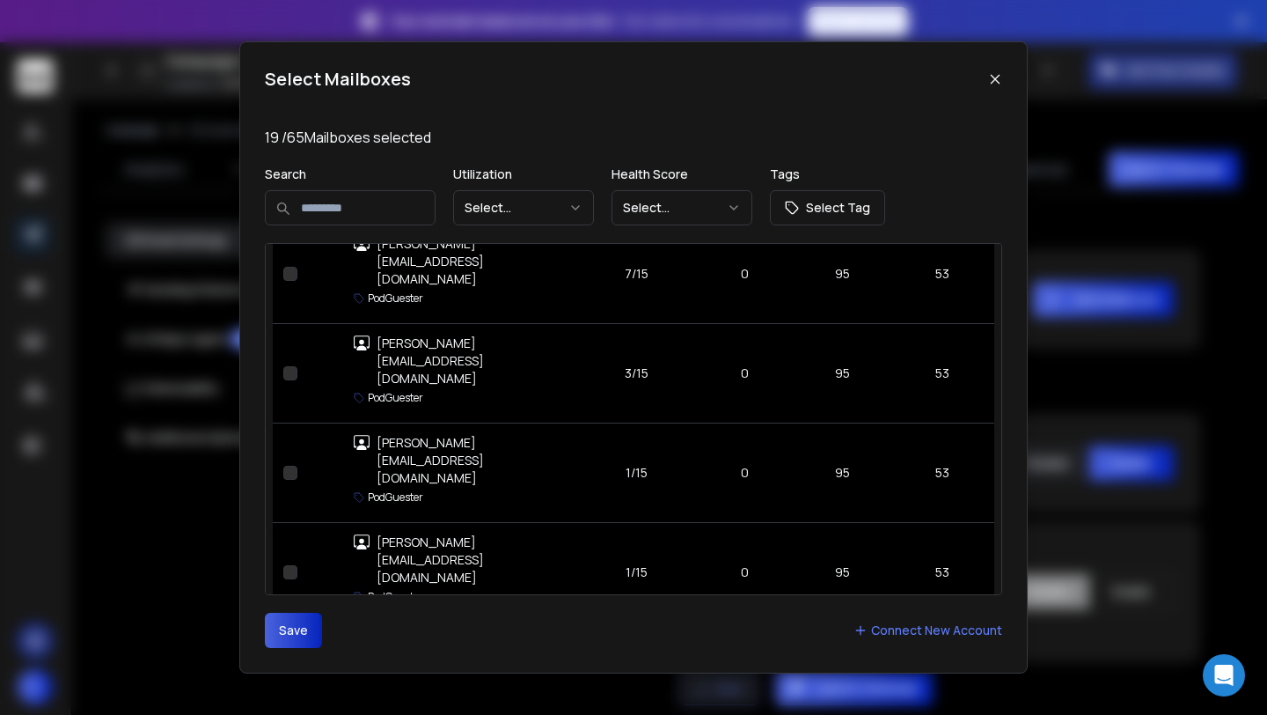
scroll to position [2313, 0]
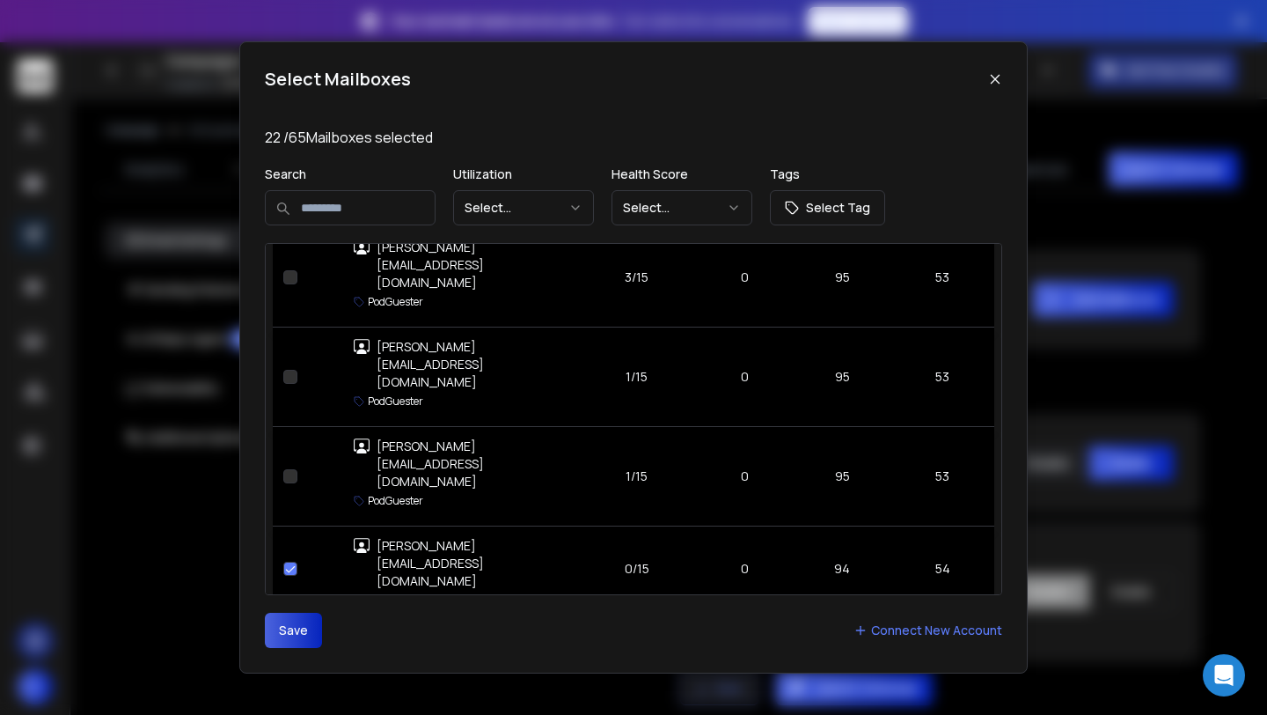
scroll to position [2406, 0]
click at [290, 618] on button "Save" at bounding box center [293, 630] width 57 height 35
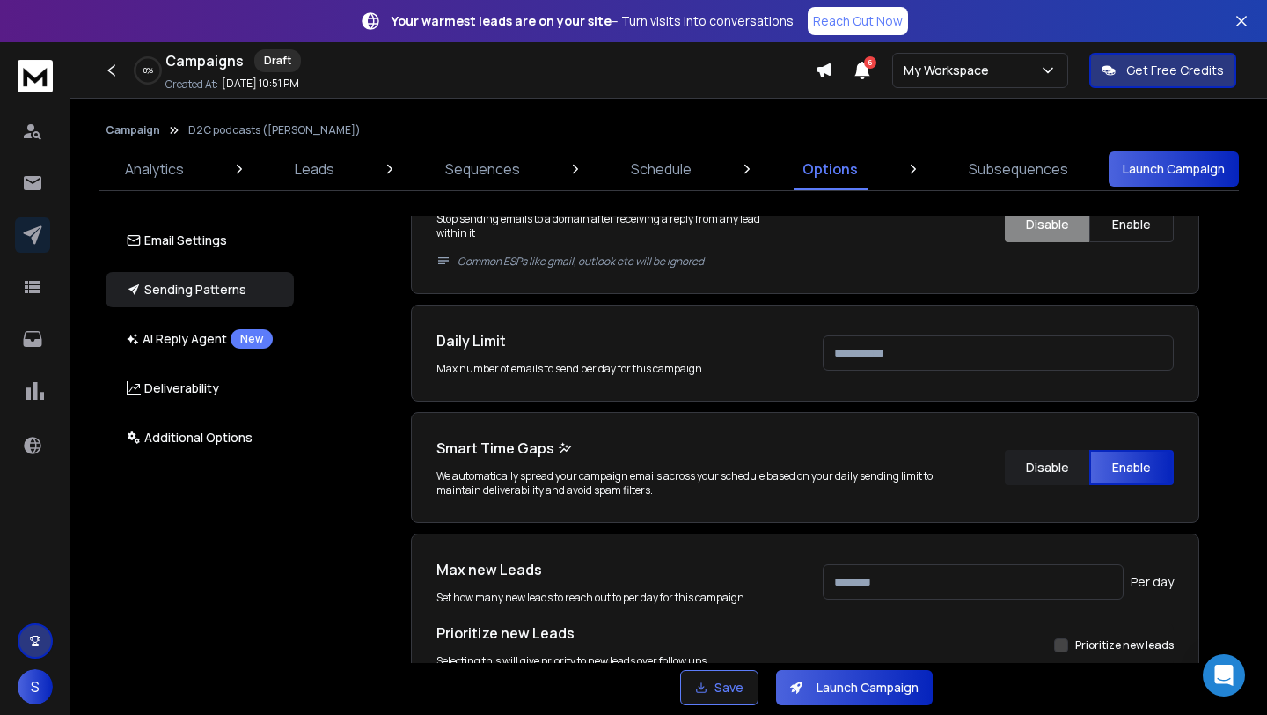
scroll to position [839, 0]
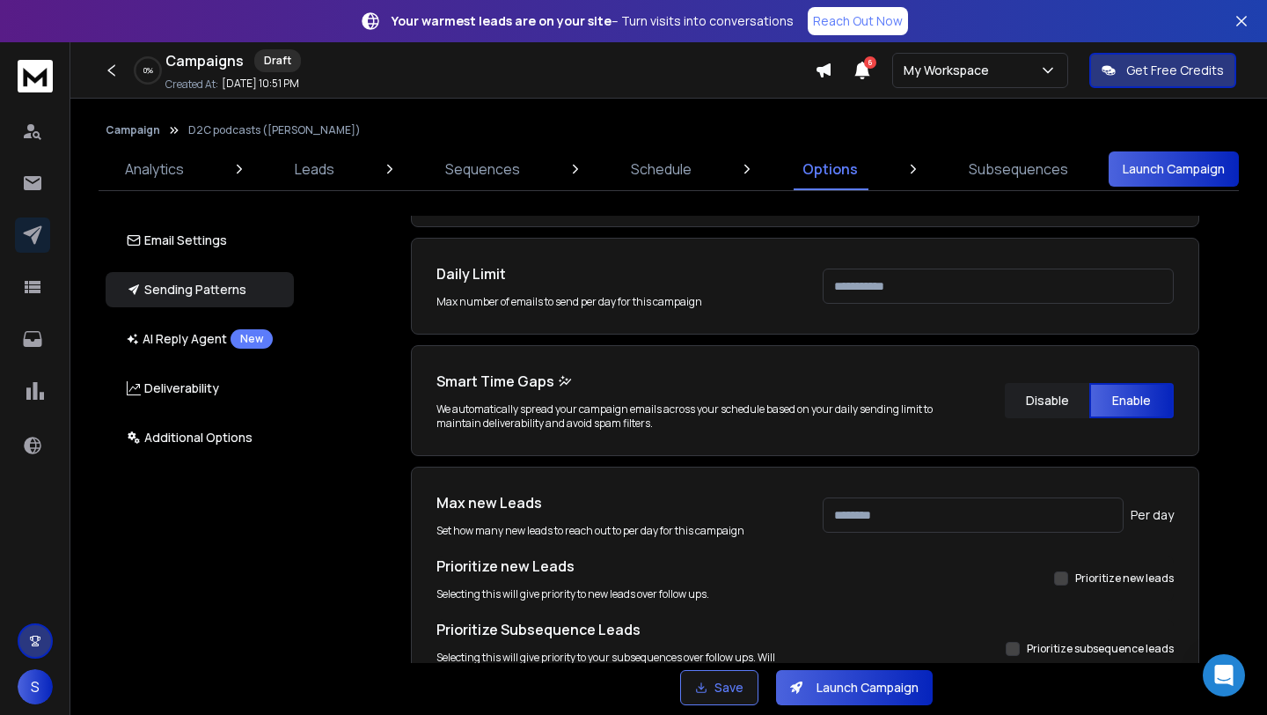
click at [914, 284] on input "***" at bounding box center [998, 285] width 351 height 35
type input "**"
click at [938, 521] on input "***" at bounding box center [973, 514] width 301 height 35
type input "**"
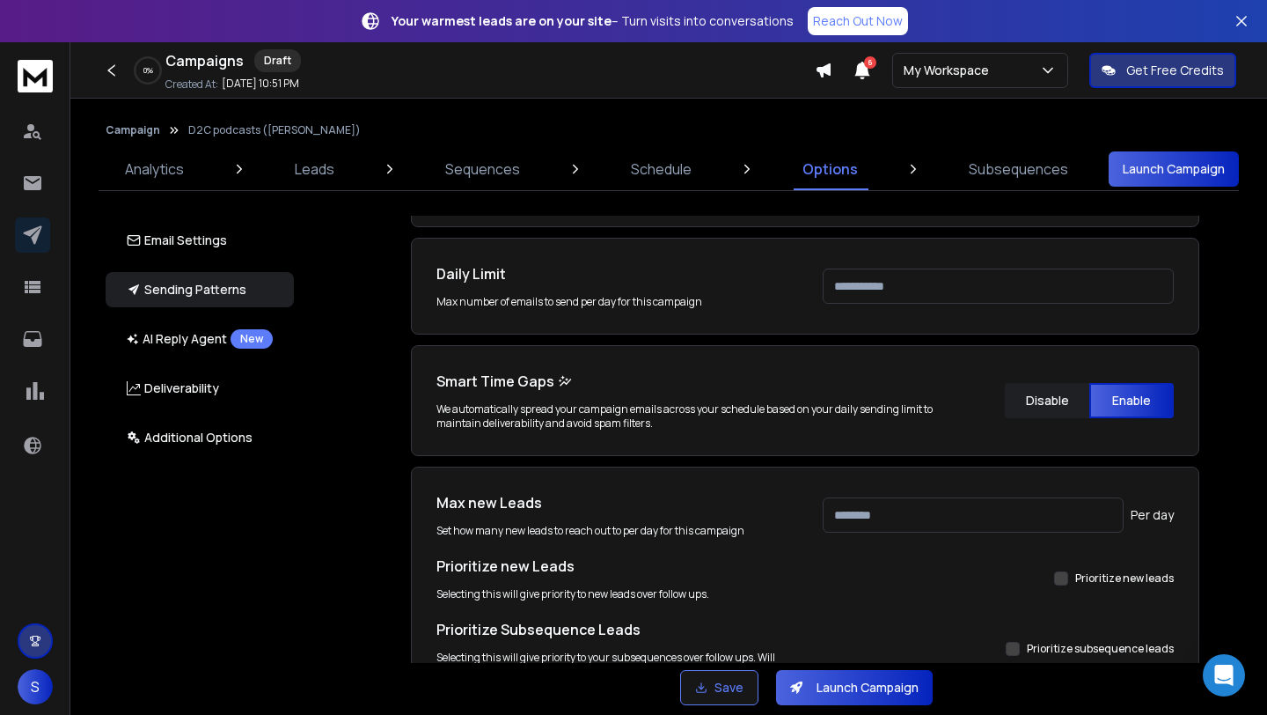
click at [1065, 572] on button "Prioritize new leads" at bounding box center [1061, 578] width 14 height 14
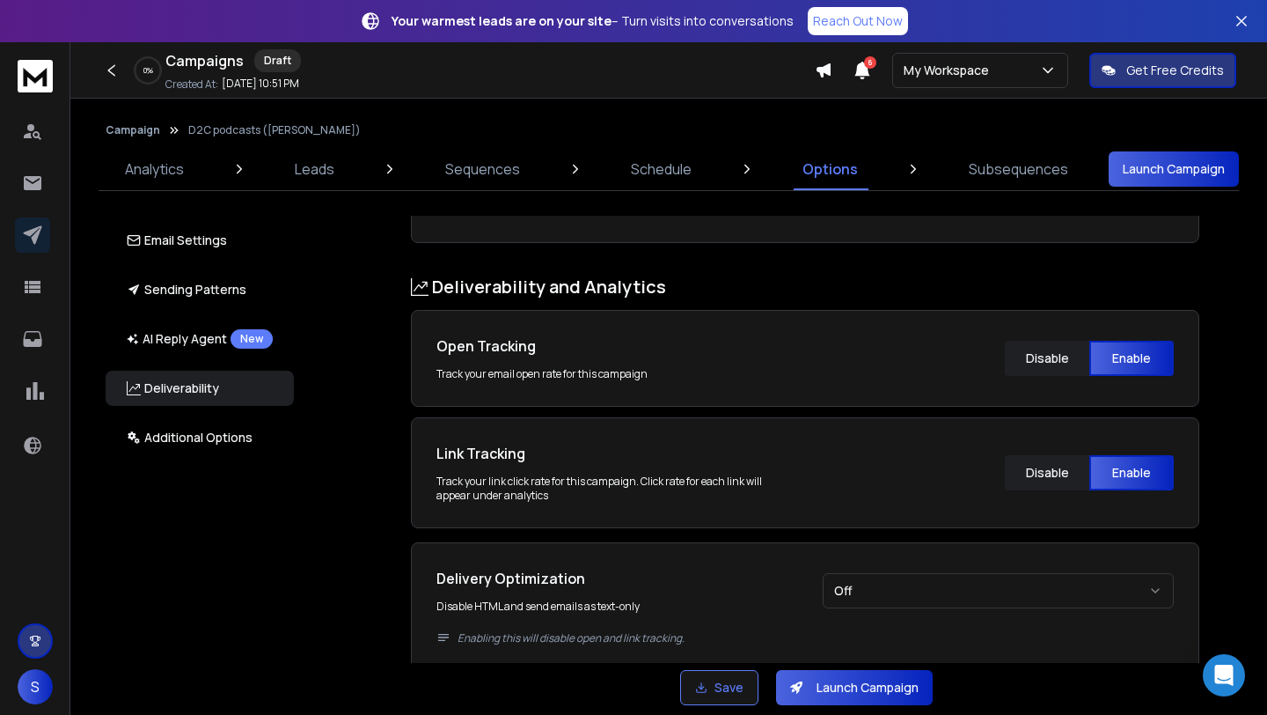
scroll to position [1928, 0]
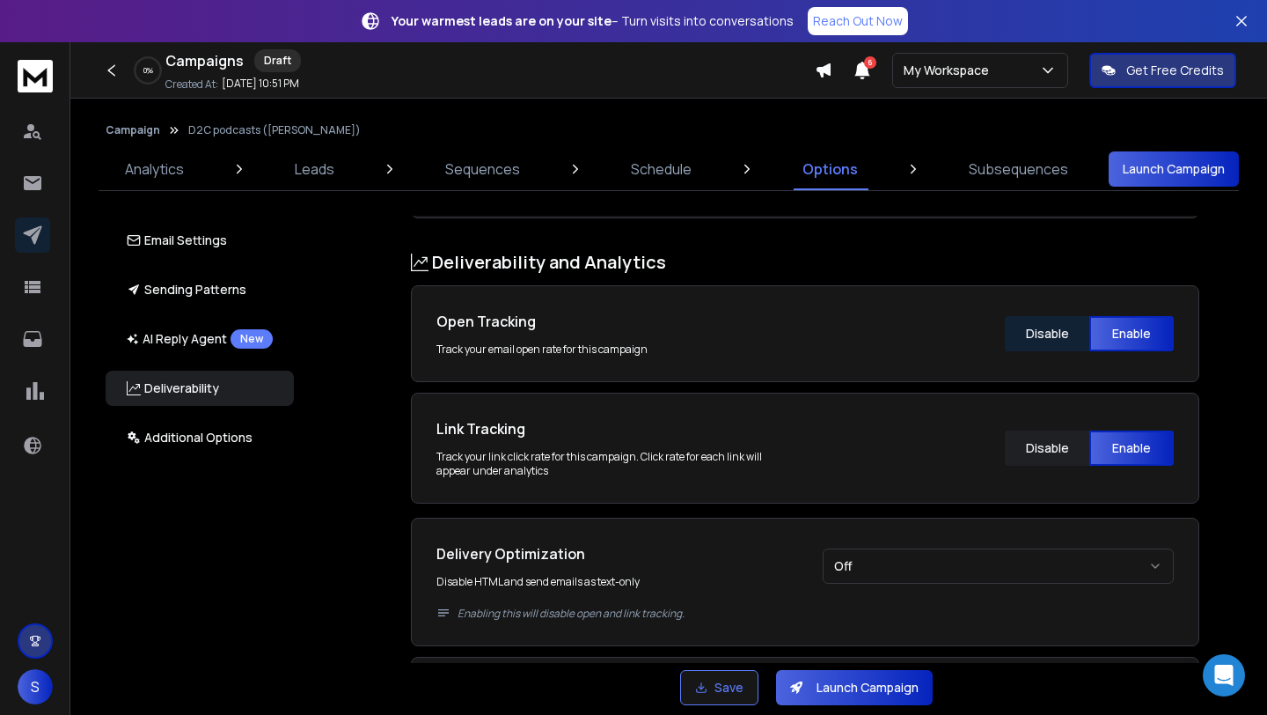
click at [1045, 330] on button "Disable" at bounding box center [1047, 333] width 84 height 35
click at [1038, 439] on button "Disable" at bounding box center [1047, 447] width 84 height 35
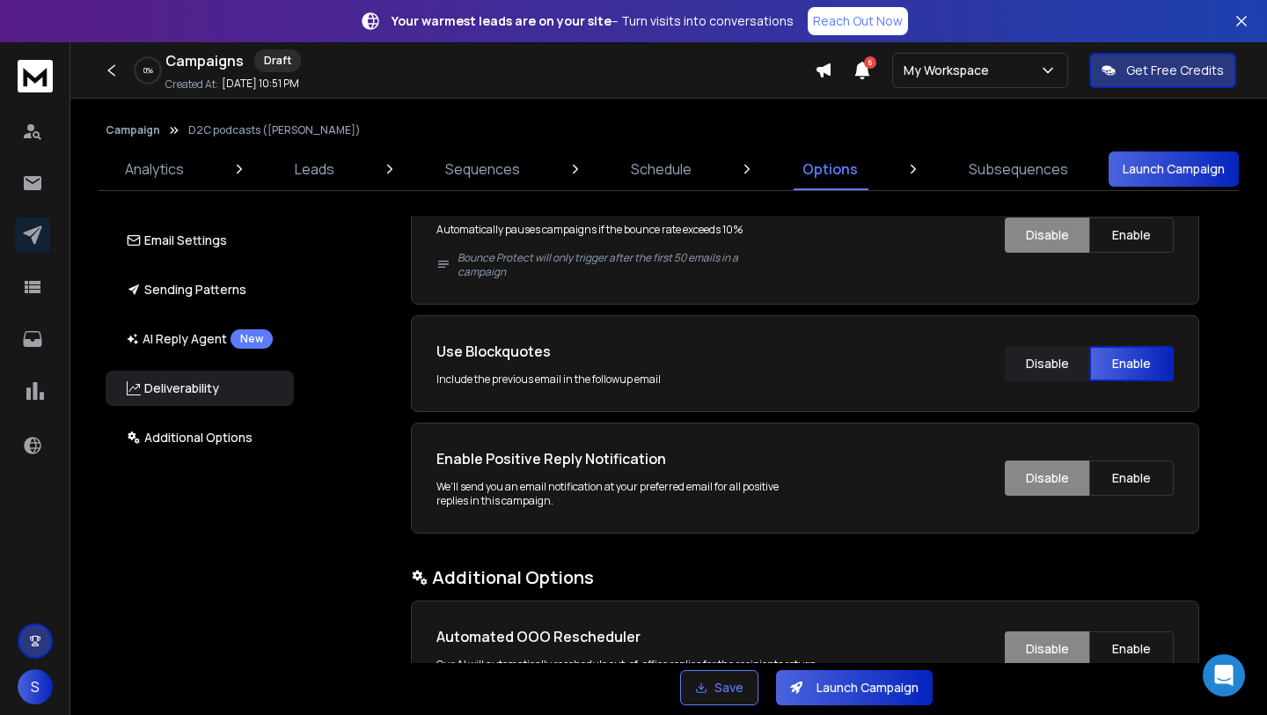
scroll to position [2818, 0]
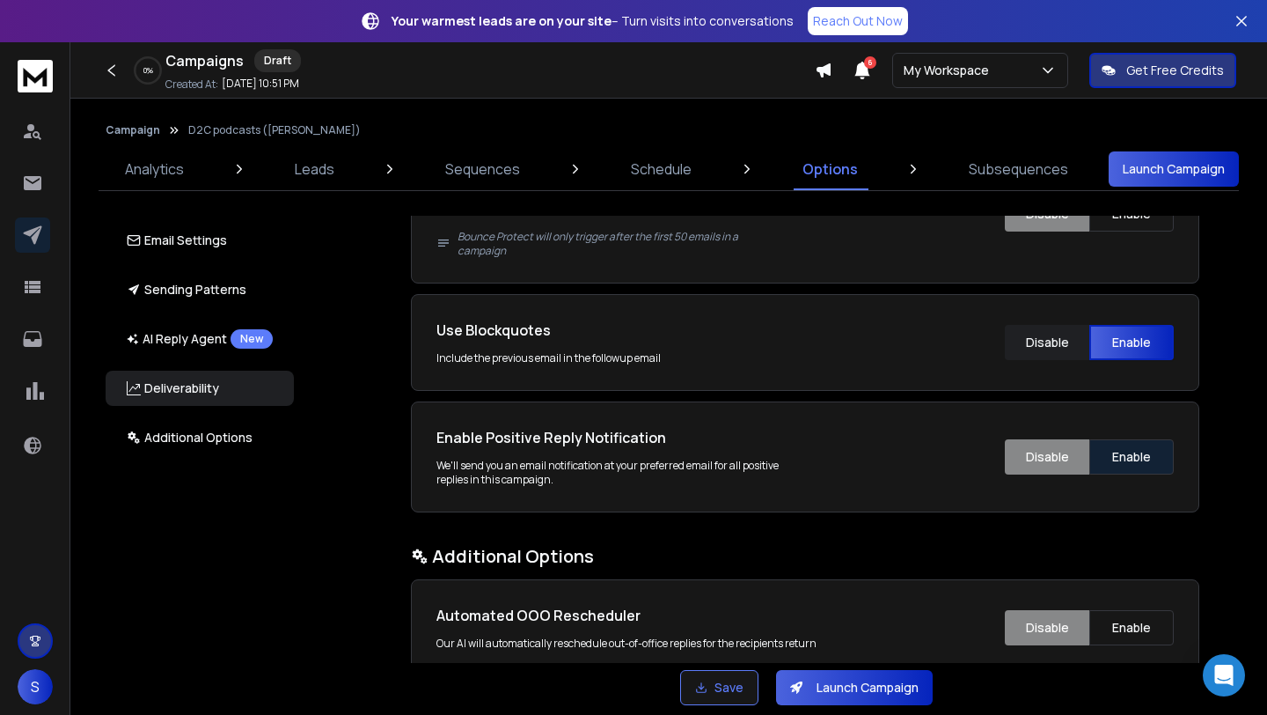
click at [1102, 439] on button "Enable" at bounding box center [1132, 456] width 84 height 35
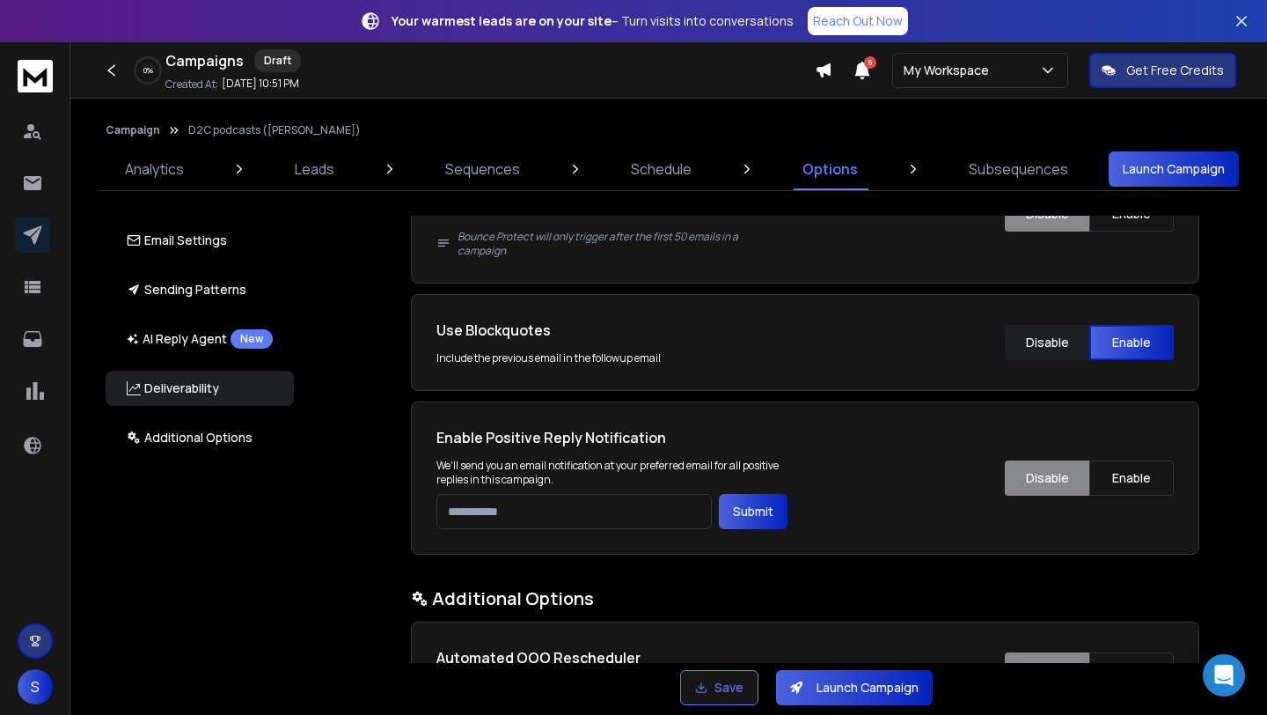
click at [505, 511] on input "email" at bounding box center [575, 511] width 276 height 35
type input "**********"
click at [726, 518] on button "Submit" at bounding box center [753, 511] width 69 height 35
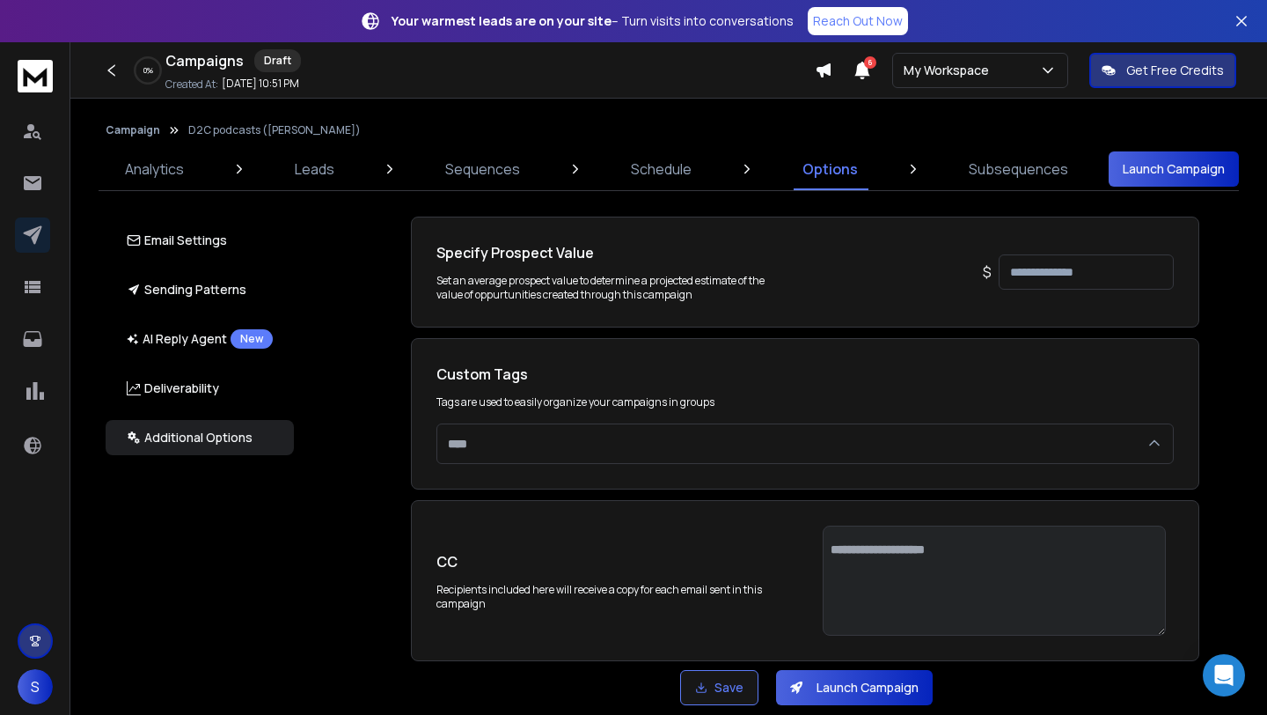
scroll to position [3497, 0]
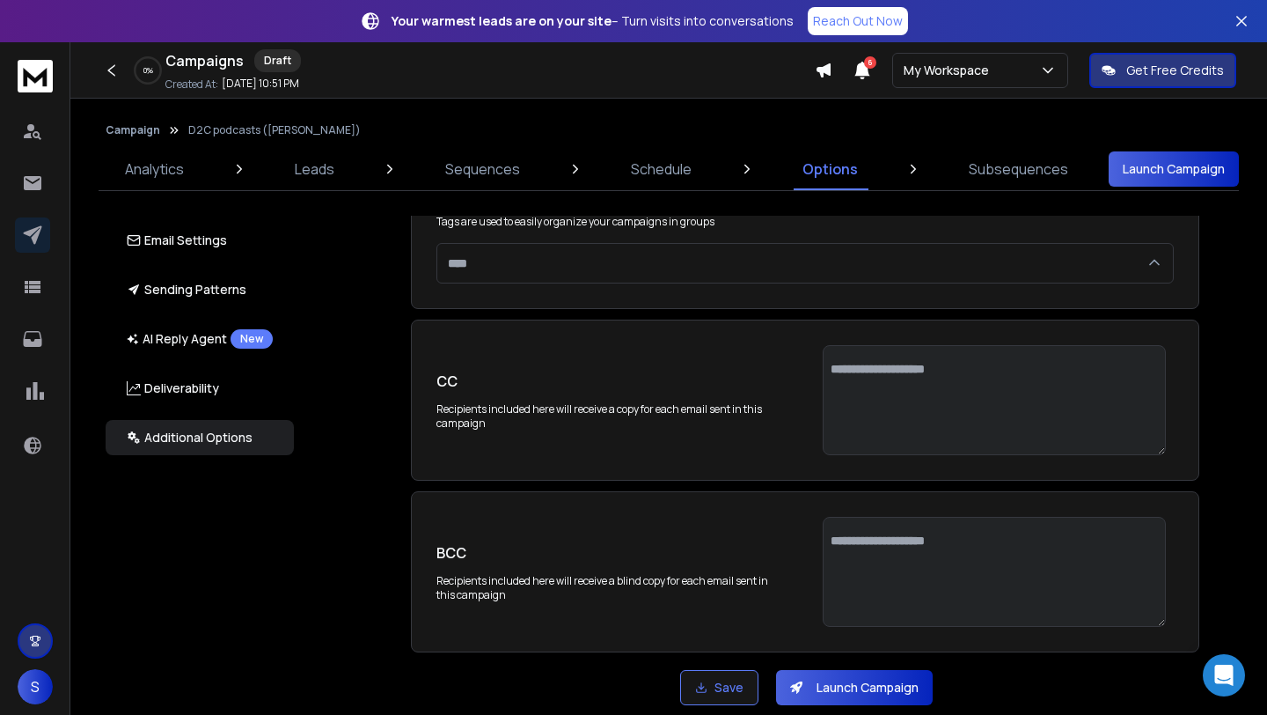
click at [857, 693] on button "Launch Campaign" at bounding box center [854, 687] width 157 height 35
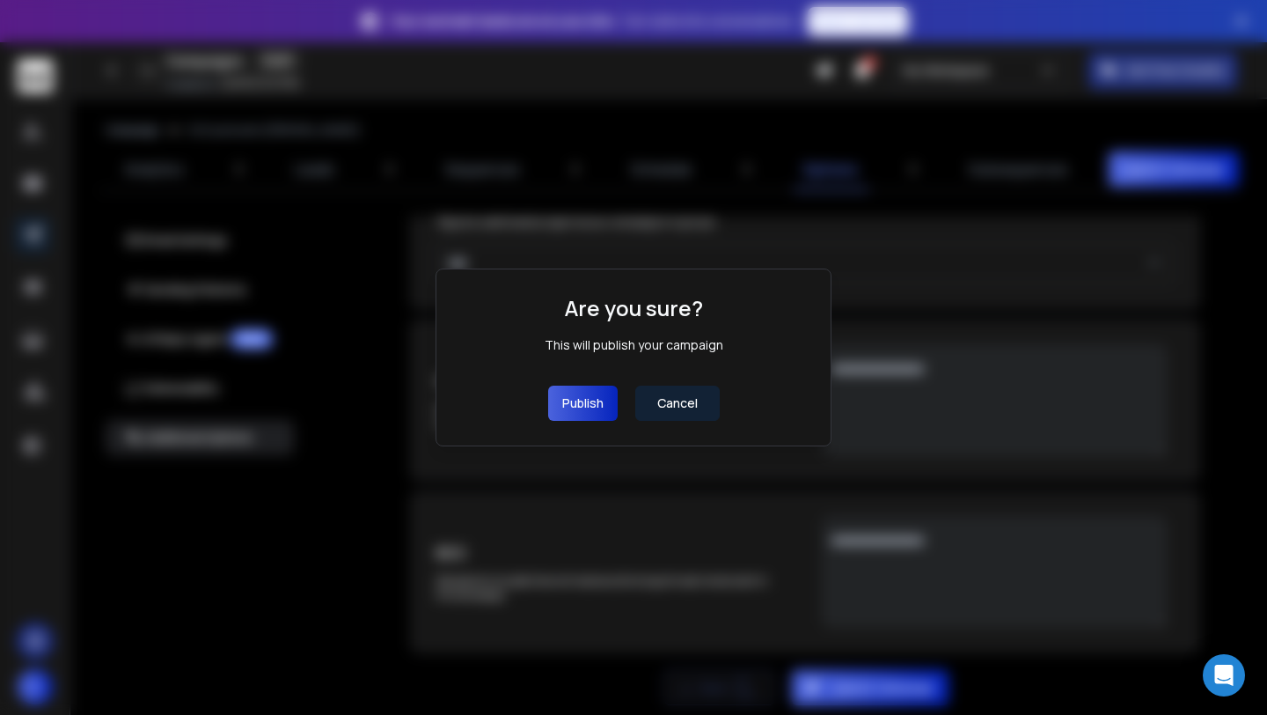
click at [570, 393] on button "Publish" at bounding box center [583, 403] width 70 height 35
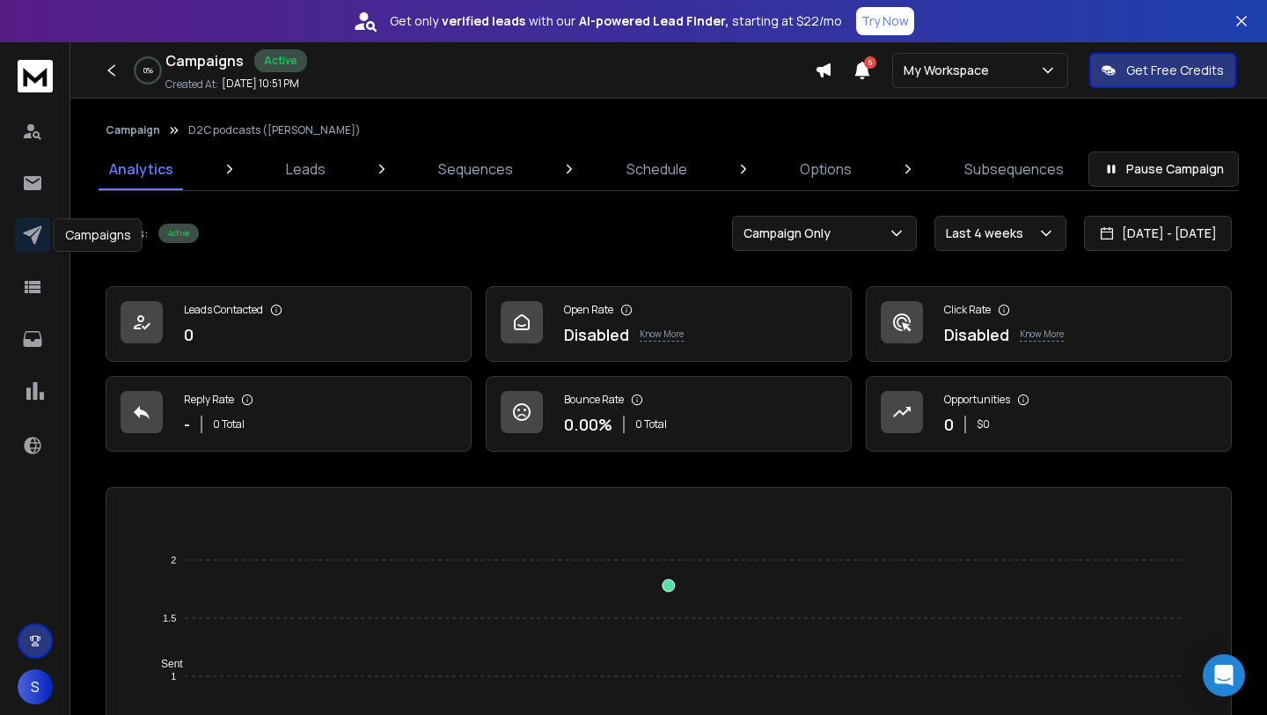
click at [30, 228] on icon at bounding box center [32, 234] width 21 height 21
